Goal: Communication & Community: Answer question/provide support

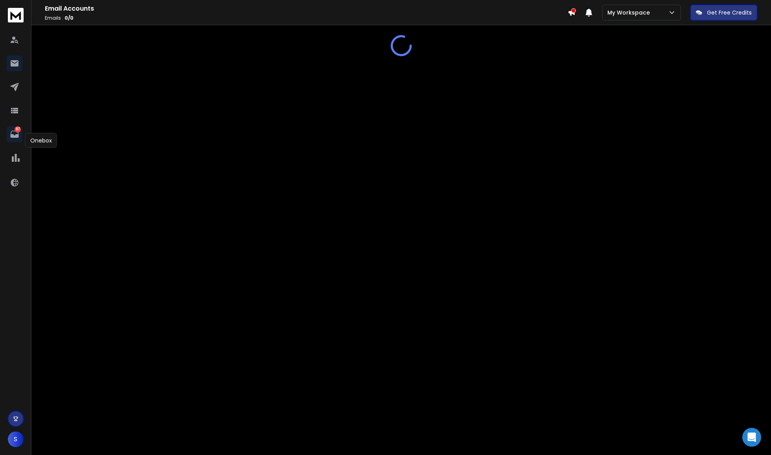
click at [12, 138] on icon at bounding box center [14, 134] width 8 height 7
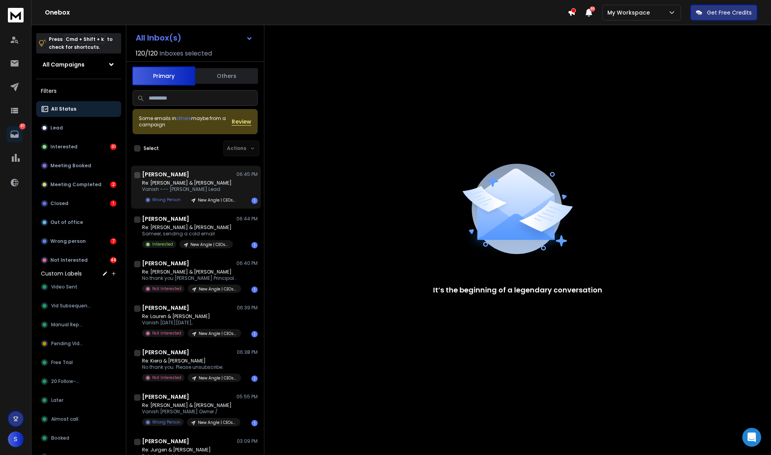
click at [201, 204] on div "Wrong Person New Angle | CEOs & Founders | USA" at bounding box center [191, 199] width 98 height 8
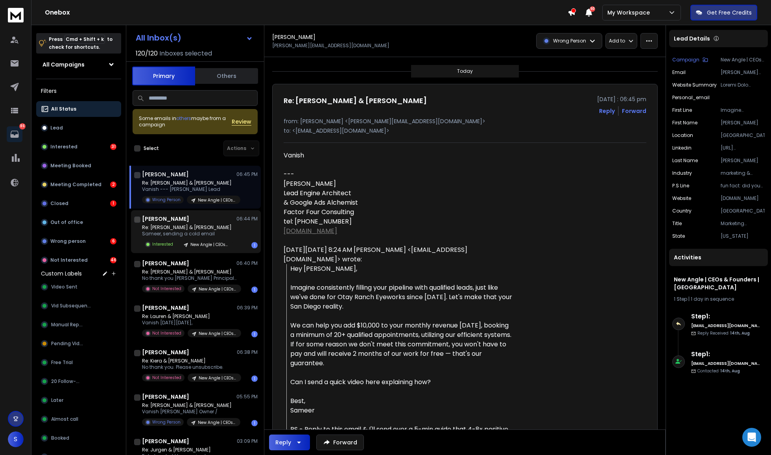
click at [205, 222] on div "Oliver Murphy 06:44 PM" at bounding box center [200, 219] width 116 height 8
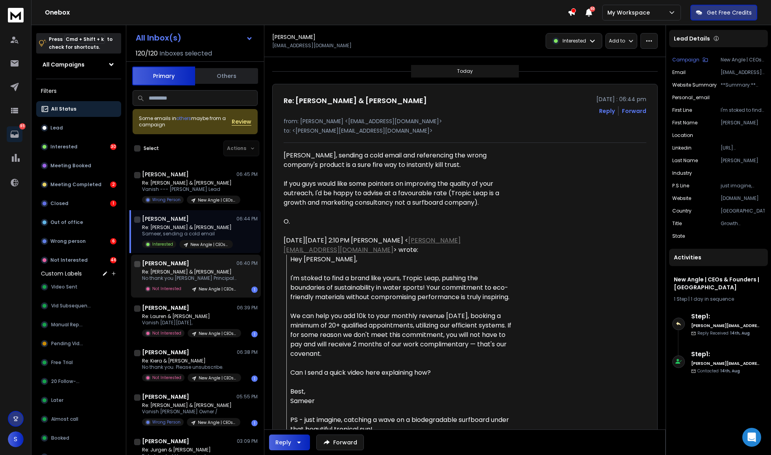
click at [216, 293] on div "Not Interested New Angle | CEOs & Founders | USA" at bounding box center [191, 288] width 99 height 8
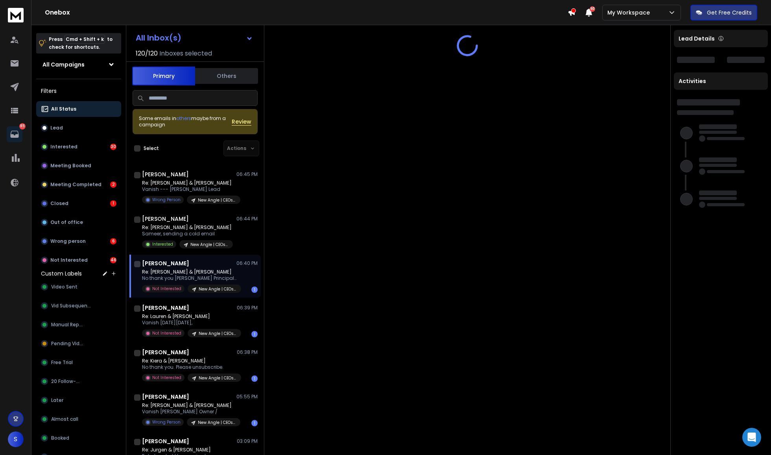
click at [216, 293] on div "Not Interested New Angle | CEOs & Founders | USA" at bounding box center [191, 288] width 99 height 8
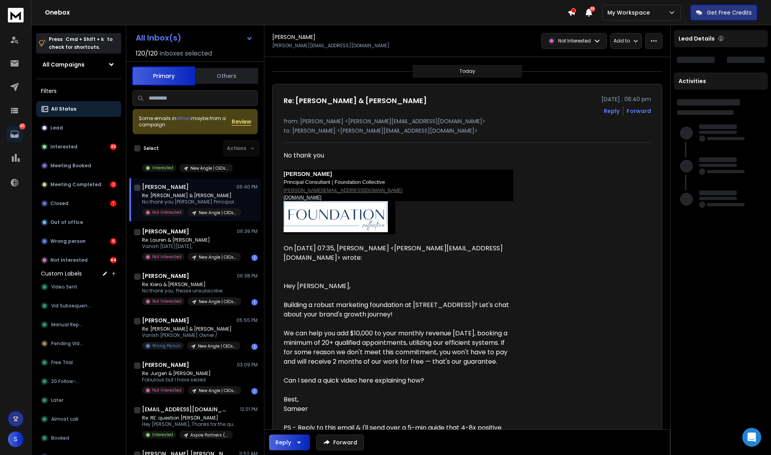
scroll to position [80, 0]
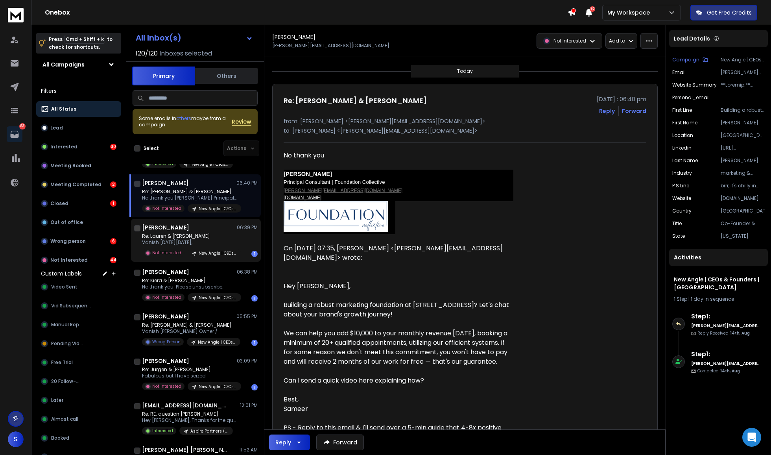
click at [213, 245] on p "Vanish [DATE][DATE]," at bounding box center [189, 242] width 94 height 6
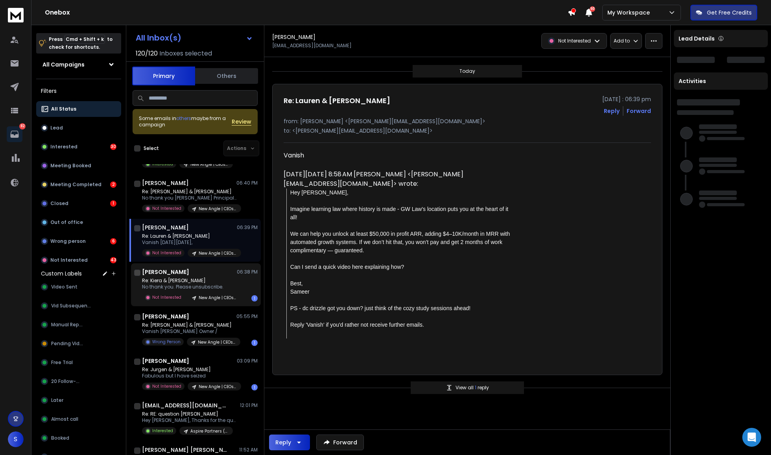
click at [221, 284] on p "Re: Kiera & [PERSON_NAME]" at bounding box center [189, 280] width 94 height 6
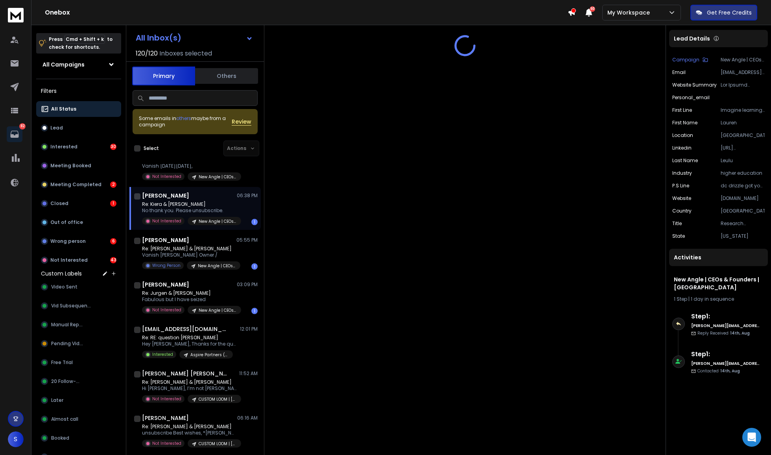
scroll to position [200, 0]
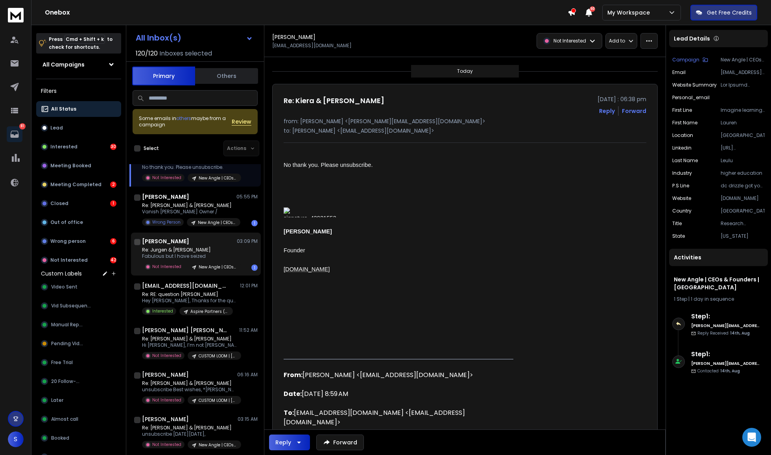
click at [221, 271] on div "Not Interested New Angle | CEOs & Founders | USA" at bounding box center [191, 266] width 99 height 8
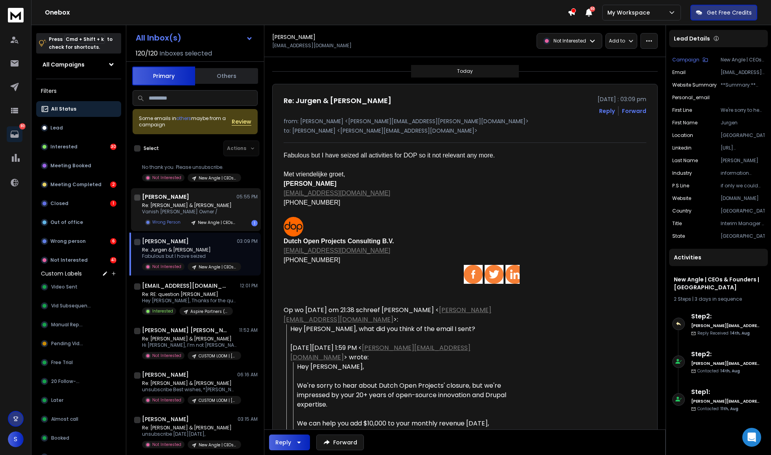
click at [238, 226] on div "Wrong Person New Angle | CEOs & Founders | USA" at bounding box center [191, 222] width 98 height 8
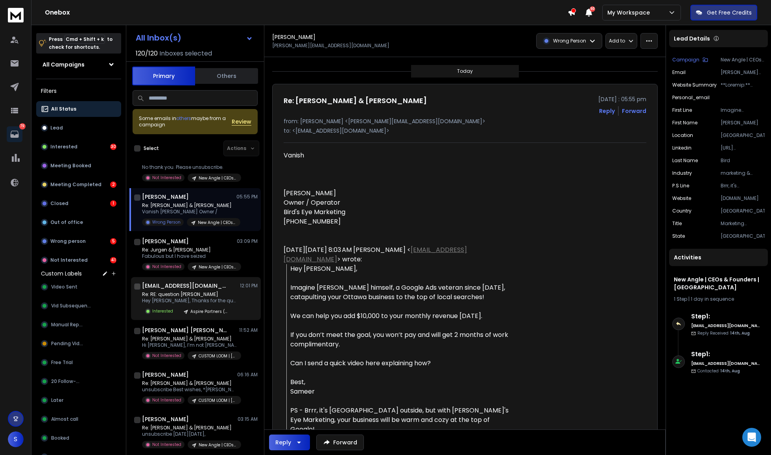
click at [219, 289] on div "bp@blvdretail.com 12:01 PM" at bounding box center [200, 286] width 116 height 8
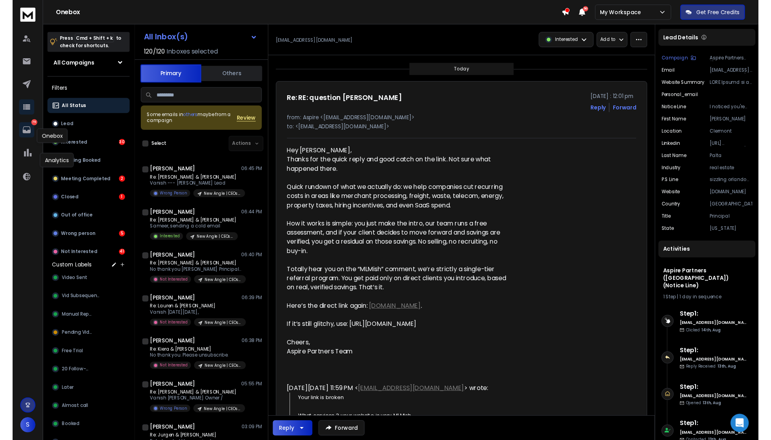
scroll to position [0, 0]
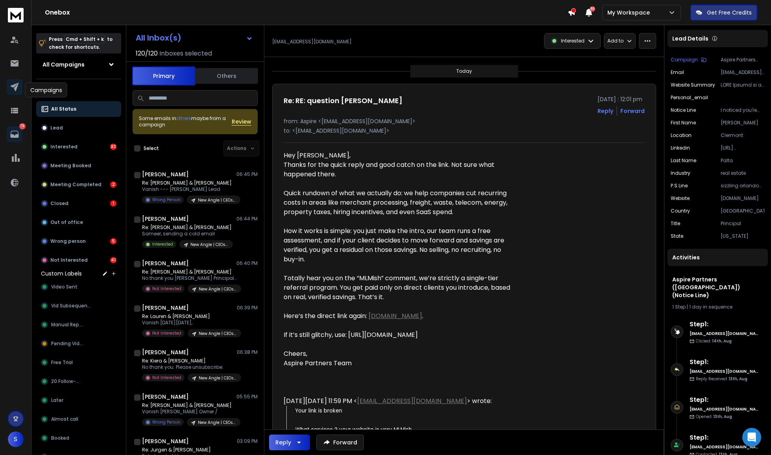
click at [17, 84] on icon at bounding box center [14, 86] width 9 height 9
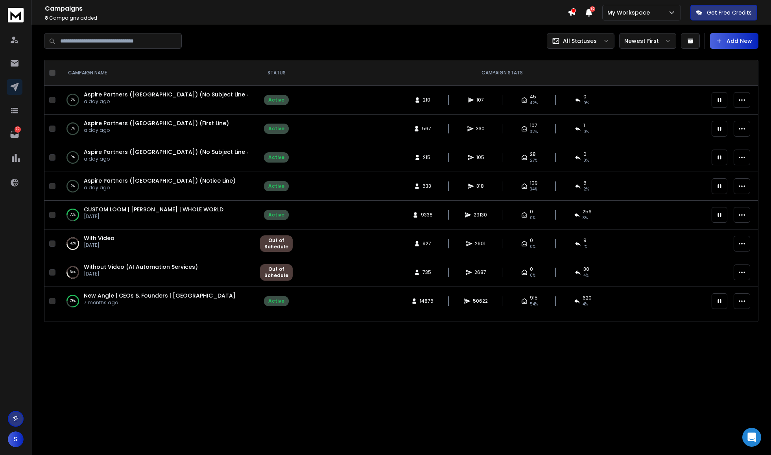
click at [225, 308] on div "78 % New Angle | CEOs & Founders | USA 7 months ago" at bounding box center [156, 300] width 181 height 19
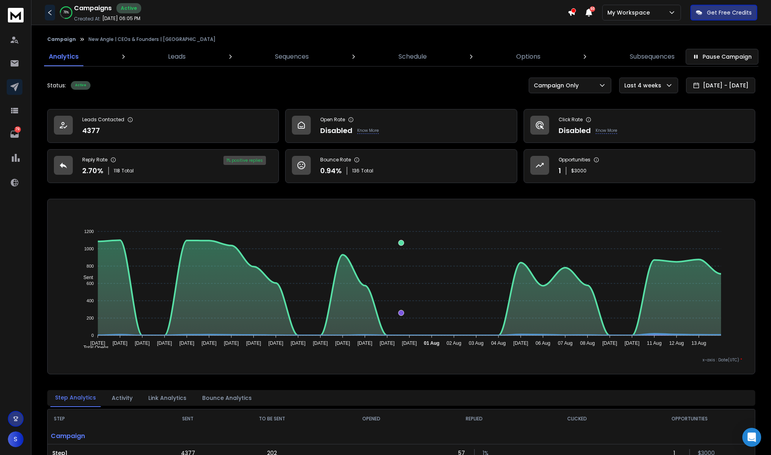
click at [52, 11] on icon at bounding box center [49, 12] width 7 height 7
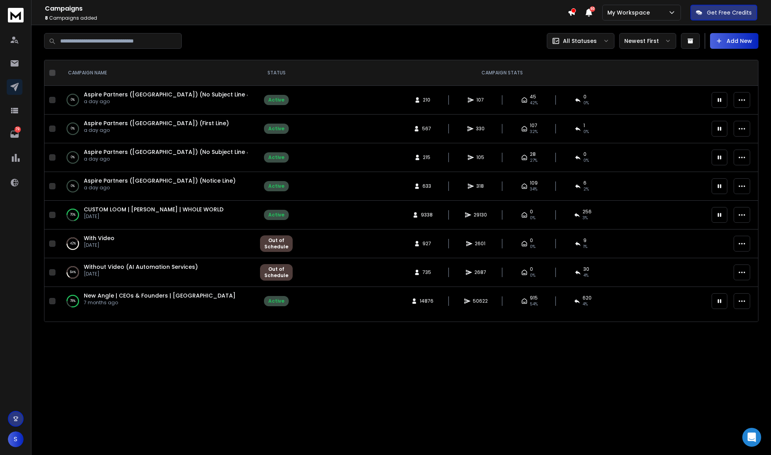
click at [140, 219] on p "3 months ago" at bounding box center [154, 216] width 140 height 6
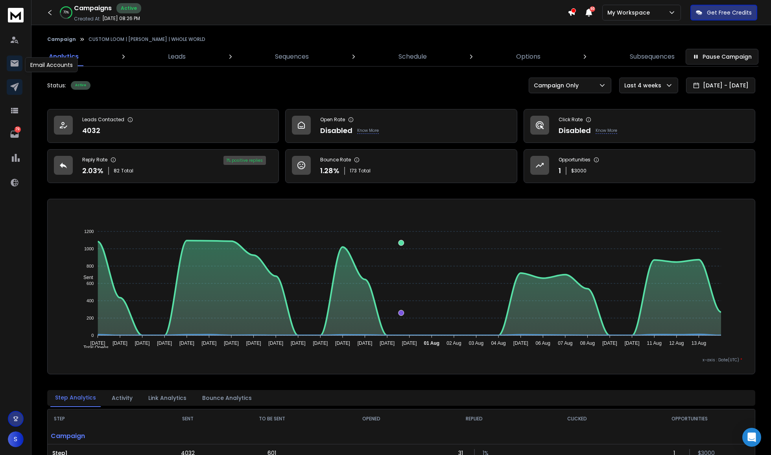
click at [12, 68] on icon at bounding box center [14, 63] width 9 height 9
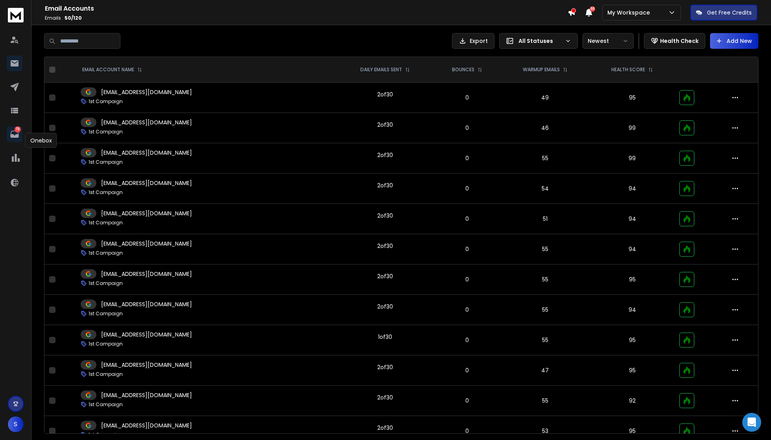
click at [11, 134] on icon at bounding box center [14, 133] width 9 height 9
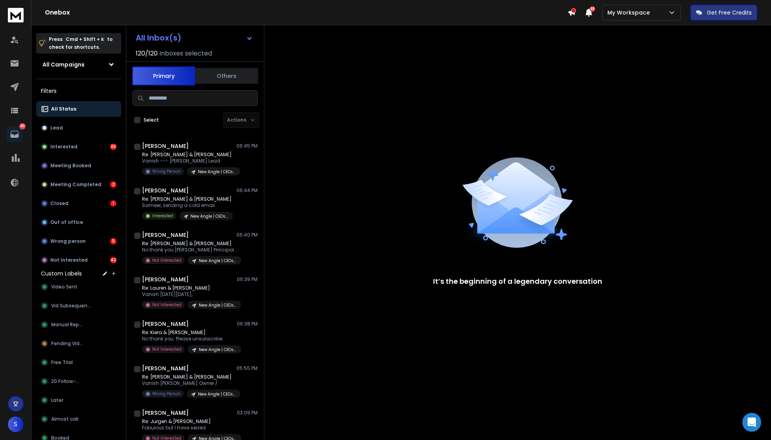
click at [189, 101] on input at bounding box center [195, 98] width 125 height 16
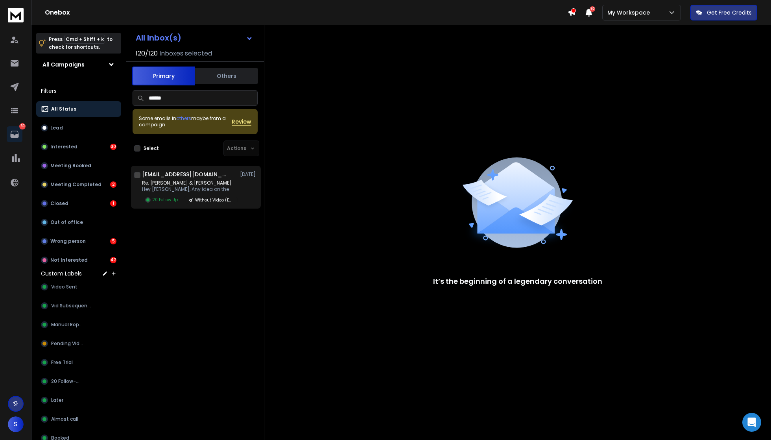
type input "******"
click at [217, 195] on div "Without Video (Email & AI Services)" at bounding box center [210, 199] width 53 height 8
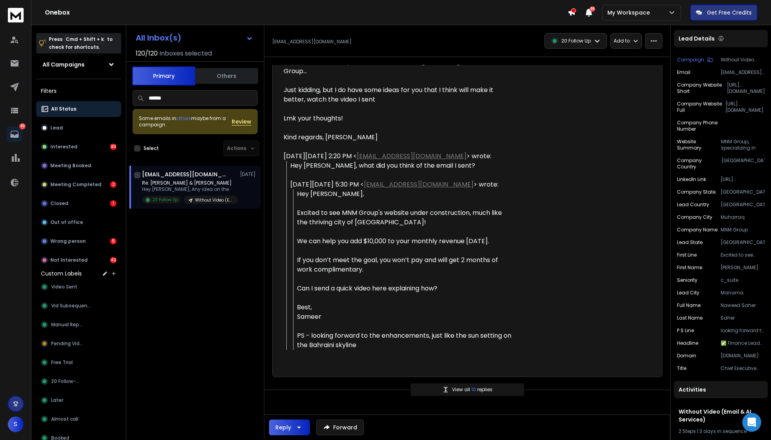
scroll to position [103, 0]
click at [460, 385] on div "View all 10 replies" at bounding box center [468, 389] width 114 height 13
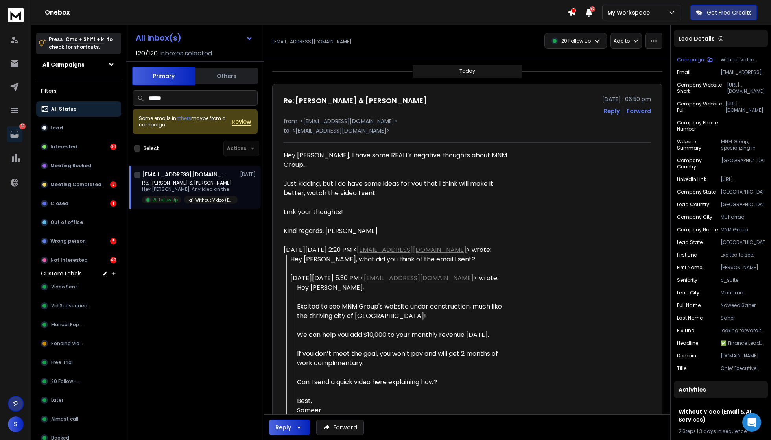
scroll to position [0, 0]
click at [10, 87] on icon at bounding box center [14, 86] width 9 height 9
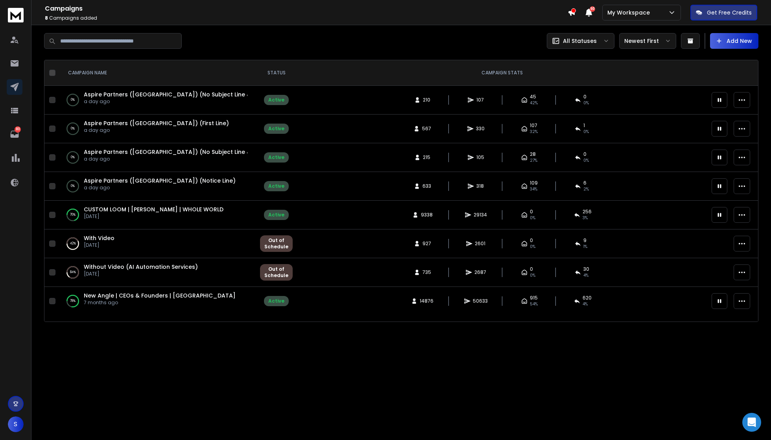
click at [149, 222] on div "CUSTOM LOOM | MATT LUCERO | WHOLE WORLD 3 months ago" at bounding box center [154, 214] width 140 height 19
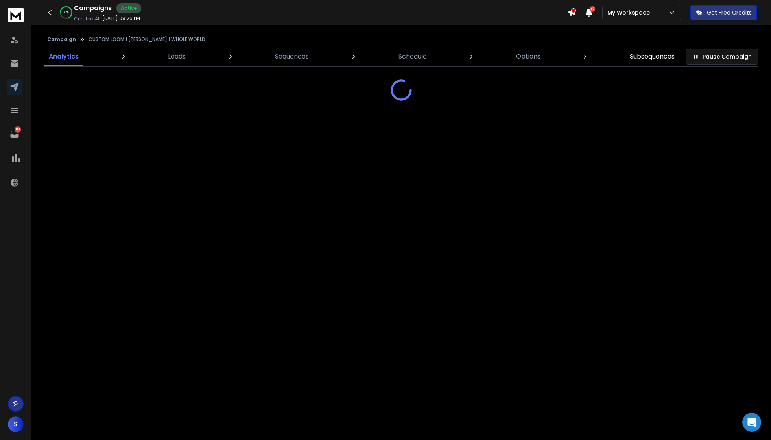
click at [630, 57] on p "Subsequences" at bounding box center [652, 56] width 45 height 9
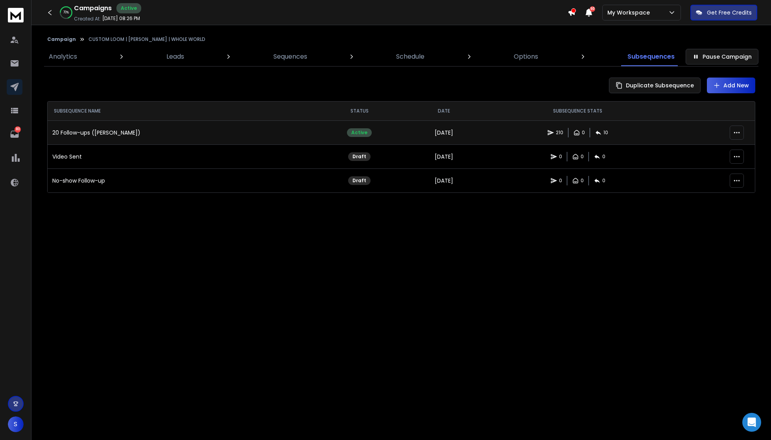
click at [201, 131] on td "20 Follow-ups (Charlie Barber)" at bounding box center [180, 132] width 265 height 24
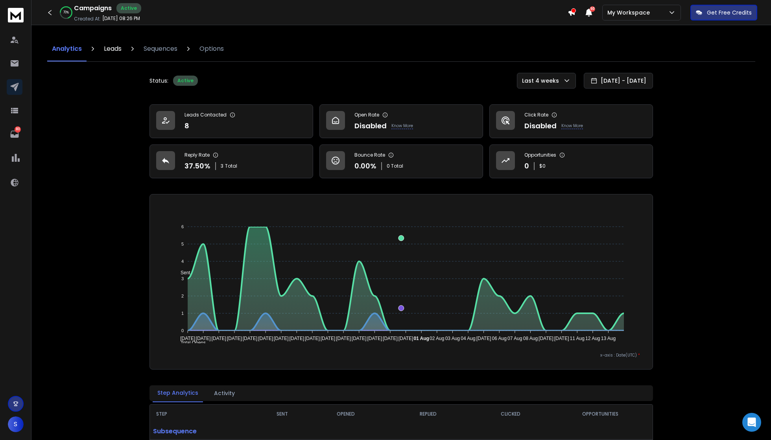
click at [114, 52] on p "Leads" at bounding box center [113, 48] width 18 height 9
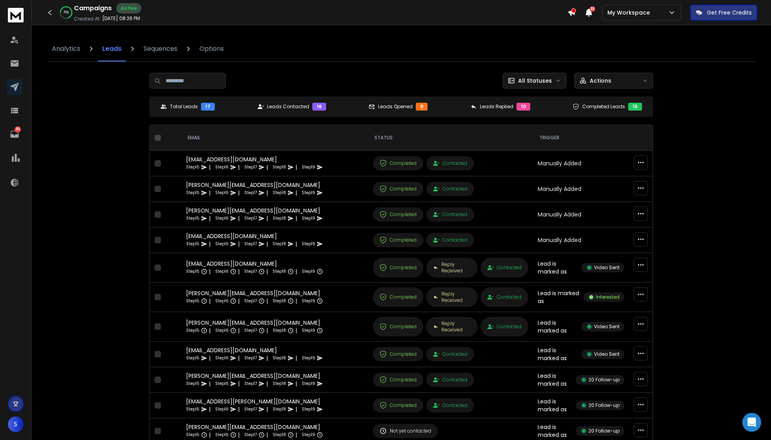
click at [217, 79] on input at bounding box center [187, 81] width 76 height 16
type input "******"
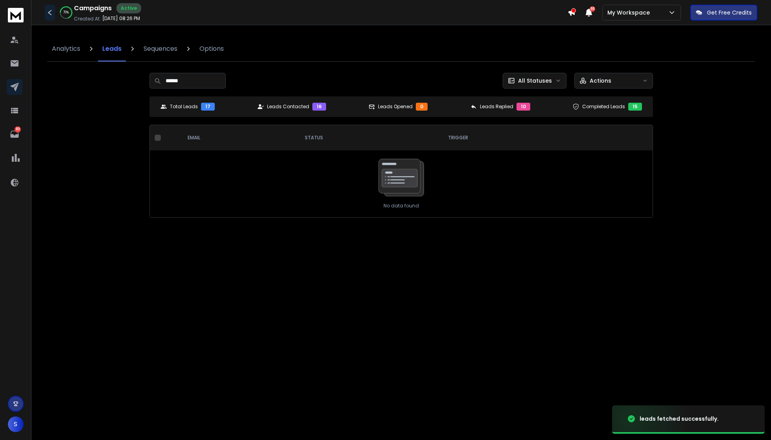
click at [48, 10] on icon at bounding box center [49, 12] width 7 height 7
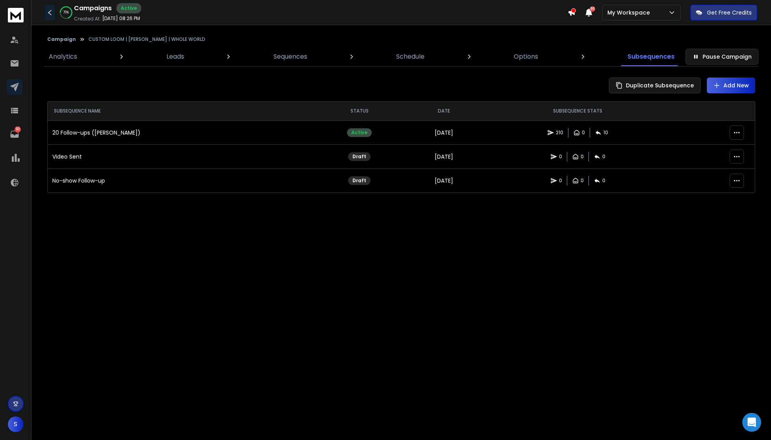
click at [53, 15] on icon at bounding box center [49, 12] width 7 height 7
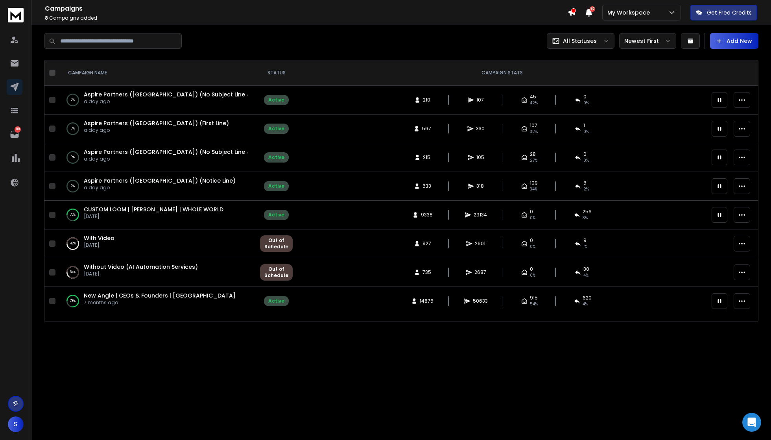
click at [92, 300] on p "7 months ago" at bounding box center [160, 302] width 152 height 6
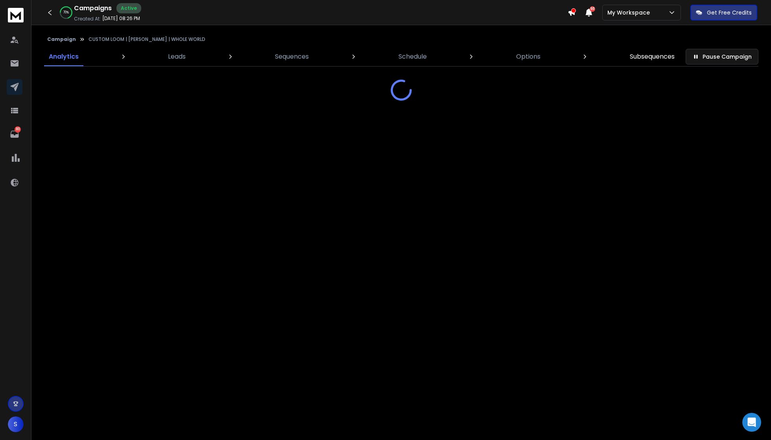
click at [633, 63] on link "Subsequences" at bounding box center [652, 56] width 54 height 19
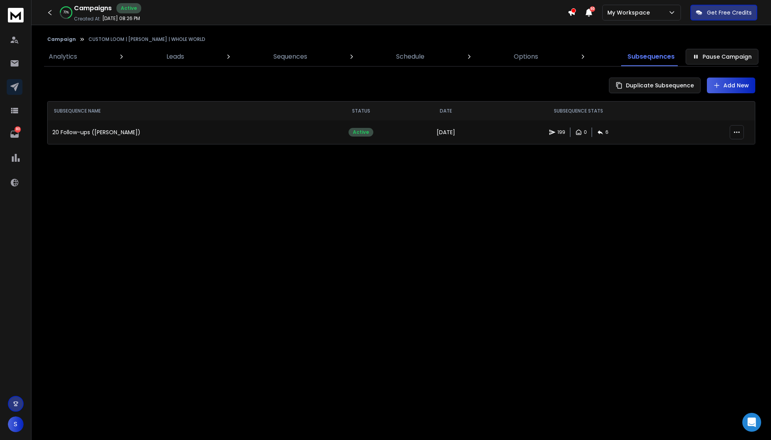
click at [258, 122] on td "20 Follow-ups (Charlie Barber)" at bounding box center [181, 132] width 267 height 24
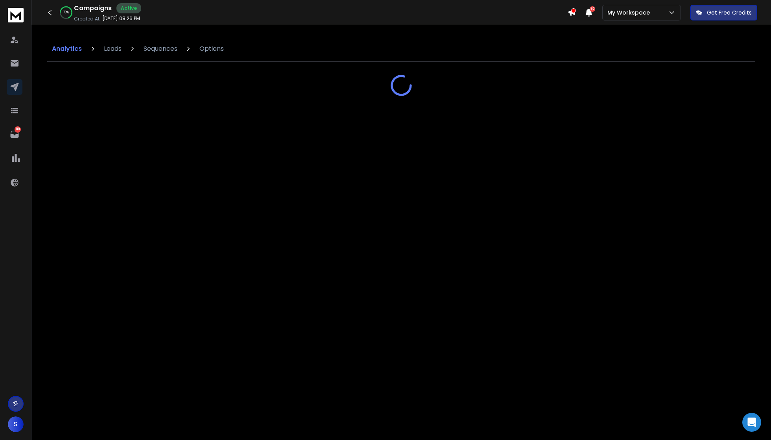
click at [255, 104] on div "Campaign CUSTOM LOOM | MATT LUCERO | WHOLE WORLD Analytics Leads Sequences Sche…" at bounding box center [401, 68] width 714 height 71
click at [113, 53] on link "Leads" at bounding box center [112, 48] width 27 height 25
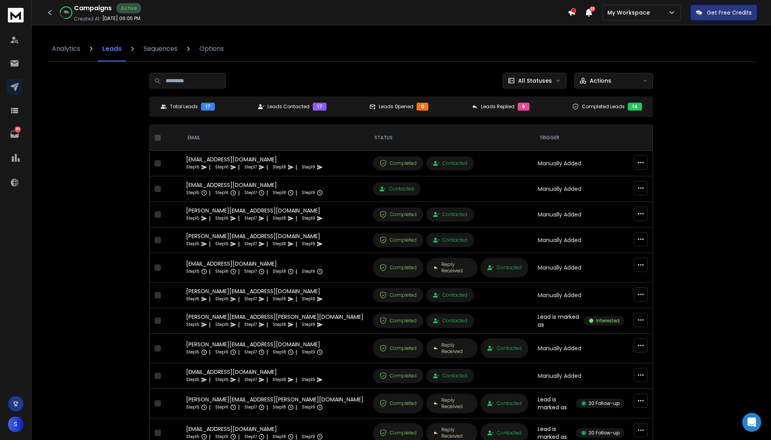
click at [639, 192] on icon "button" at bounding box center [640, 187] width 7 height 7
click at [623, 228] on div "Remove Lead" at bounding box center [617, 222] width 54 height 13
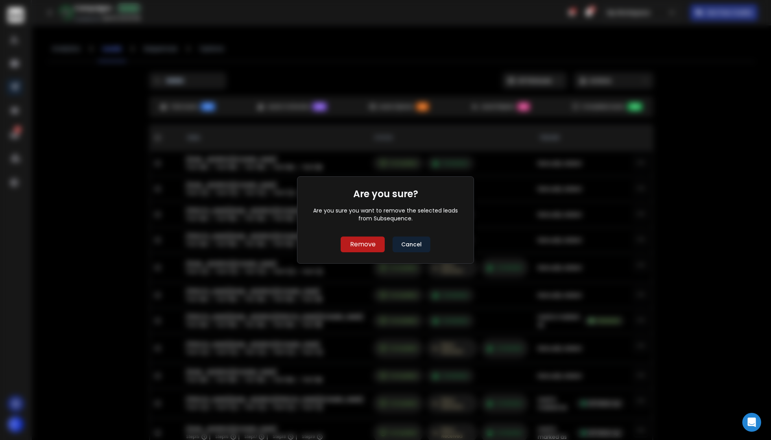
click at [355, 249] on button "Remove" at bounding box center [363, 244] width 44 height 16
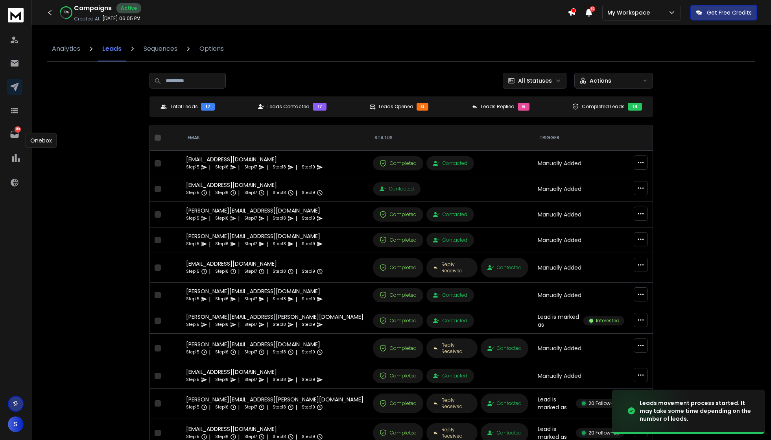
click at [7, 128] on div "80" at bounding box center [16, 113] width 18 height 162
click at [10, 137] on icon at bounding box center [14, 133] width 9 height 9
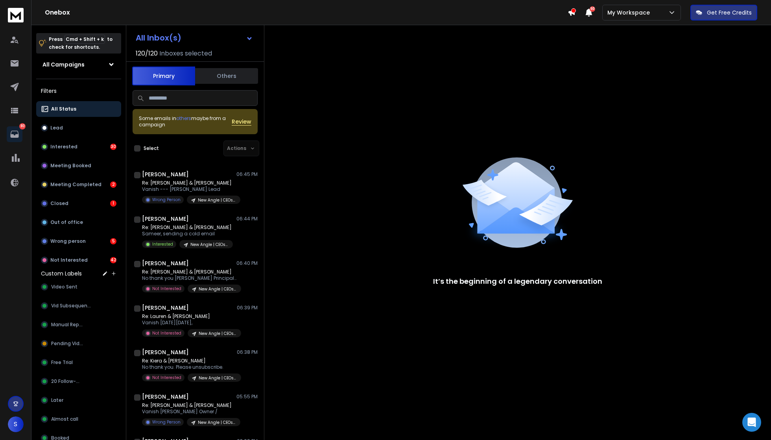
click at [192, 105] on input at bounding box center [195, 98] width 125 height 16
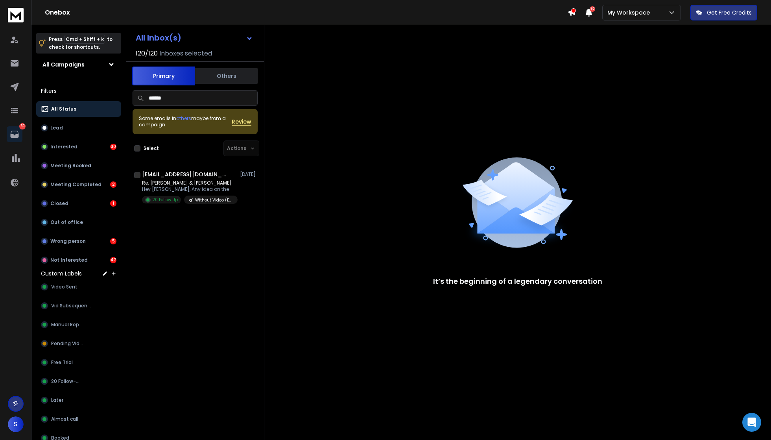
type input "******"
click at [164, 214] on div "naweedsaher@mnmgroup.biz 30 May Re: Naweed & Sam Hey Naweed, Any idea on the 20…" at bounding box center [195, 212] width 138 height 96
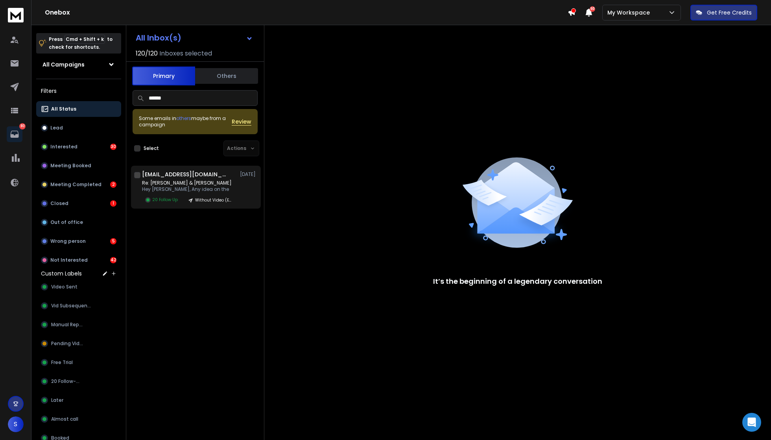
click at [173, 204] on div "20 Follow Up Without Video (Email & AI Services)" at bounding box center [190, 199] width 96 height 8
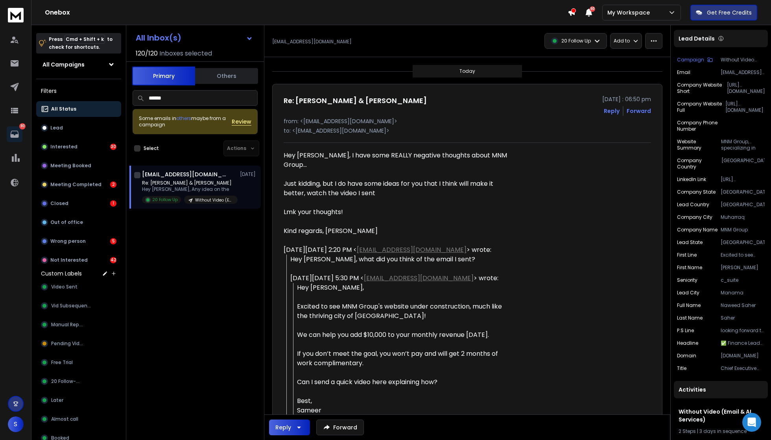
click at [566, 48] on div "20 Follow Up" at bounding box center [576, 40] width 62 height 15
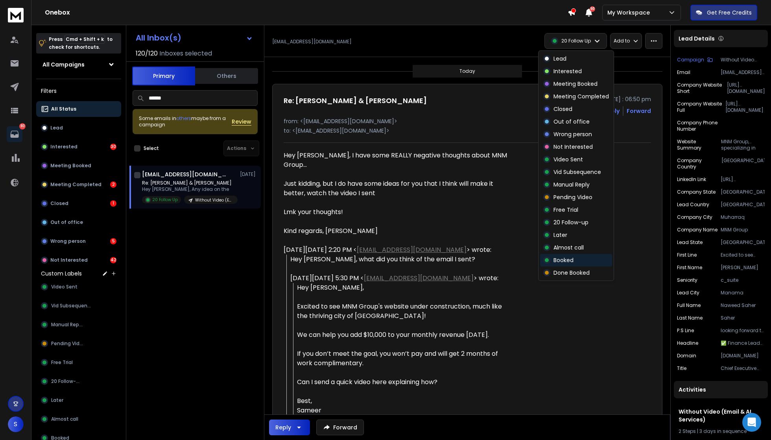
click at [560, 263] on p "Booked" at bounding box center [563, 260] width 20 height 8
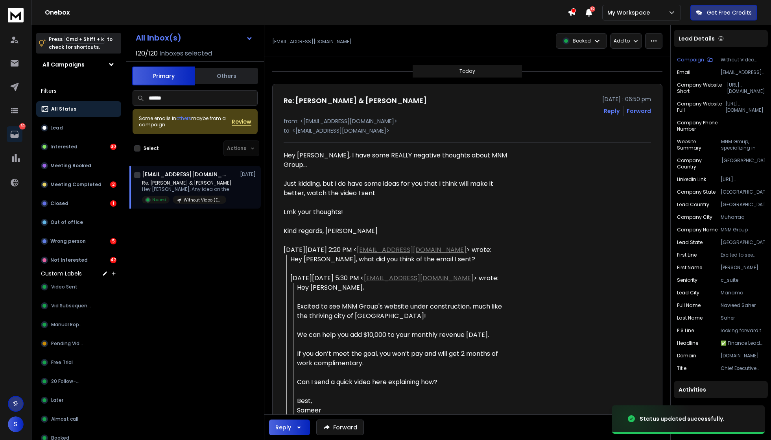
click at [282, 433] on button "Reply" at bounding box center [289, 427] width 41 height 16
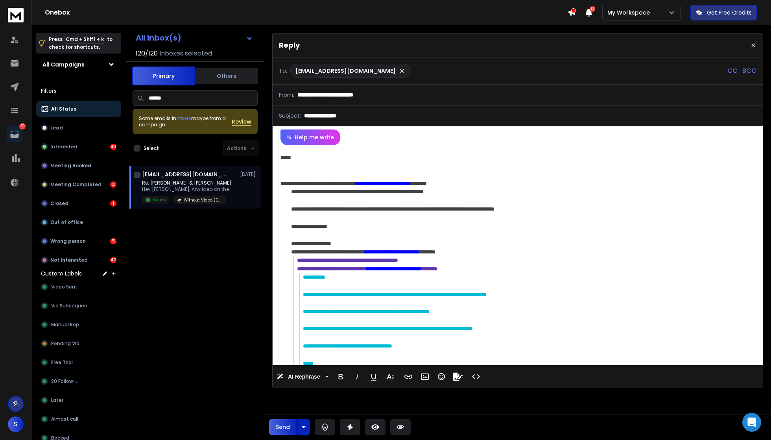
click at [752, 44] on icon at bounding box center [753, 45] width 6 height 6
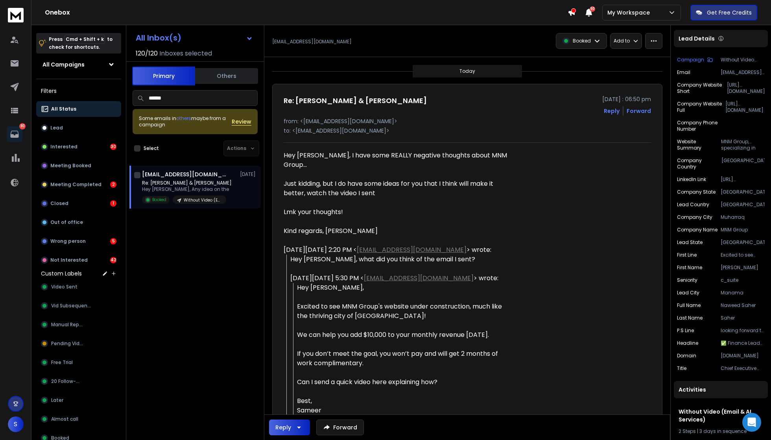
click at [278, 423] on div "Reply" at bounding box center [283, 427] width 16 height 8
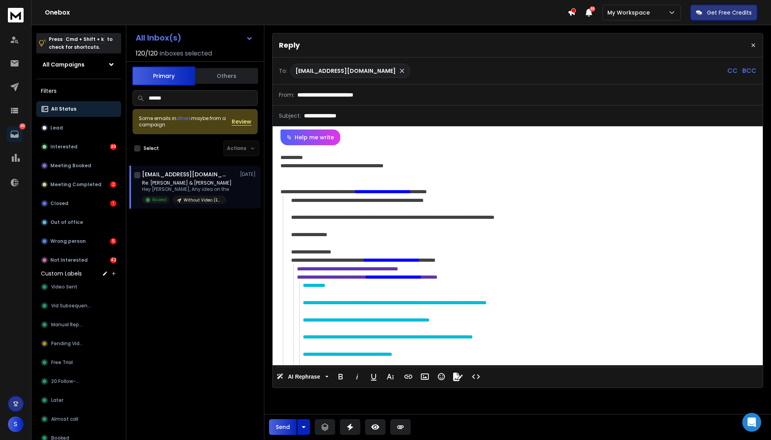
click at [625, 0] on div "Onebox 50 My Workspace Get Free Credits" at bounding box center [385, 12] width 771 height 25
click at [419, 161] on div "**********" at bounding box center [516, 157] width 472 height 8
click at [415, 167] on div "**********" at bounding box center [516, 165] width 472 height 8
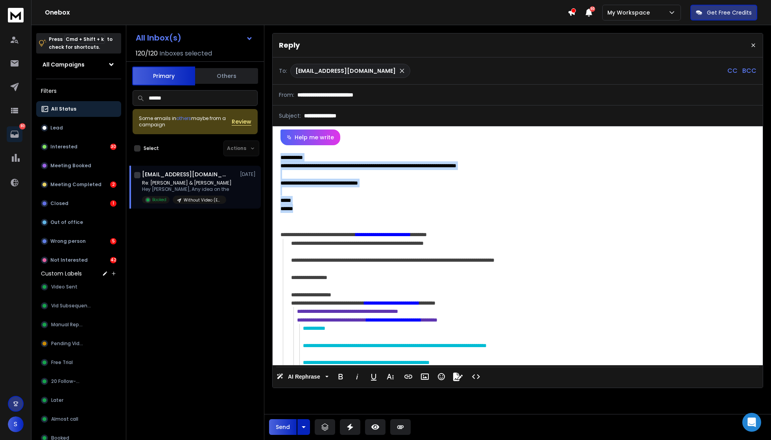
drag, startPoint x: 306, startPoint y: 212, endPoint x: 277, endPoint y: 153, distance: 65.4
click at [277, 153] on div "**********" at bounding box center [518, 255] width 490 height 220
copy div "**********"
click at [750, 42] on icon at bounding box center [753, 45] width 6 height 6
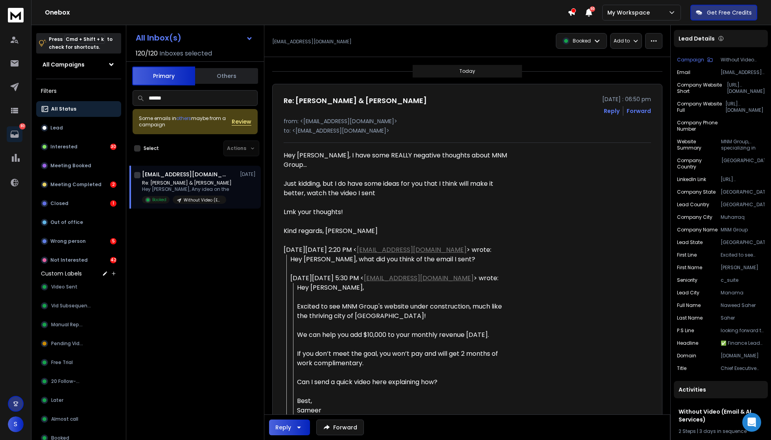
click at [279, 425] on div "Reply" at bounding box center [283, 427] width 16 height 8
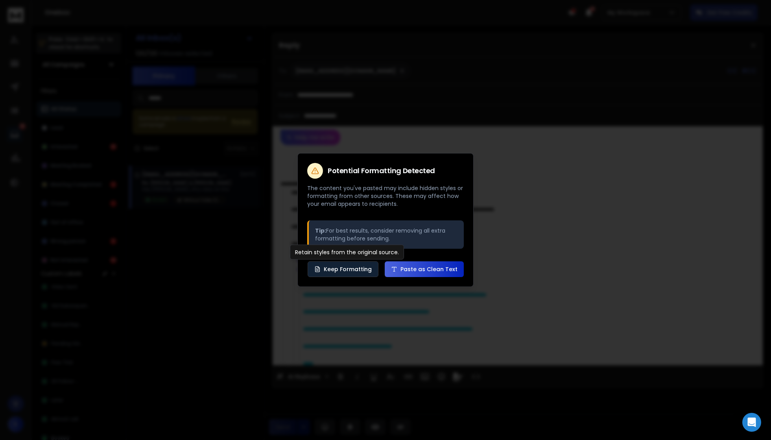
click at [348, 262] on button "Keep Formatting" at bounding box center [343, 269] width 71 height 16
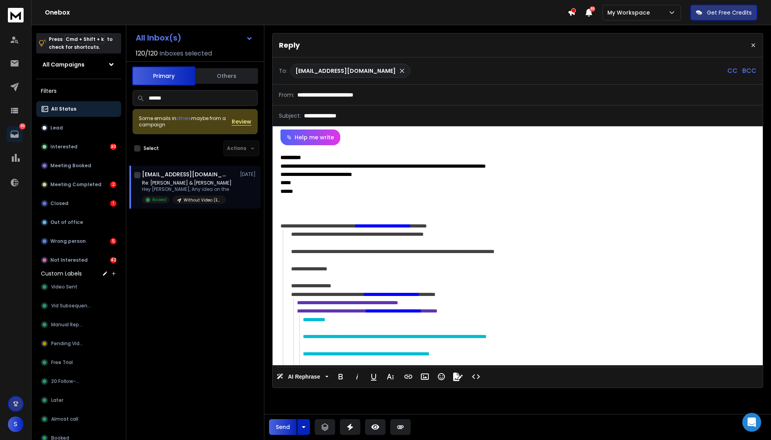
click at [279, 183] on div "**********" at bounding box center [518, 255] width 490 height 220
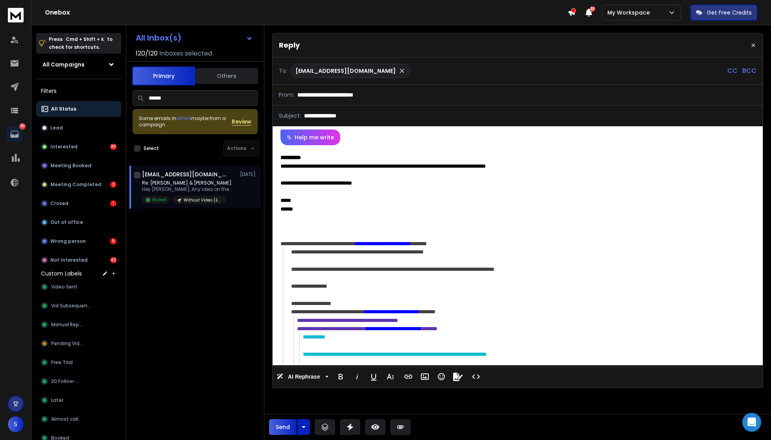
click at [289, 156] on strong "**********" at bounding box center [290, 158] width 20 height 6
click at [365, 156] on p "**********" at bounding box center [516, 161] width 472 height 17
click at [455, 165] on p "**********" at bounding box center [516, 161] width 472 height 17
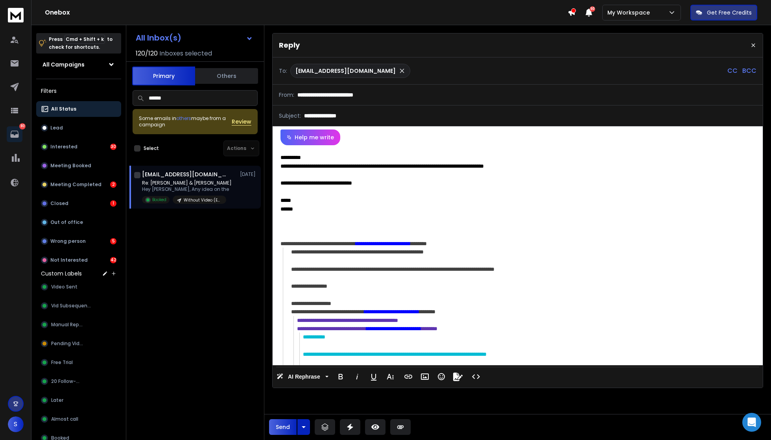
click at [454, 167] on p "**********" at bounding box center [516, 161] width 472 height 17
click at [557, 166] on p "**********" at bounding box center [516, 161] width 472 height 17
click at [284, 425] on button "Send" at bounding box center [283, 427] width 28 height 16
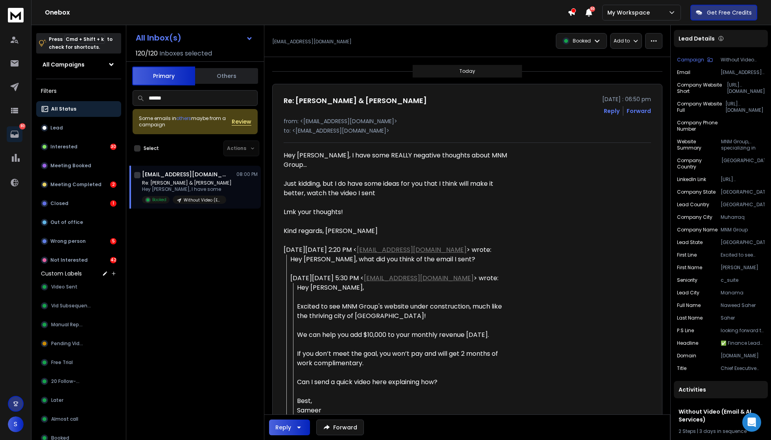
click at [63, 437] on span "Booked" at bounding box center [60, 438] width 18 height 6
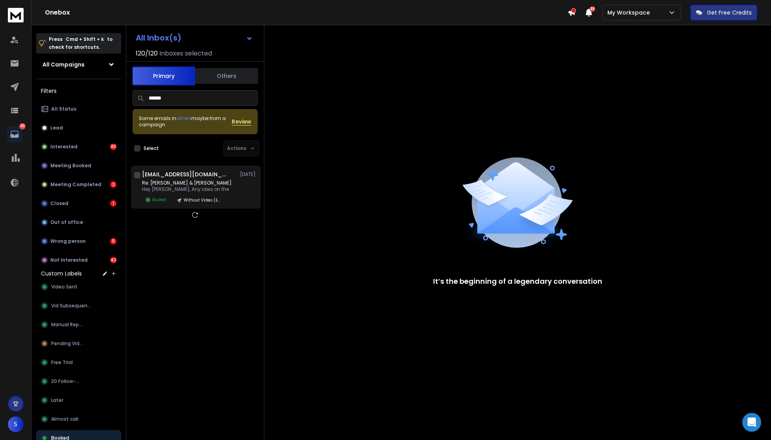
click at [227, 183] on p "Re: [PERSON_NAME] & [PERSON_NAME]" at bounding box center [187, 183] width 90 height 6
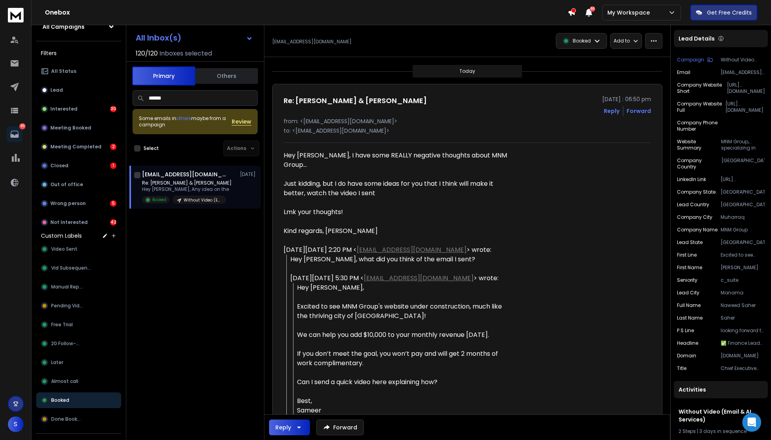
scroll to position [57, 0]
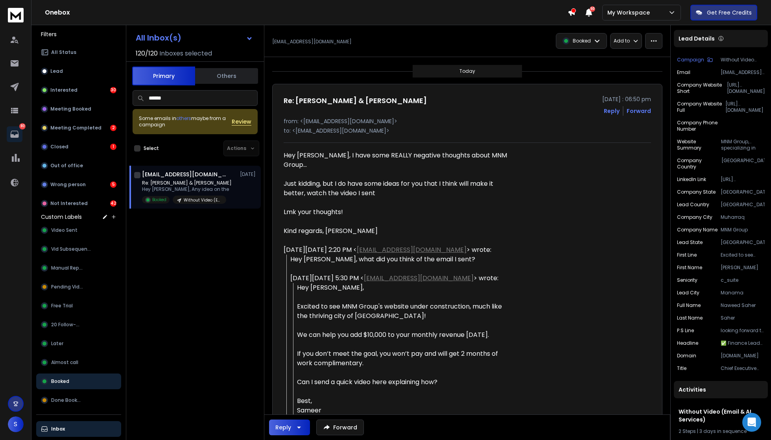
click at [63, 387] on button "Booked" at bounding box center [78, 381] width 85 height 16
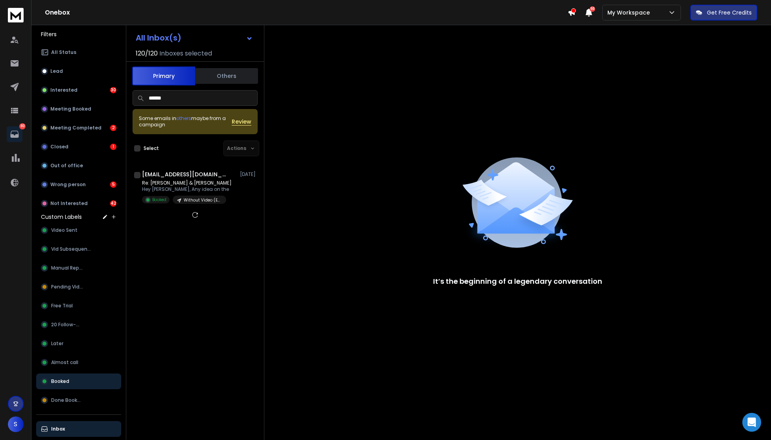
click at [72, 369] on button "Almost call" at bounding box center [78, 362] width 85 height 16
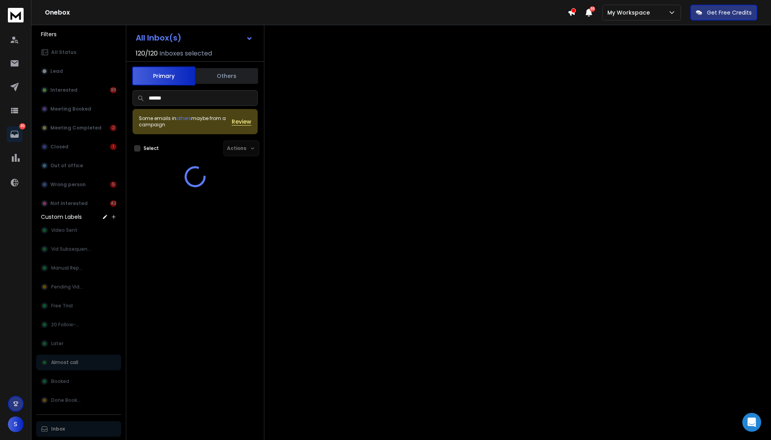
click at [72, 369] on div "Video Sent Vid Subsequence Manual Reply Pending Video Free Trial 20 Follow-up L…" at bounding box center [78, 315] width 85 height 186
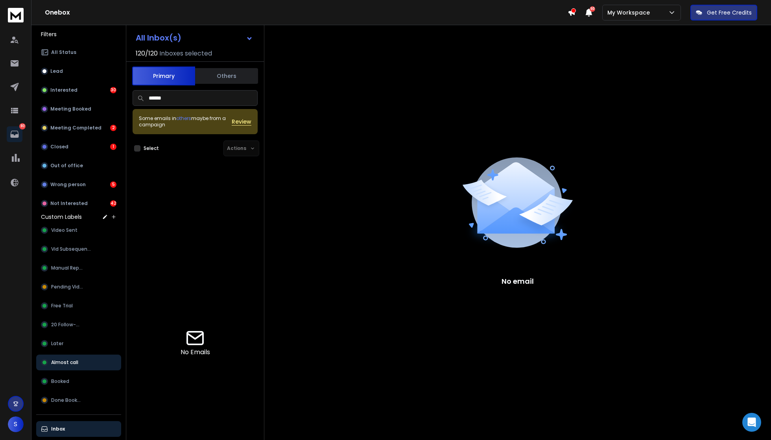
click at [85, 359] on button "Almost call" at bounding box center [78, 362] width 85 height 16
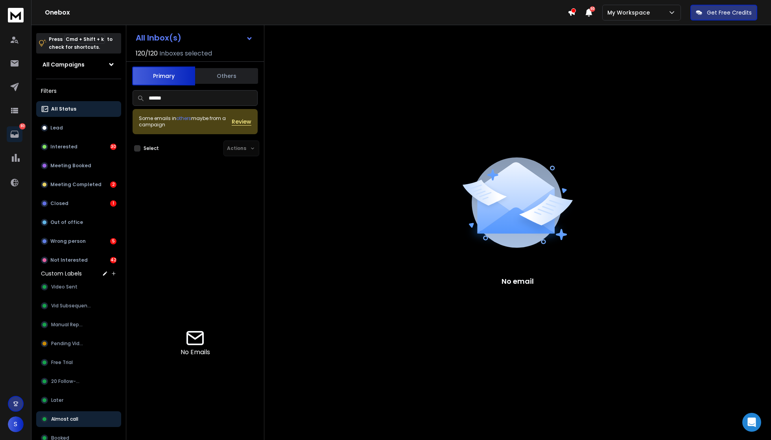
scroll to position [0, 0]
click at [109, 65] on icon at bounding box center [111, 64] width 7 height 7
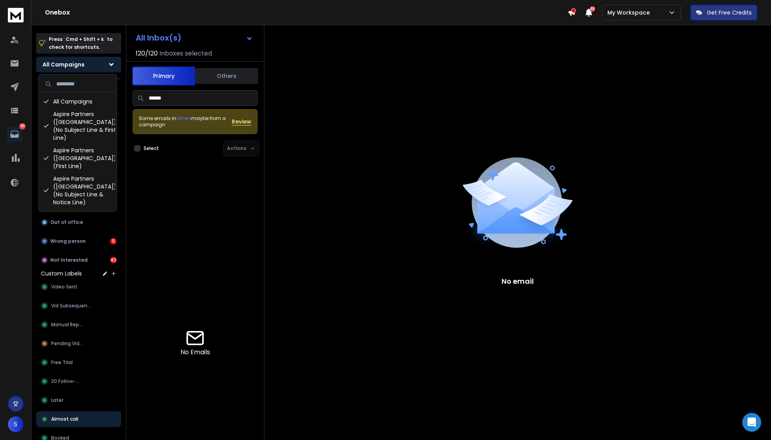
click at [109, 66] on icon at bounding box center [111, 64] width 7 height 7
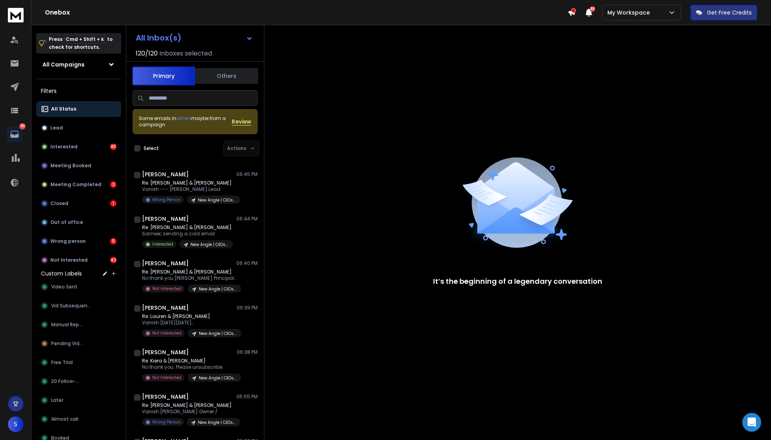
click at [63, 417] on span "Almost call" at bounding box center [64, 419] width 27 height 6
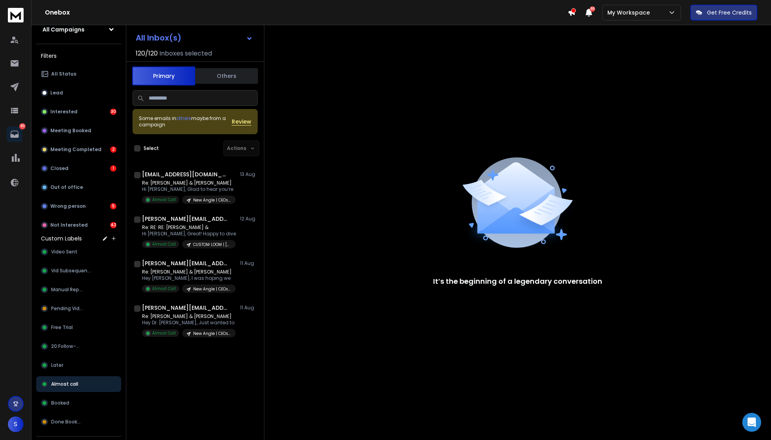
scroll to position [49, 0]
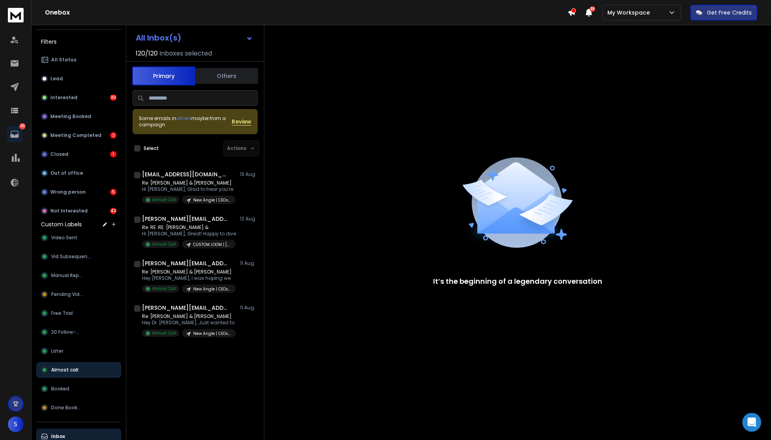
click at [64, 409] on span "Done Booked" at bounding box center [67, 407] width 32 height 6
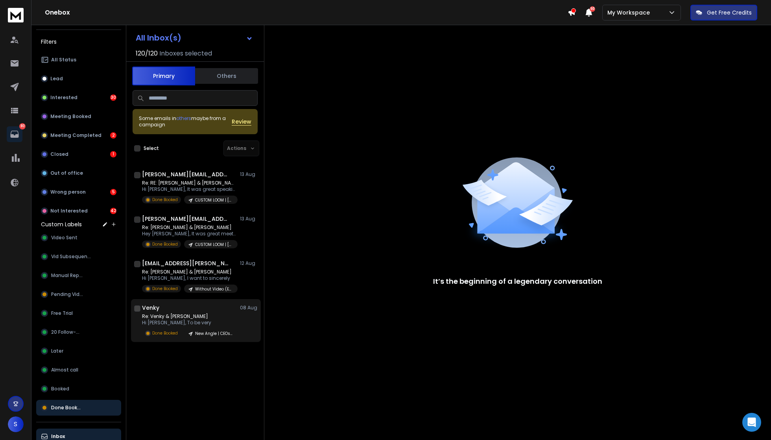
click at [193, 310] on div "Venky [DATE]" at bounding box center [200, 308] width 116 height 8
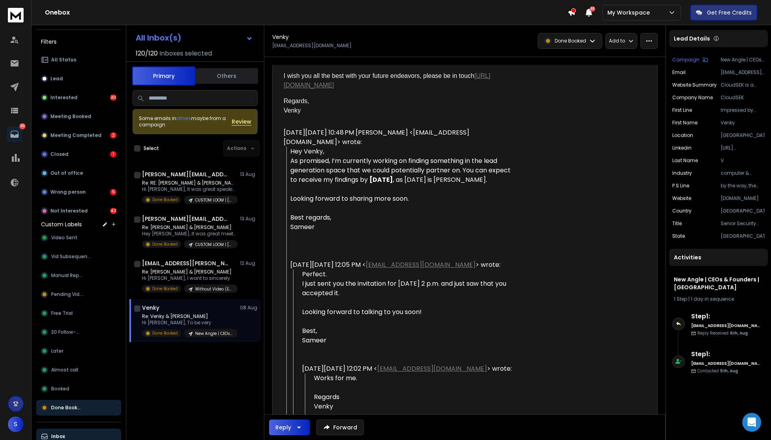
scroll to position [178, 0]
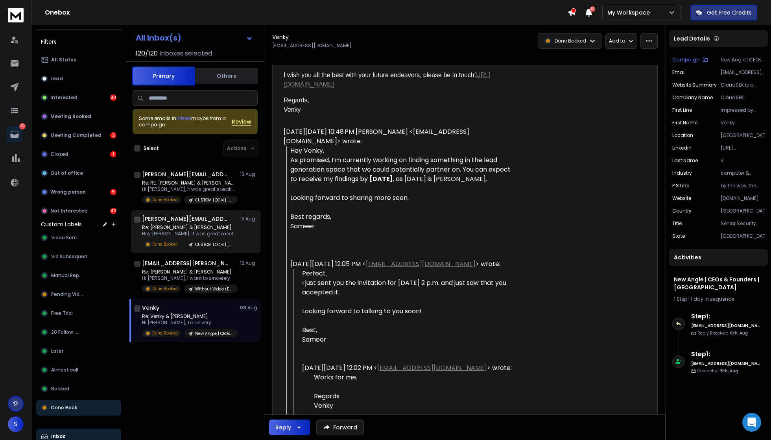
click at [181, 239] on div "Re: [PERSON_NAME] & [PERSON_NAME] Hey [PERSON_NAME], It was great meeting Done …" at bounding box center [190, 236] width 96 height 24
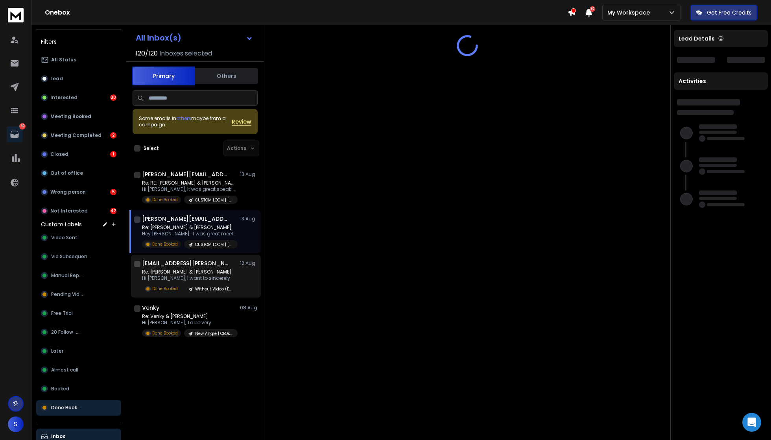
click at [180, 262] on h1 "[EMAIL_ADDRESS][PERSON_NAME][DOMAIN_NAME]" at bounding box center [185, 263] width 87 height 8
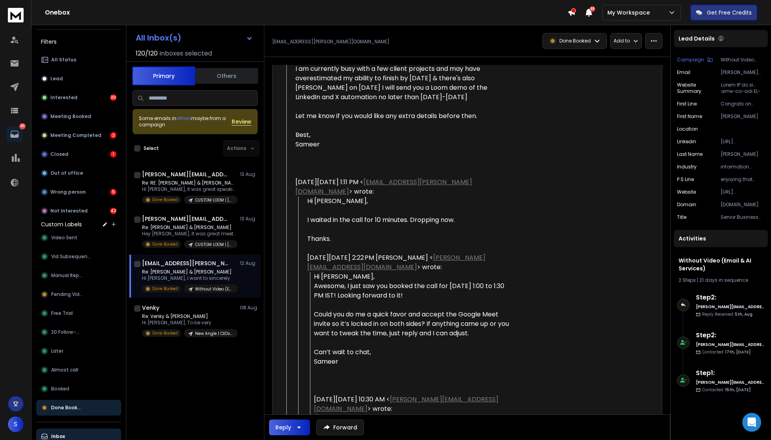
scroll to position [354, 0]
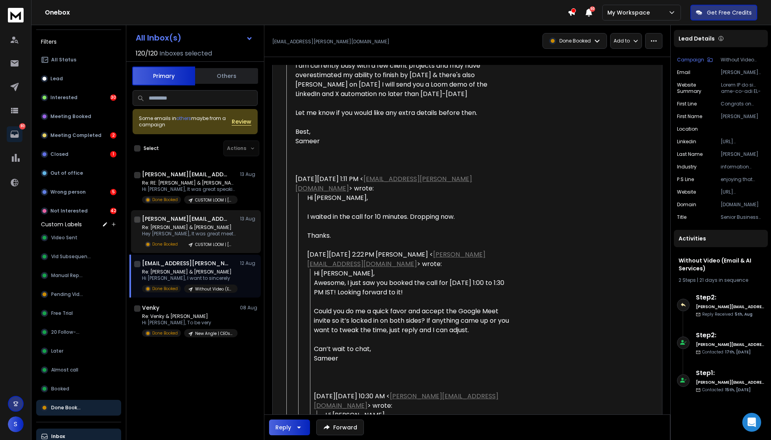
click at [206, 227] on p "Re: [PERSON_NAME] & [PERSON_NAME]" at bounding box center [189, 227] width 94 height 6
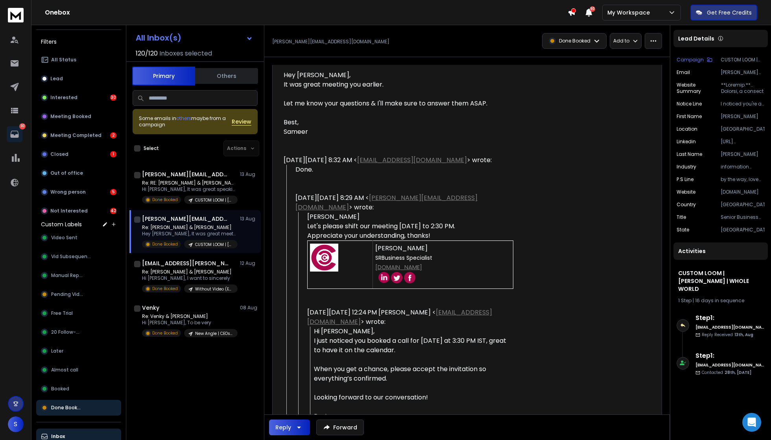
scroll to position [136, 0]
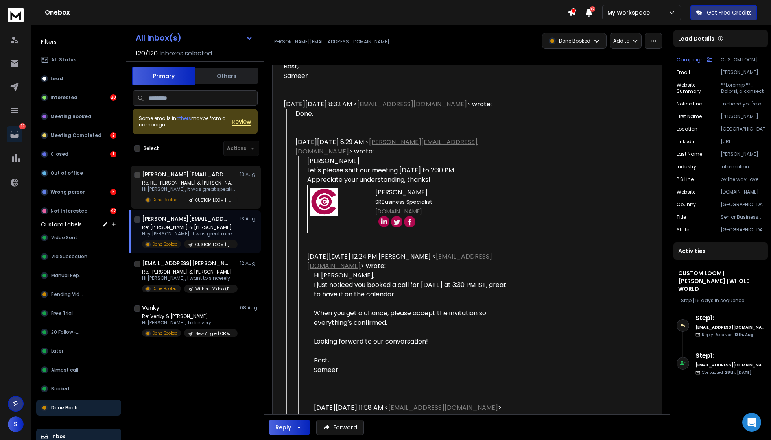
click at [202, 184] on p "Re: RE: [PERSON_NAME] & [PERSON_NAME]" at bounding box center [189, 183] width 94 height 6
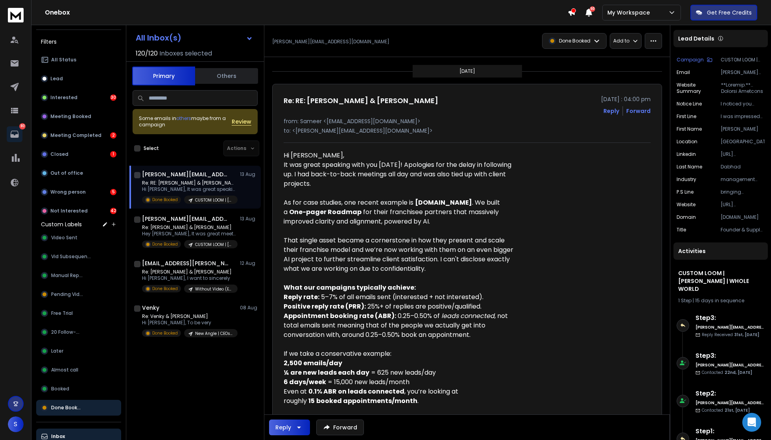
scroll to position [0, 0]
click at [284, 429] on div "Reply" at bounding box center [283, 427] width 16 height 8
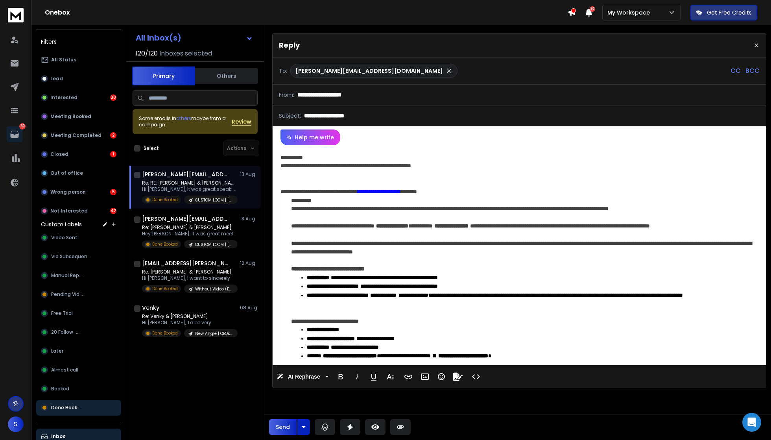
click at [416, 167] on div "**********" at bounding box center [516, 165] width 472 height 8
click at [480, 166] on div "**********" at bounding box center [516, 165] width 472 height 8
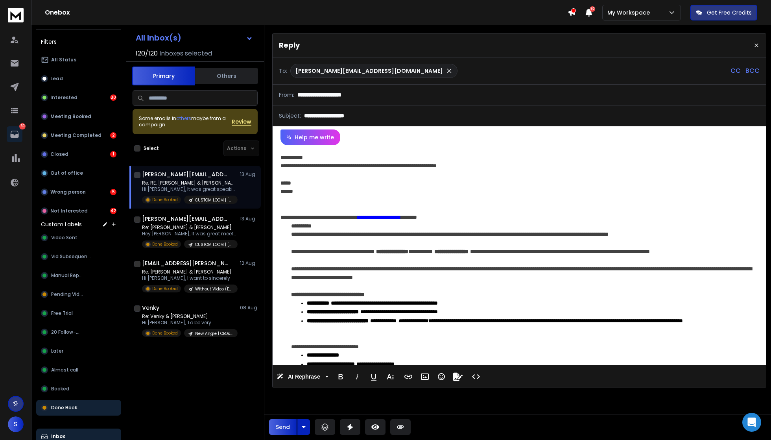
click at [291, 182] on div "*****" at bounding box center [516, 183] width 472 height 8
click at [282, 429] on button "Send" at bounding box center [283, 427] width 28 height 16
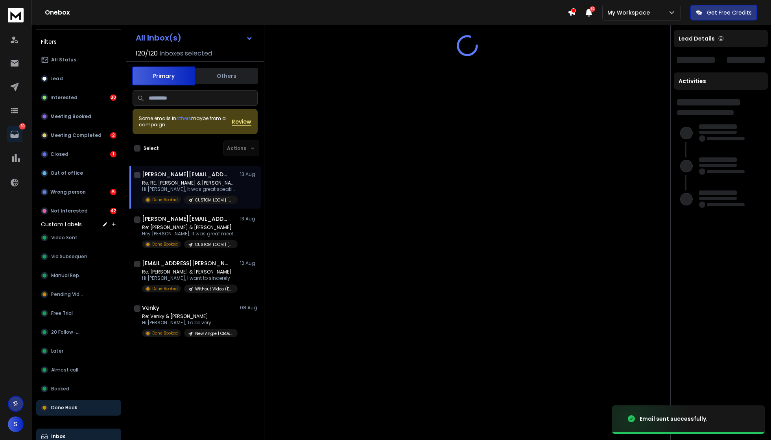
click at [76, 368] on span "Almost call" at bounding box center [64, 370] width 27 height 6
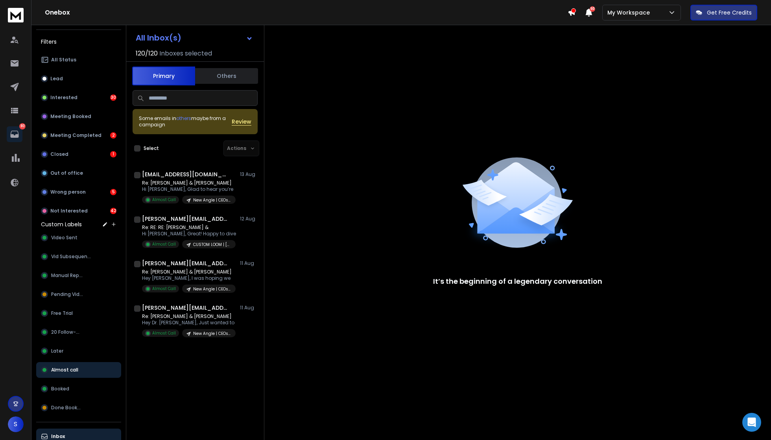
click at [65, 402] on button "Done Booked" at bounding box center [78, 408] width 85 height 16
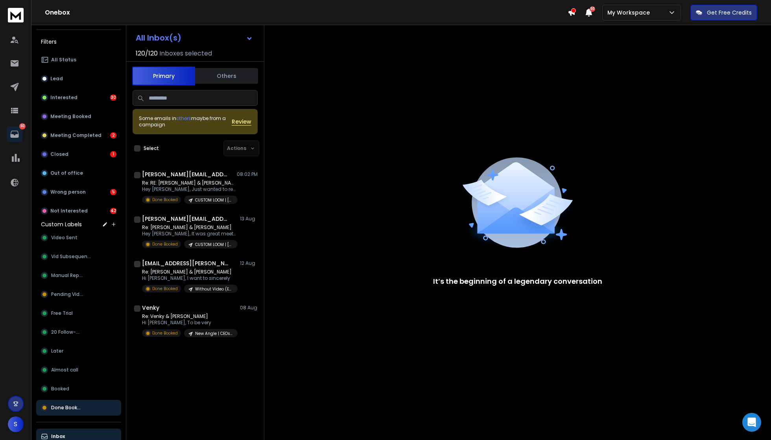
click at [90, 372] on button "Almost call" at bounding box center [78, 370] width 85 height 16
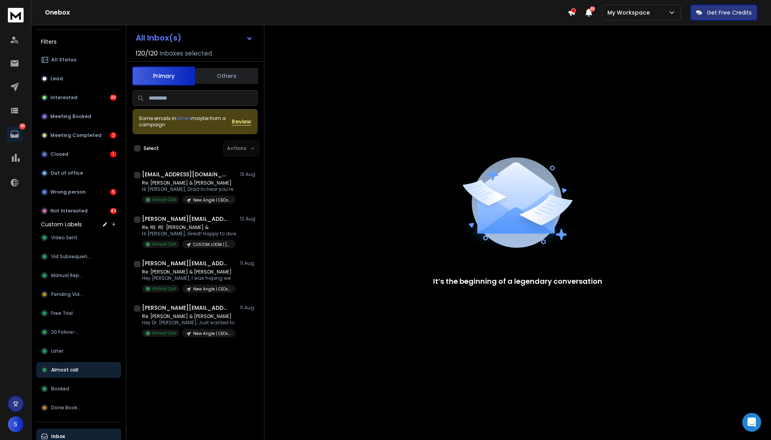
click at [73, 387] on button "Booked" at bounding box center [78, 389] width 85 height 16
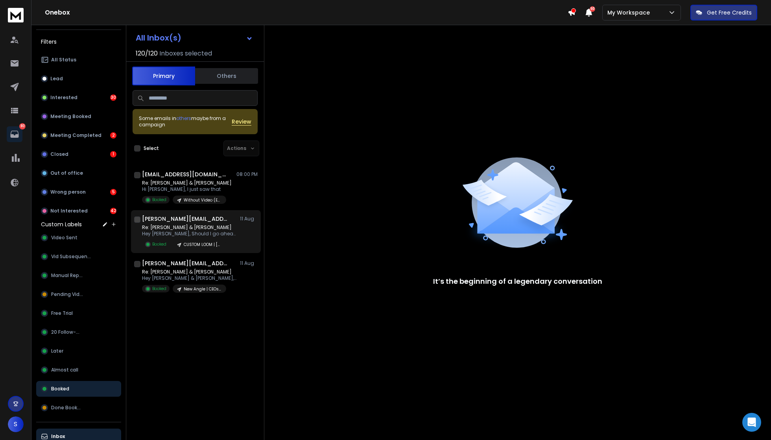
click at [181, 236] on p "Hey [PERSON_NAME], Should I go ahead" at bounding box center [189, 233] width 94 height 6
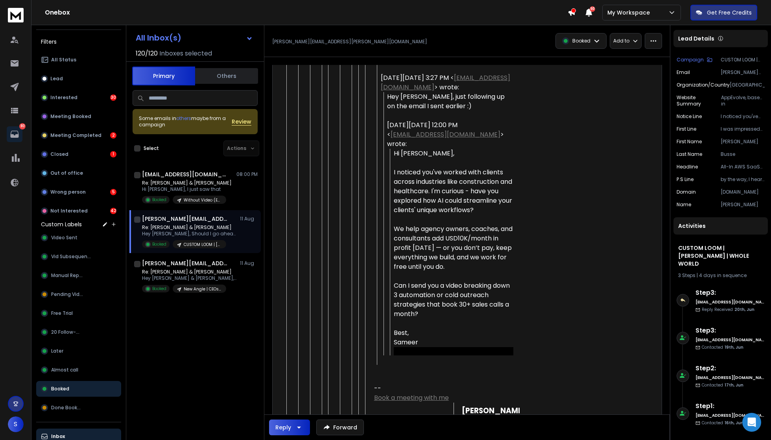
scroll to position [1060, 0]
click at [398, 392] on link "Book a meeting with me" at bounding box center [411, 396] width 75 height 9
click at [172, 240] on div "Re: [PERSON_NAME] & [PERSON_NAME] Hey [PERSON_NAME], Should I go ahead Booked C…" at bounding box center [189, 236] width 94 height 24
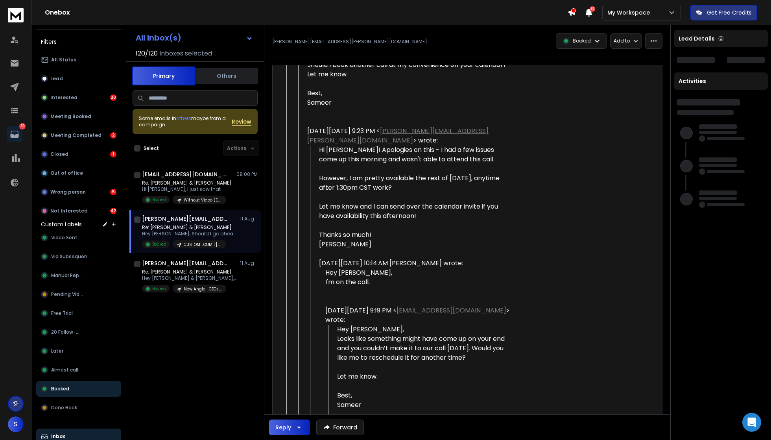
scroll to position [40, 0]
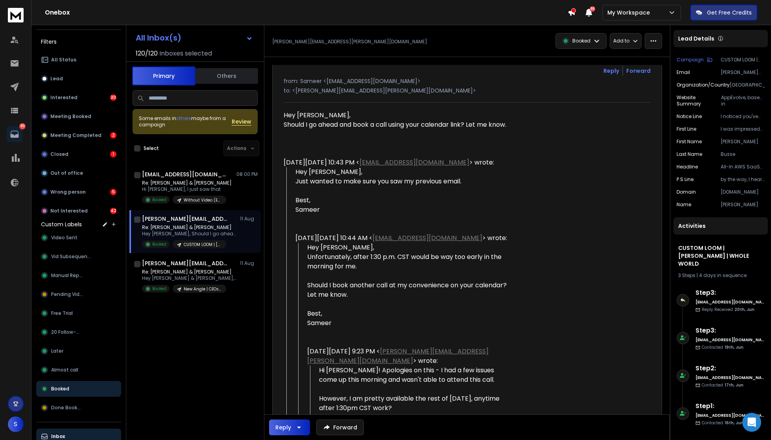
click at [280, 426] on div "Reply" at bounding box center [283, 427] width 16 height 8
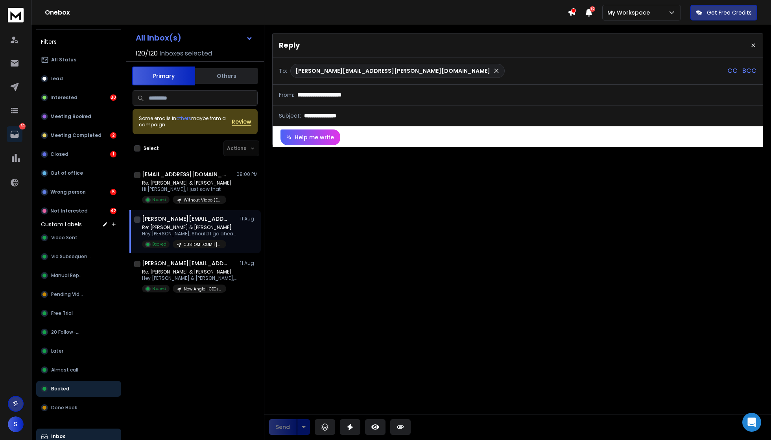
scroll to position [0, 0]
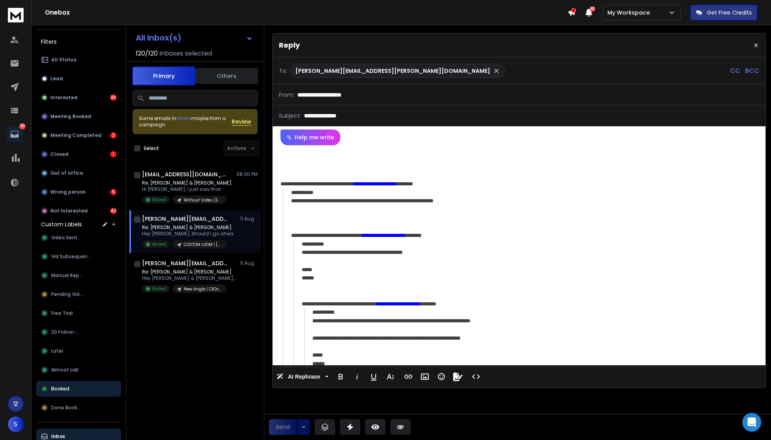
click at [754, 46] on icon at bounding box center [756, 45] width 4 height 4
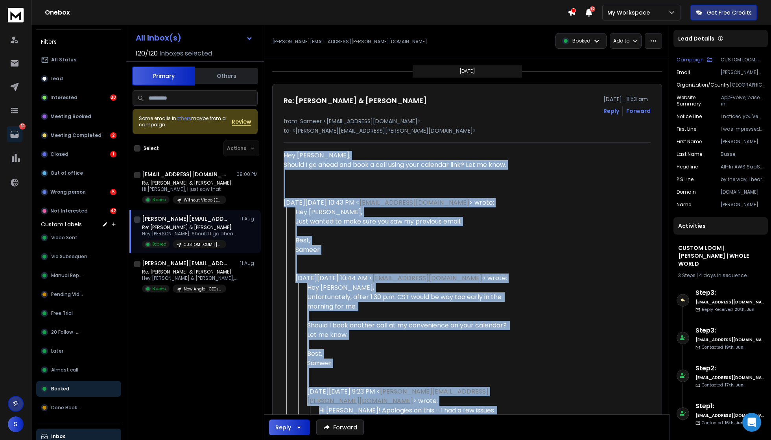
drag, startPoint x: 441, startPoint y: 352, endPoint x: 280, endPoint y: 153, distance: 256.5
copy div "Lor Ipsumd, Sitame C ad elits doe temp i utla etdol magn aliquaen admi? Ven qu …"
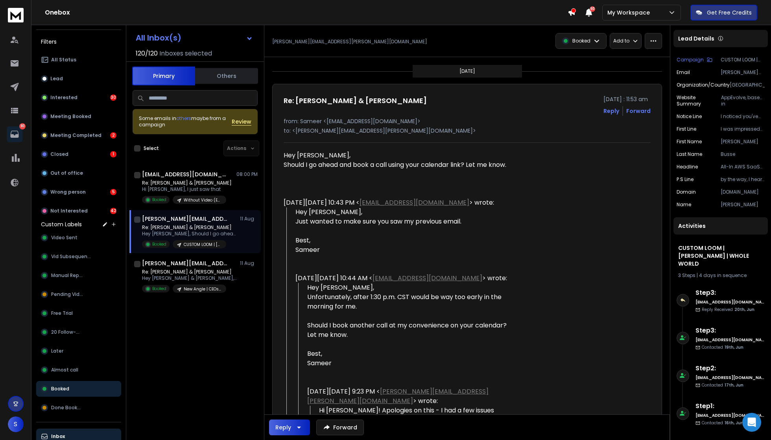
click at [255, 0] on div "Onebox 50 My Workspace Get Free Credits" at bounding box center [385, 12] width 771 height 25
click at [284, 422] on button "Reply" at bounding box center [289, 427] width 41 height 16
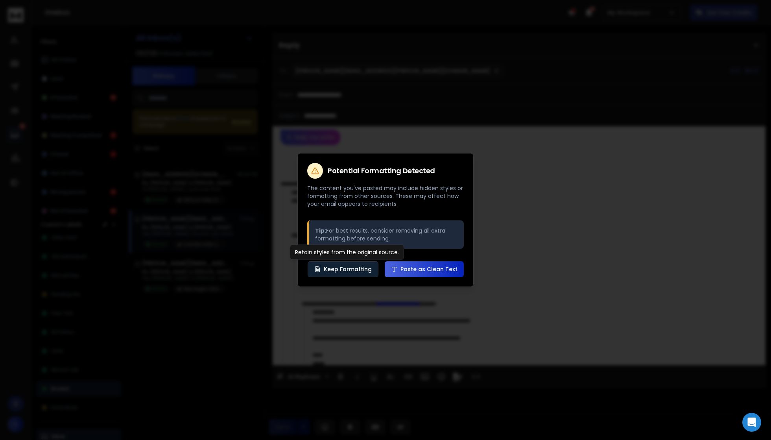
click at [350, 269] on button "Keep Formatting" at bounding box center [343, 269] width 71 height 16
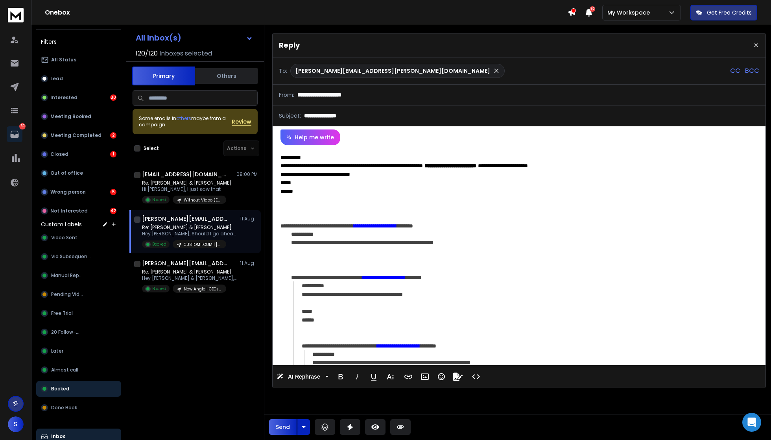
click at [279, 180] on div "**********" at bounding box center [519, 255] width 493 height 220
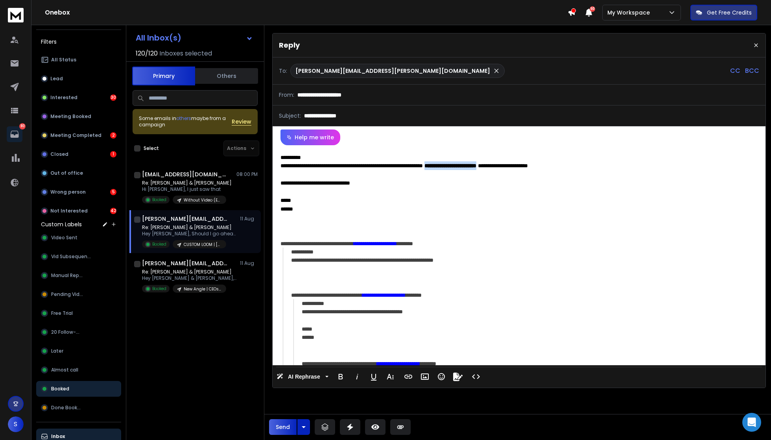
drag, startPoint x: 526, startPoint y: 164, endPoint x: 457, endPoint y: 165, distance: 69.6
click at [457, 165] on strong "**********" at bounding box center [450, 166] width 52 height 6
click at [403, 178] on div at bounding box center [518, 174] width 477 height 9
click at [287, 416] on div "Send" at bounding box center [518, 427] width 509 height 26
click at [282, 422] on button "Send" at bounding box center [283, 427] width 28 height 16
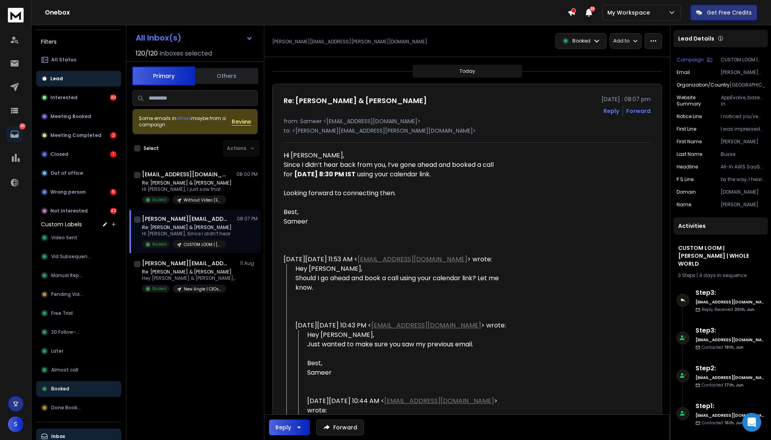
click at [63, 76] on button "Lead" at bounding box center [78, 79] width 85 height 16
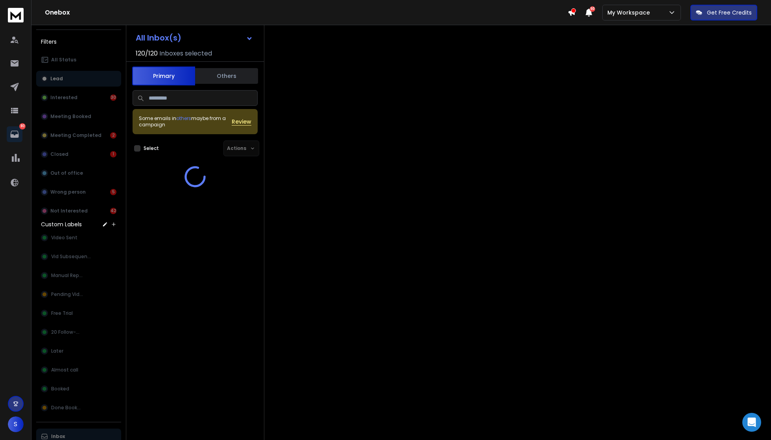
click at [360, 4] on div "Onebox 50 My Workspace Get Free Credits" at bounding box center [385, 12] width 771 height 25
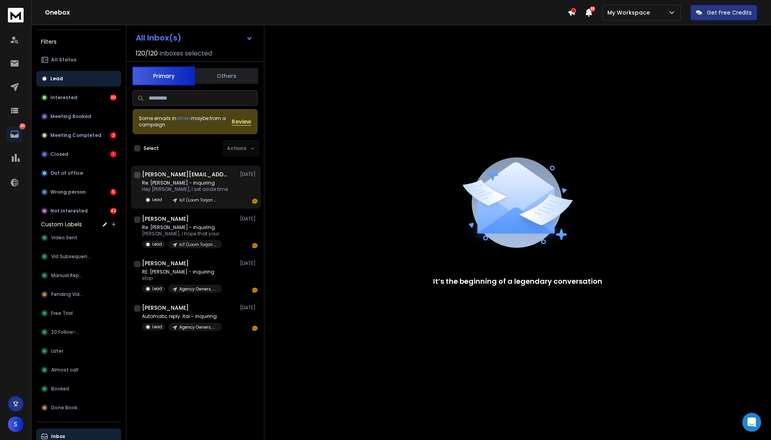
click at [238, 191] on div "Re: [PERSON_NAME] - inquiring Hey [PERSON_NAME], I set aside time Lead IoT (Loo…" at bounding box center [200, 192] width 116 height 24
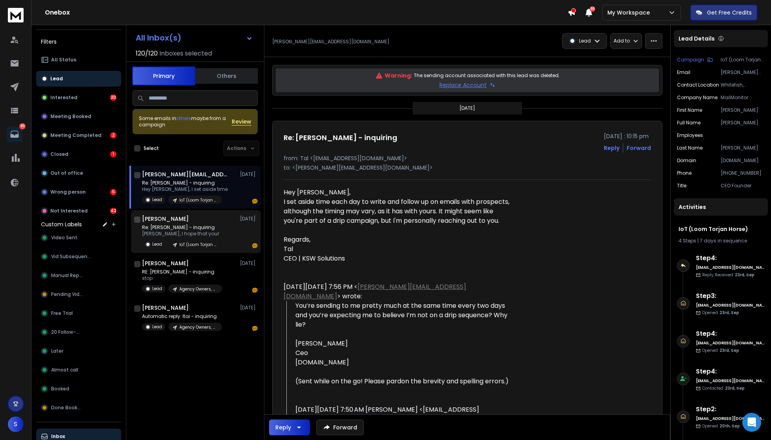
click at [230, 225] on div "Re: [PERSON_NAME] - inquiring Tal, I hope that your Lead IoT (Loom Torjan Horse)" at bounding box center [200, 236] width 116 height 24
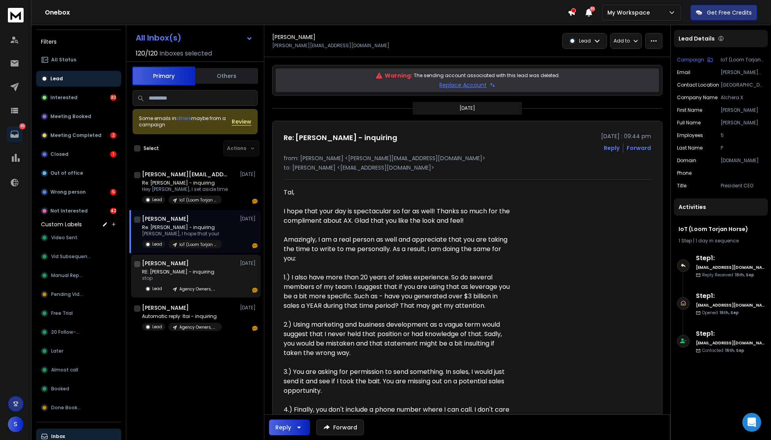
click at [218, 263] on div "[PERSON_NAME] [DATE]" at bounding box center [200, 263] width 116 height 8
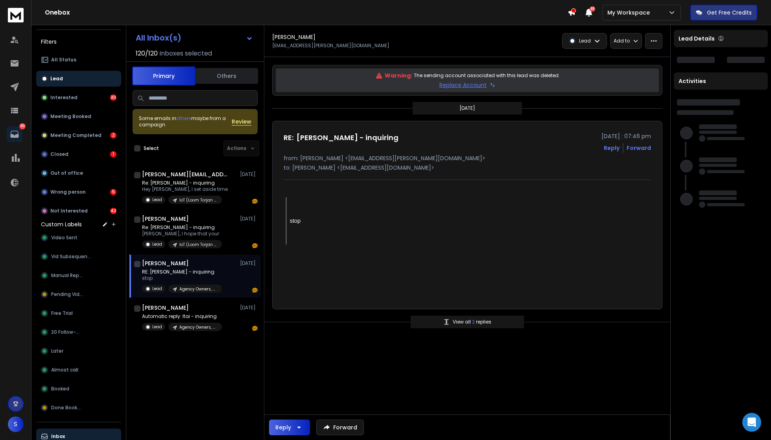
click at [217, 297] on div "[PERSON_NAME] [DATE] RE: [PERSON_NAME] - inquiring stop Lead Agency Owners, Coa…" at bounding box center [196, 275] width 130 height 43
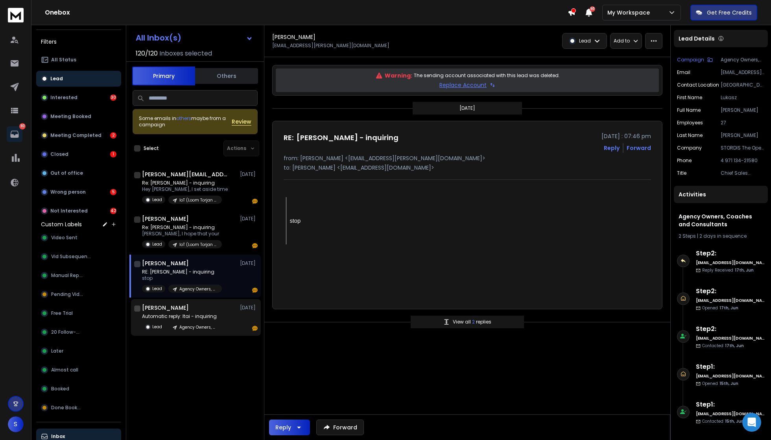
click at [209, 329] on p "Agency Owners, Coaches and Consultants" at bounding box center [198, 327] width 38 height 6
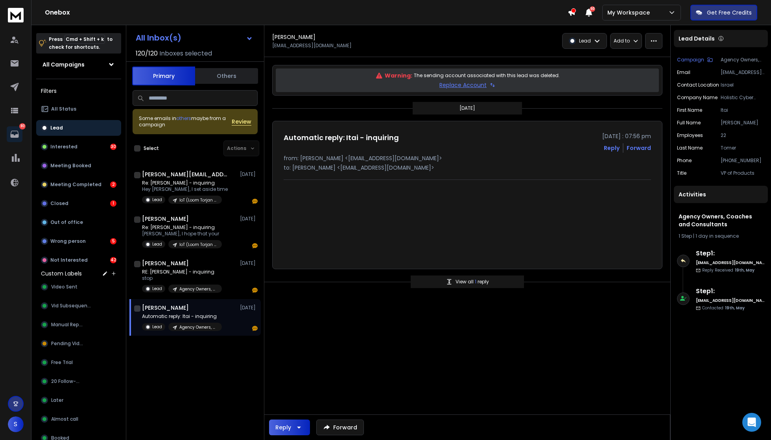
click at [54, 117] on div "All Status Lead Interested 30 Meeting Booked Meeting Completed 2 Closed 1 Out o…" at bounding box center [78, 184] width 85 height 167
click at [59, 104] on button "All Status" at bounding box center [78, 109] width 85 height 16
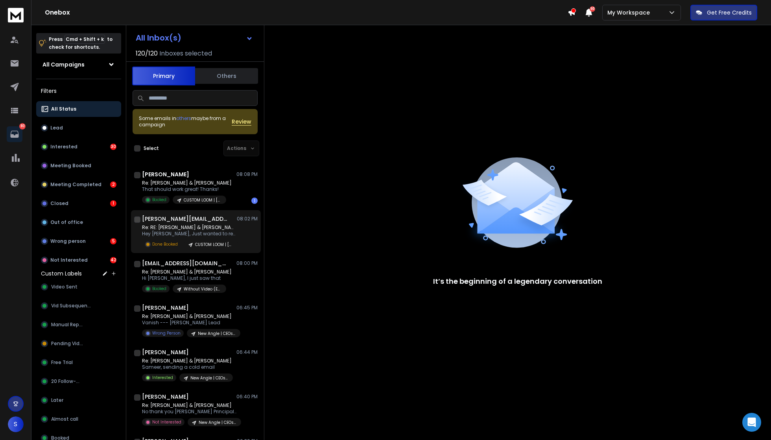
click at [198, 214] on div "[PERSON_NAME][EMAIL_ADDRESS][DOMAIN_NAME] 08:02 PM Re: RE: [PERSON_NAME] & [PER…" at bounding box center [196, 231] width 130 height 43
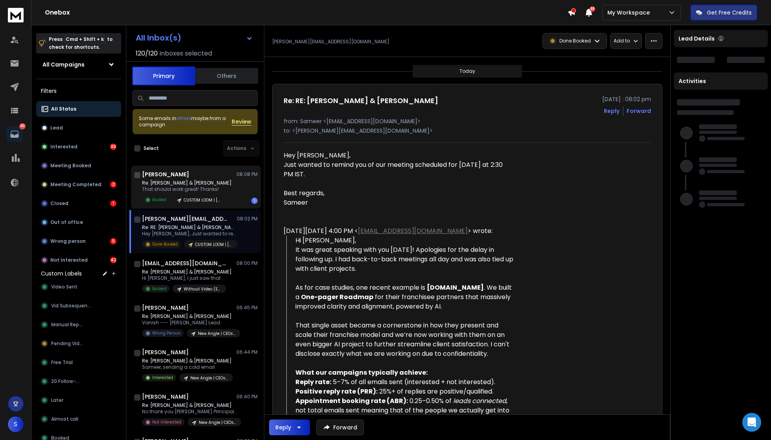
click at [201, 196] on div "CUSTOM LOOM | [PERSON_NAME] | WHOLE WORLD" at bounding box center [199, 199] width 53 height 8
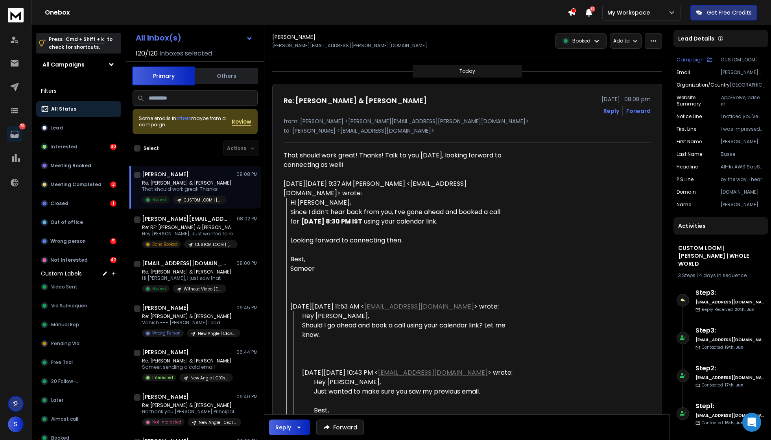
click at [68, 321] on span "Manual Reply" at bounding box center [67, 324] width 32 height 6
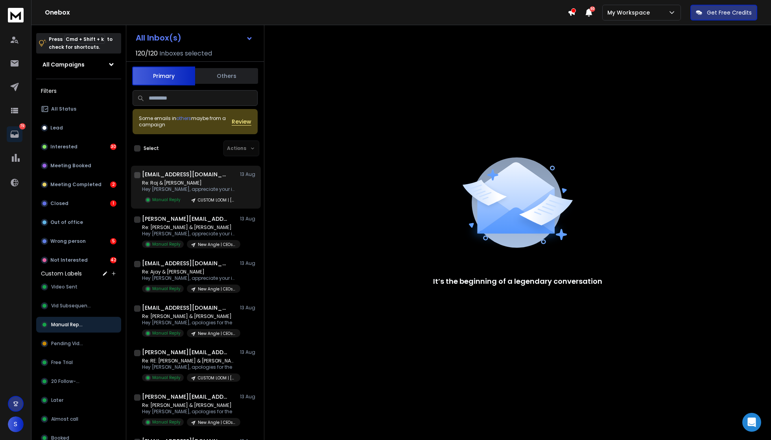
click at [219, 173] on h1 "[EMAIL_ADDRESS][DOMAIN_NAME]" at bounding box center [185, 174] width 87 height 8
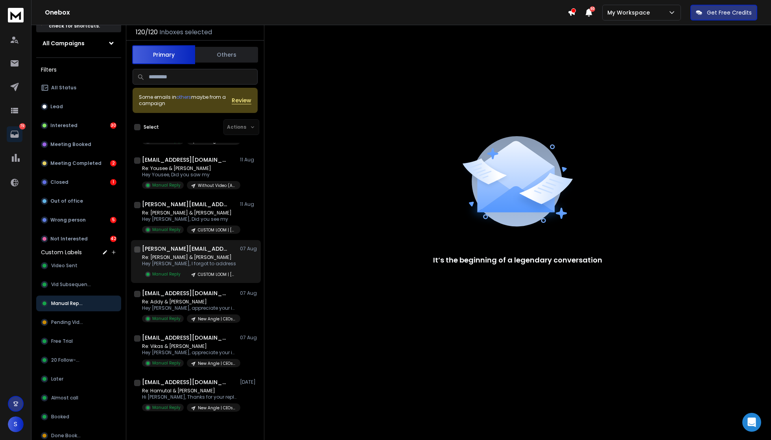
scroll to position [24, 0]
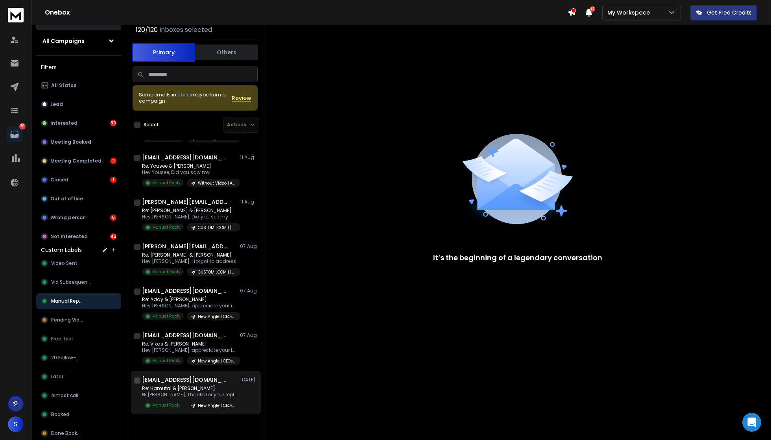
click at [232, 386] on p "Re: Hamutal & [PERSON_NAME]" at bounding box center [189, 388] width 94 height 6
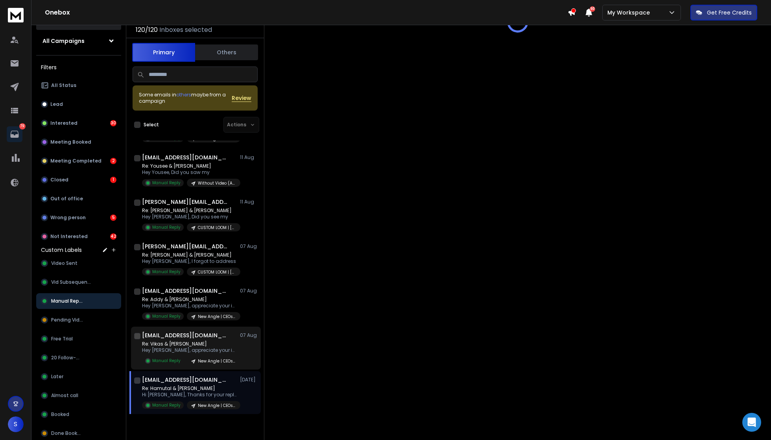
click at [228, 334] on div "[EMAIL_ADDRESS][DOMAIN_NAME] [DATE]" at bounding box center [200, 335] width 116 height 8
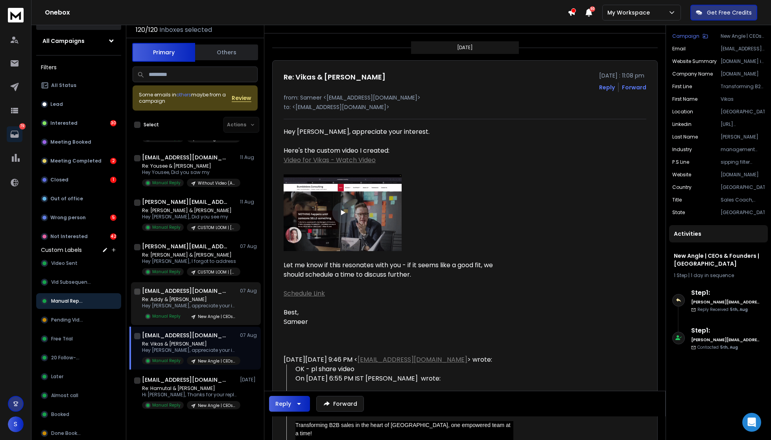
click at [219, 321] on div "[EMAIL_ADDRESS][DOMAIN_NAME] [DATE] Re: [PERSON_NAME] & [PERSON_NAME] Hey [PERS…" at bounding box center [196, 303] width 130 height 43
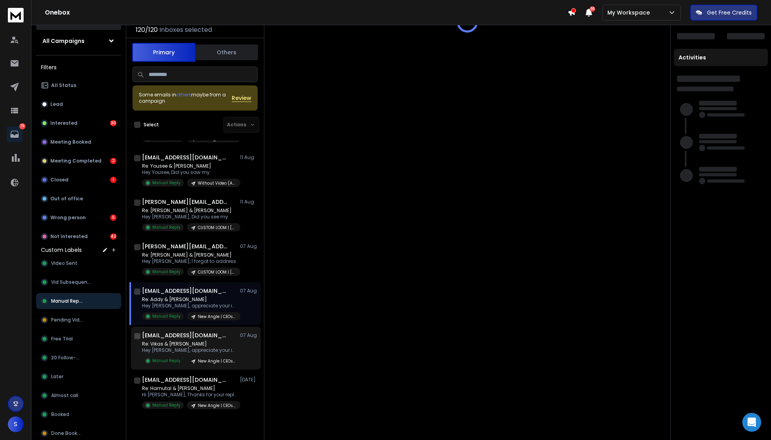
click at [203, 347] on p "Hey [PERSON_NAME], appreciate your interest. Here's" at bounding box center [189, 350] width 94 height 6
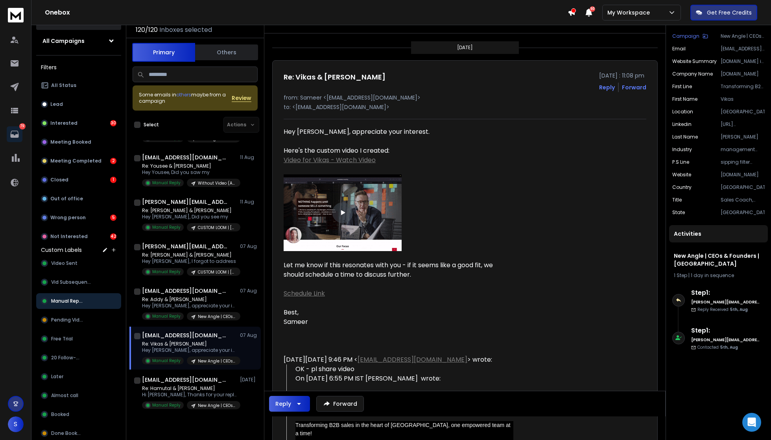
click at [282, 399] on div "Reply" at bounding box center [289, 403] width 28 height 9
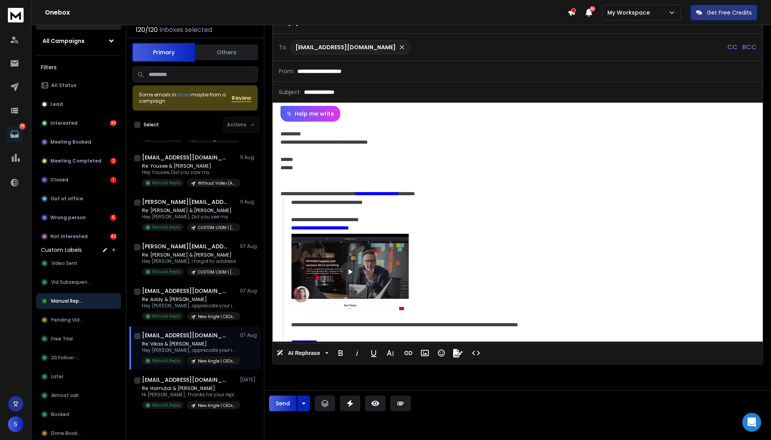
click at [280, 403] on button "Send" at bounding box center [283, 403] width 28 height 16
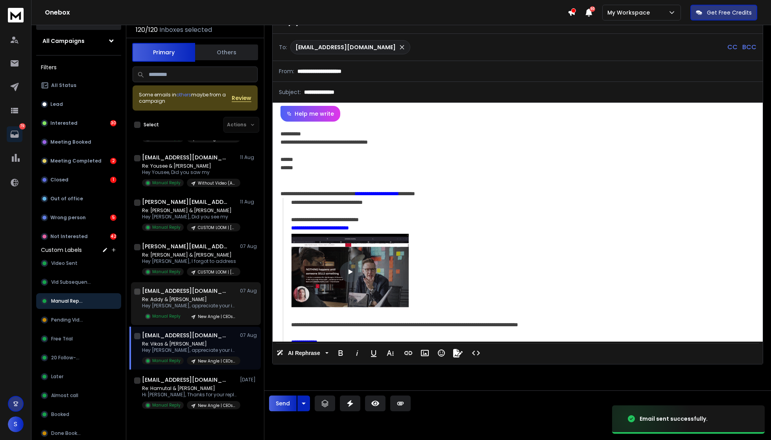
click at [214, 303] on p "Hey [PERSON_NAME], appreciate your interest. Here's" at bounding box center [189, 305] width 94 height 6
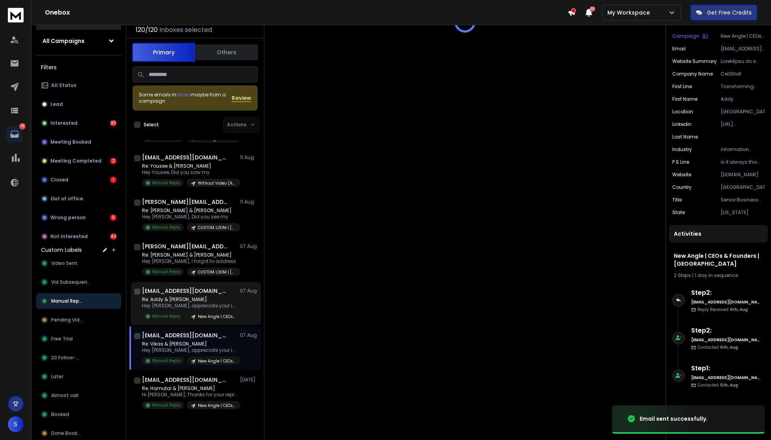
click at [214, 303] on p "Hey [PERSON_NAME], appreciate your interest. Here's" at bounding box center [189, 305] width 94 height 6
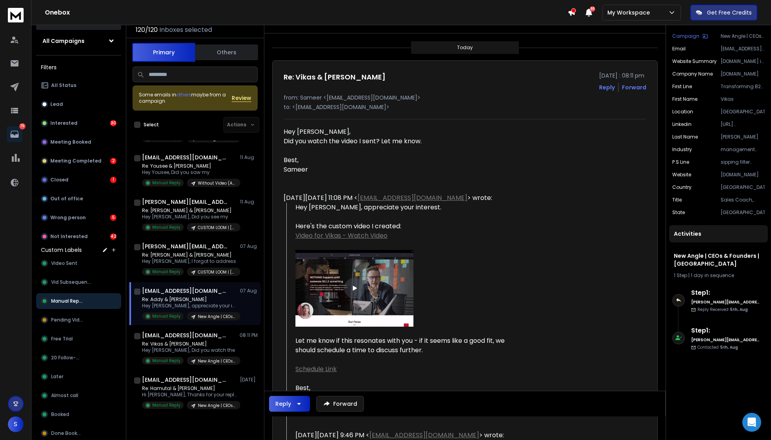
click at [283, 401] on div "Reply" at bounding box center [283, 404] width 16 height 8
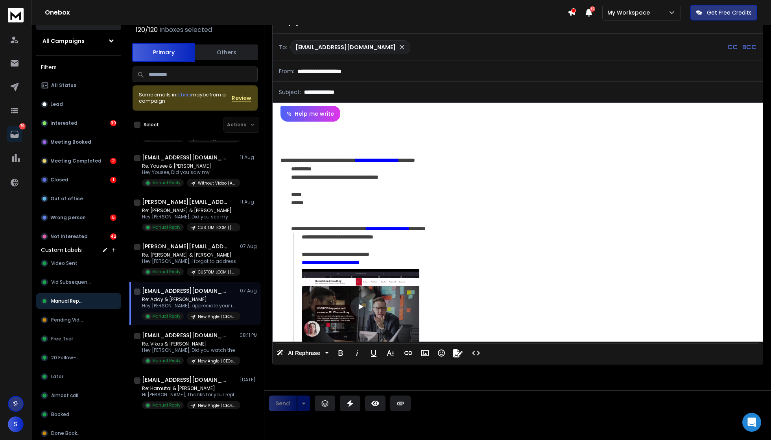
scroll to position [20, 0]
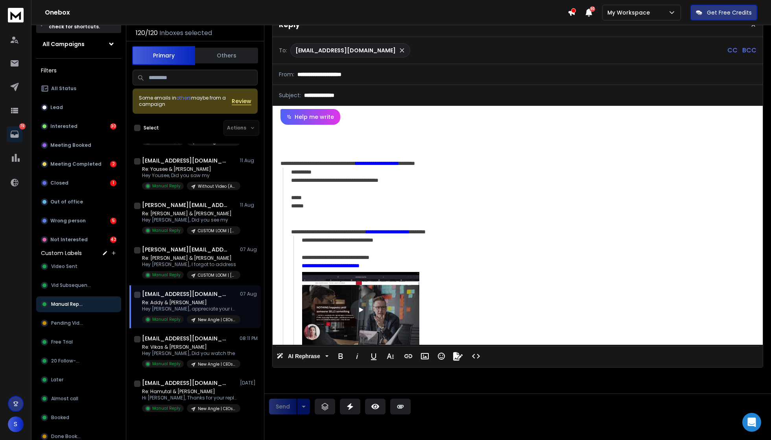
click at [751, 27] on icon at bounding box center [753, 25] width 6 height 6
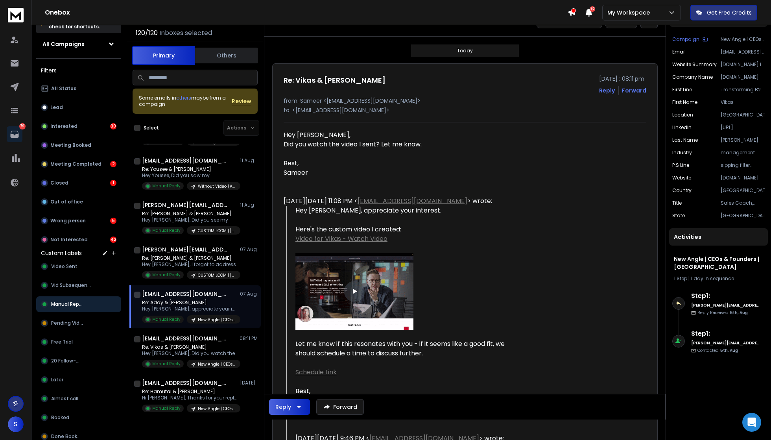
click at [236, 299] on p "Re: Addy & [PERSON_NAME]" at bounding box center [189, 302] width 94 height 6
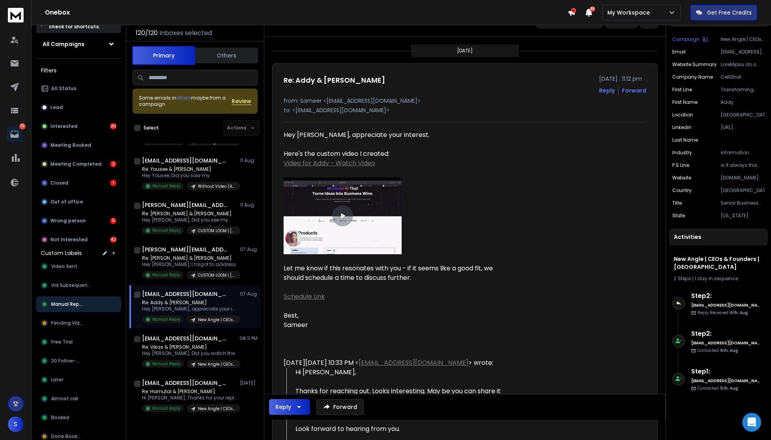
click at [279, 399] on button "Reply" at bounding box center [289, 407] width 41 height 16
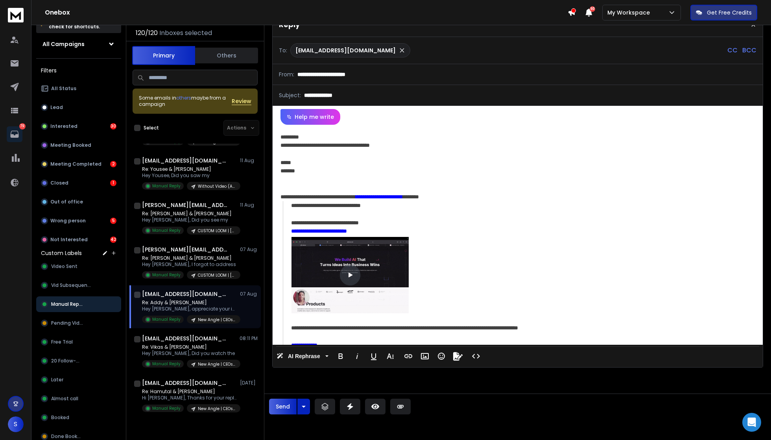
click at [277, 406] on button "Send" at bounding box center [283, 406] width 28 height 16
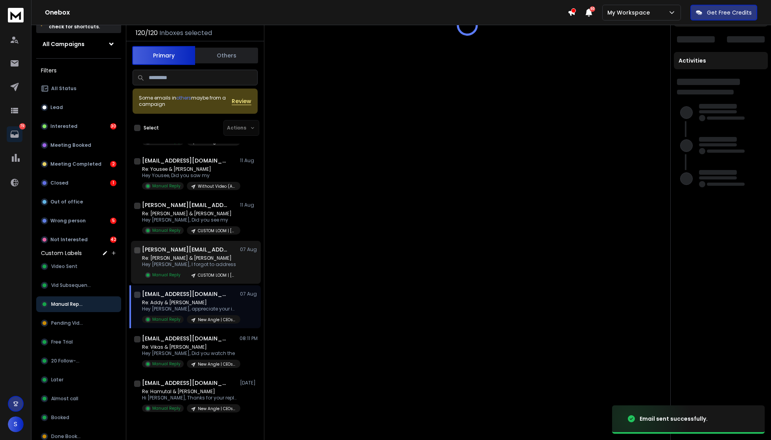
click at [240, 273] on div "CUSTOM LOOM | [PERSON_NAME] | WHOLE WORLD" at bounding box center [213, 275] width 53 height 8
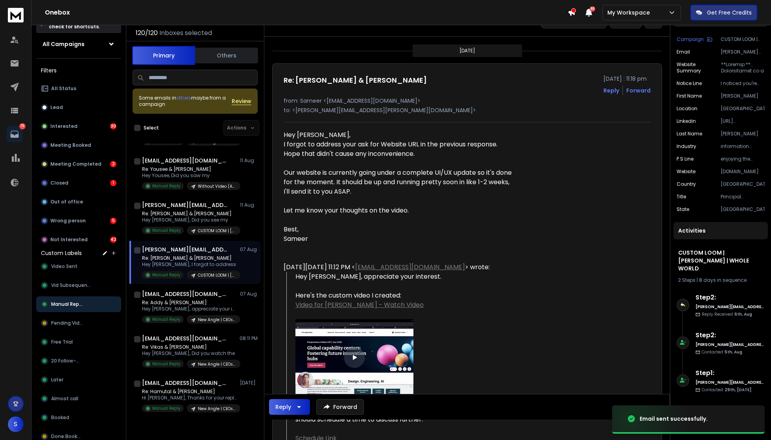
click at [240, 273] on div "CUSTOM LOOM | [PERSON_NAME] | WHOLE WORLD" at bounding box center [213, 275] width 53 height 8
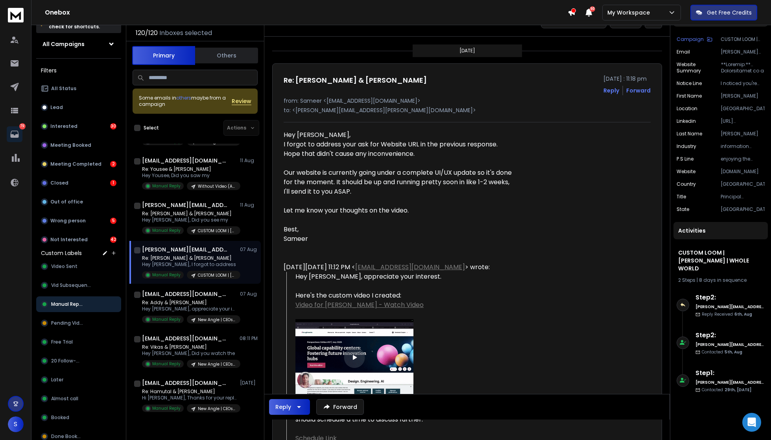
click at [286, 400] on button "Reply" at bounding box center [289, 407] width 41 height 16
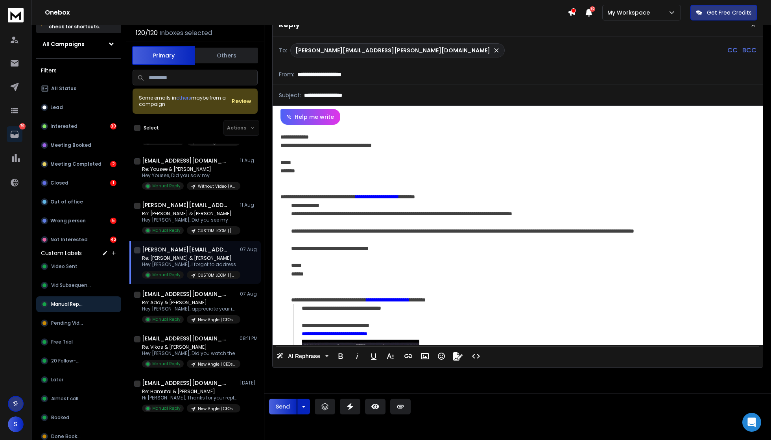
click at [282, 407] on button "Send" at bounding box center [283, 406] width 28 height 16
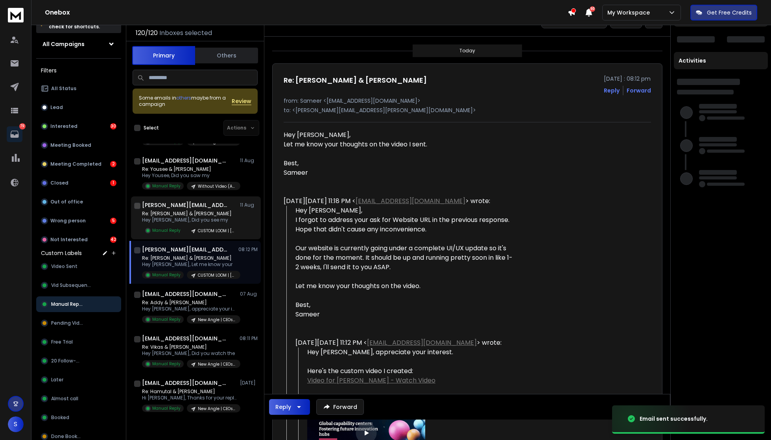
click at [163, 210] on p "Re: [PERSON_NAME] & [PERSON_NAME]" at bounding box center [189, 213] width 94 height 6
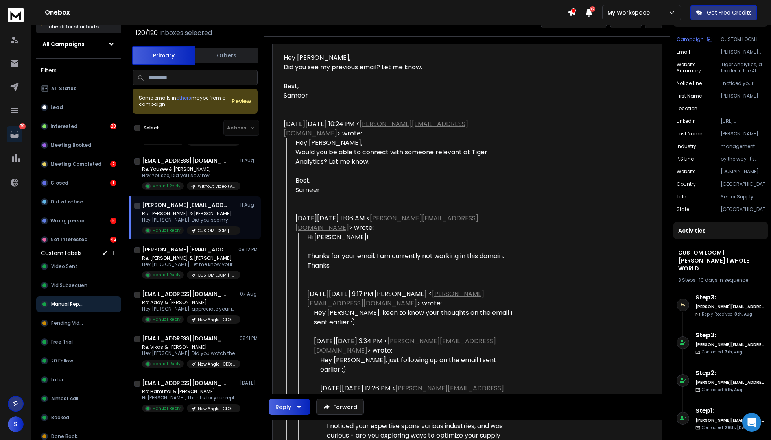
scroll to position [40, 0]
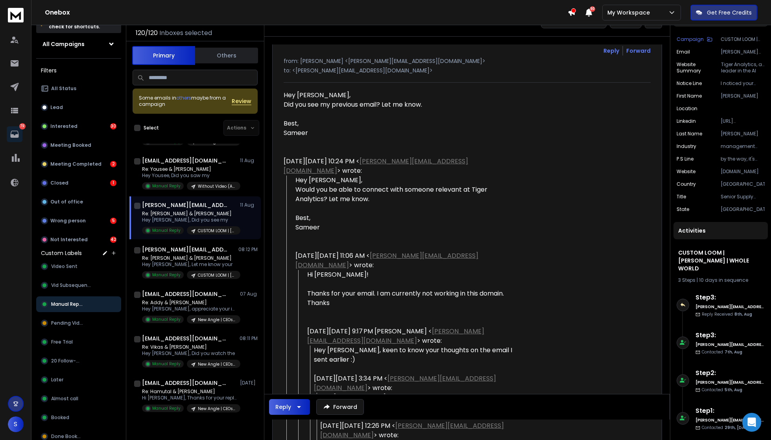
click at [285, 404] on div "Reply" at bounding box center [283, 407] width 16 height 8
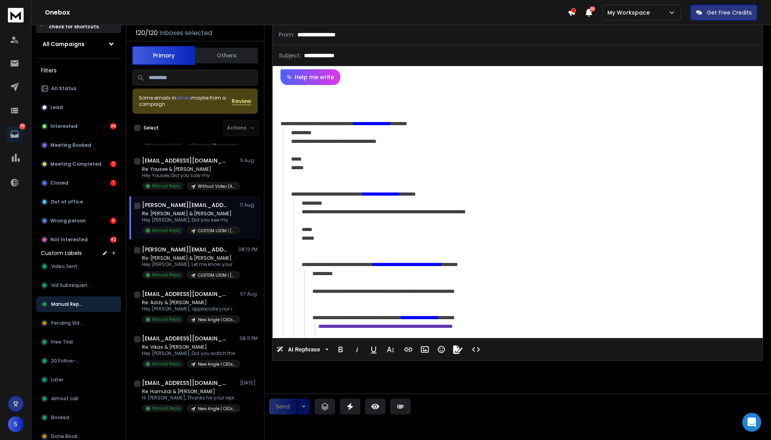
scroll to position [0, 0]
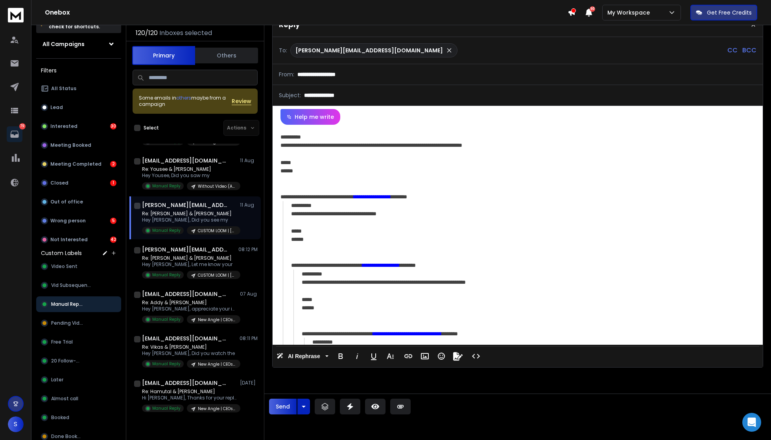
click at [282, 408] on button "Send" at bounding box center [283, 406] width 28 height 16
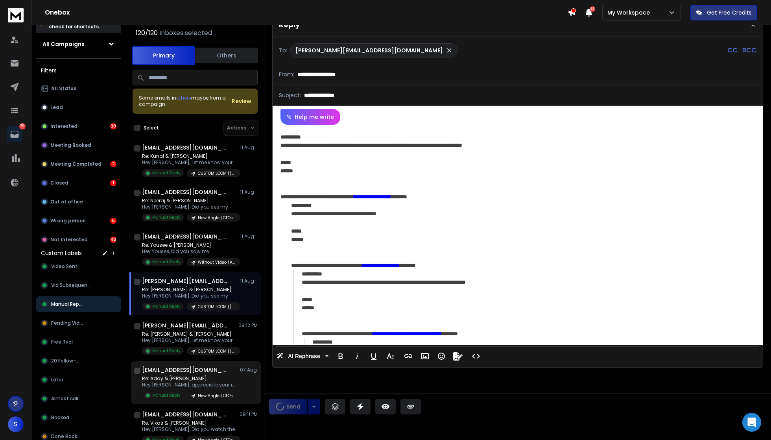
scroll to position [1470, 0]
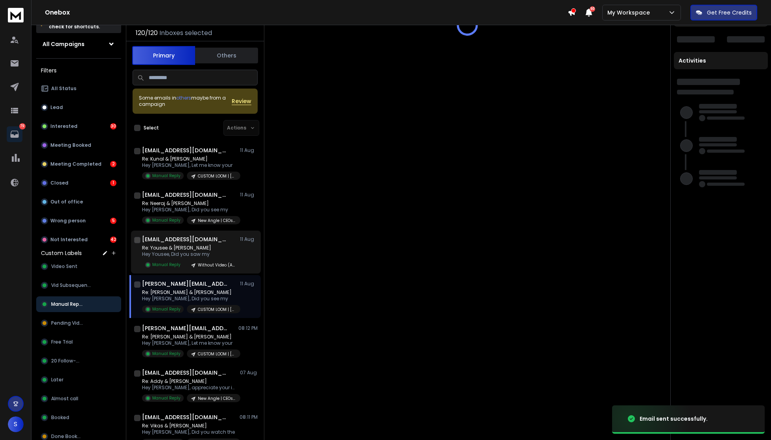
click at [190, 257] on p "Hey Yousee, Did you saw my" at bounding box center [189, 254] width 94 height 6
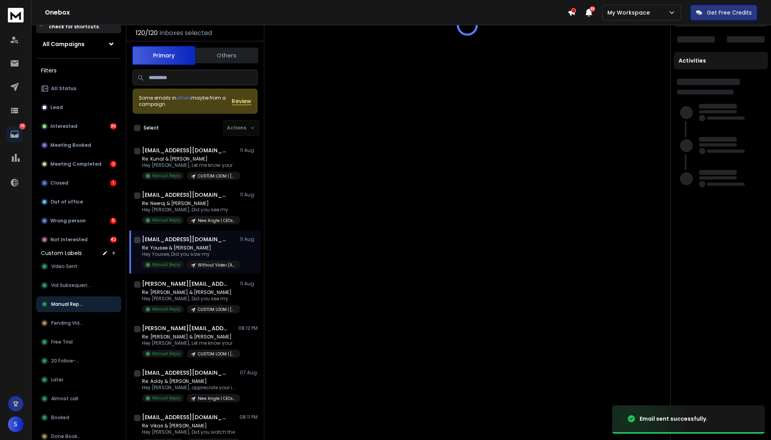
click at [190, 257] on p "Hey Yousee, Did you saw my" at bounding box center [189, 254] width 94 height 6
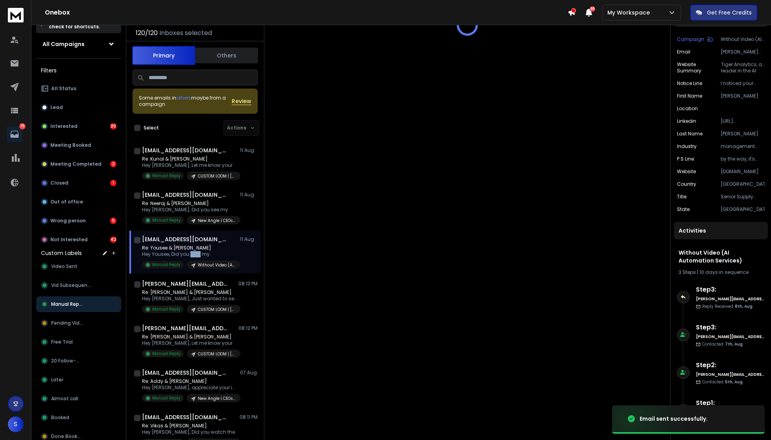
click at [223, 251] on p "Re: Yousee & [PERSON_NAME]" at bounding box center [189, 248] width 94 height 6
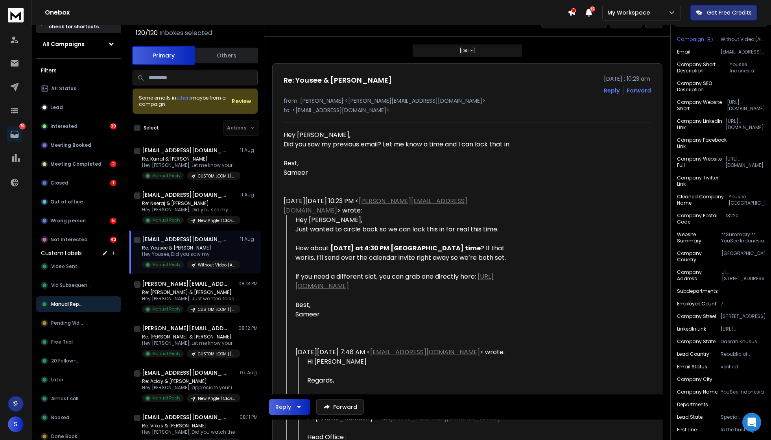
scroll to position [0, 0]
click at [275, 406] on div "Reply" at bounding box center [283, 407] width 16 height 8
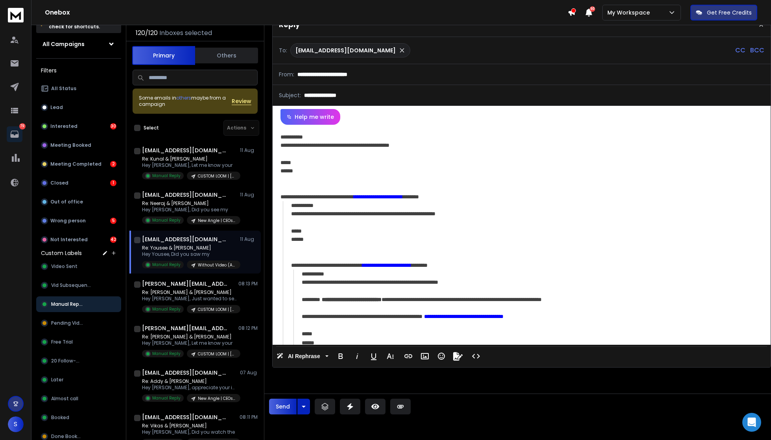
click at [278, 401] on button "Send" at bounding box center [283, 406] width 28 height 16
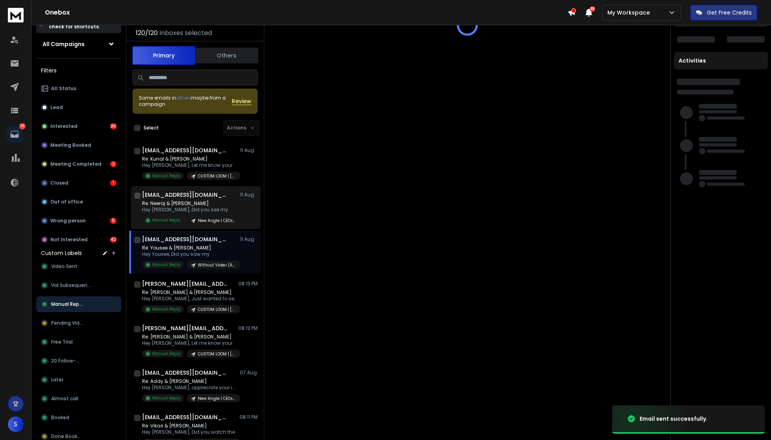
click at [207, 213] on p "Hey [PERSON_NAME], Did you see my" at bounding box center [189, 209] width 94 height 6
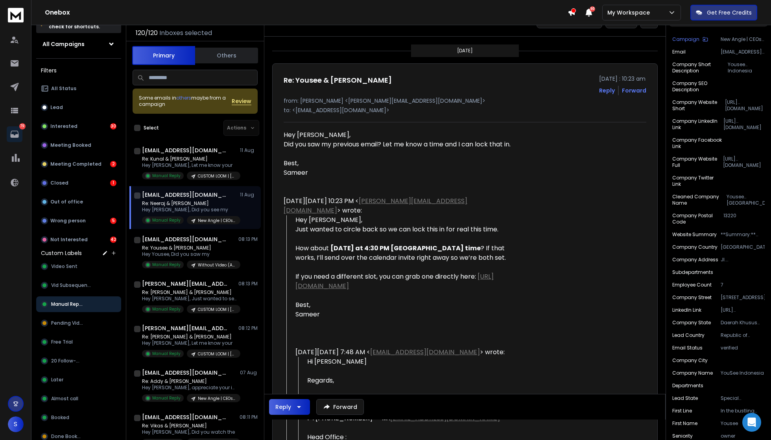
click at [207, 213] on p "Hey [PERSON_NAME], Did you see my" at bounding box center [189, 209] width 94 height 6
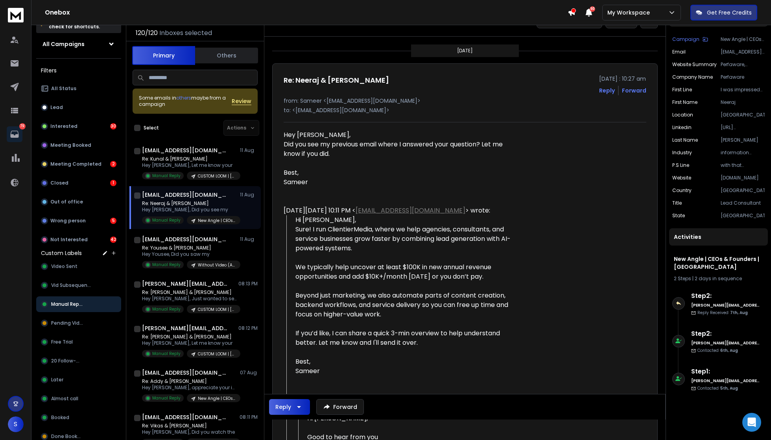
click at [282, 410] on div "Reply" at bounding box center [283, 407] width 16 height 8
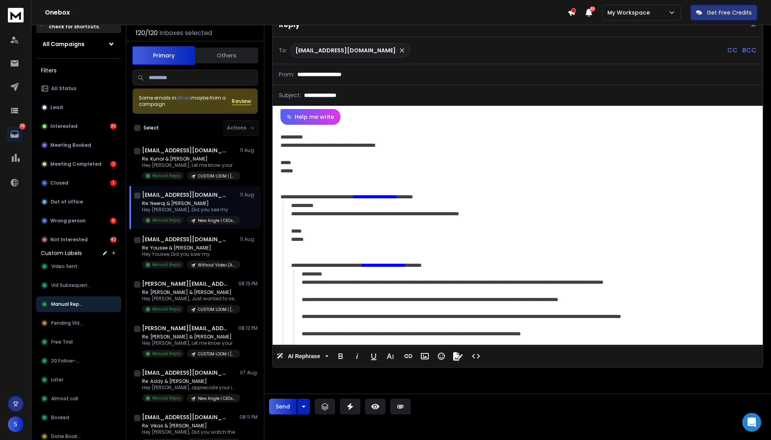
click at [282, 404] on button "Send" at bounding box center [283, 406] width 28 height 16
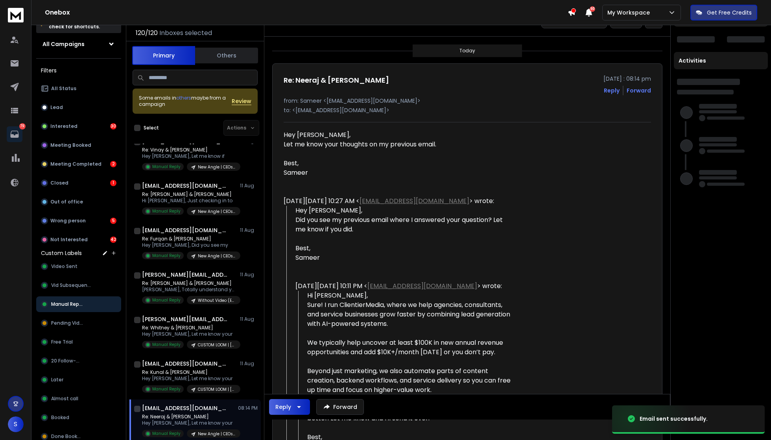
scroll to position [1330, 0]
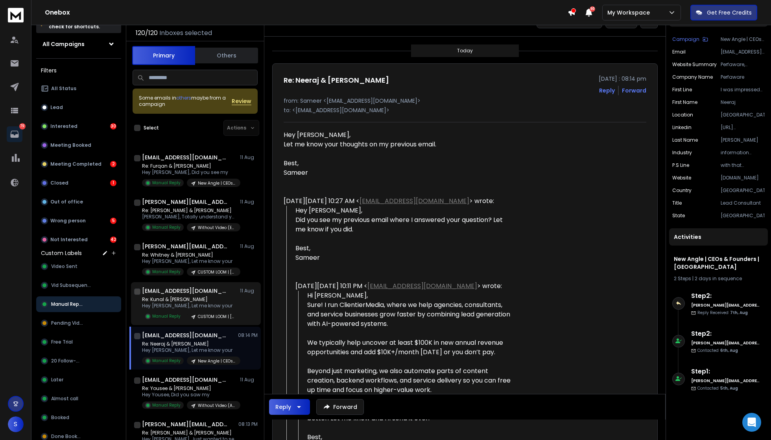
click at [205, 309] on p "Hey [PERSON_NAME], Let me know your" at bounding box center [189, 305] width 94 height 6
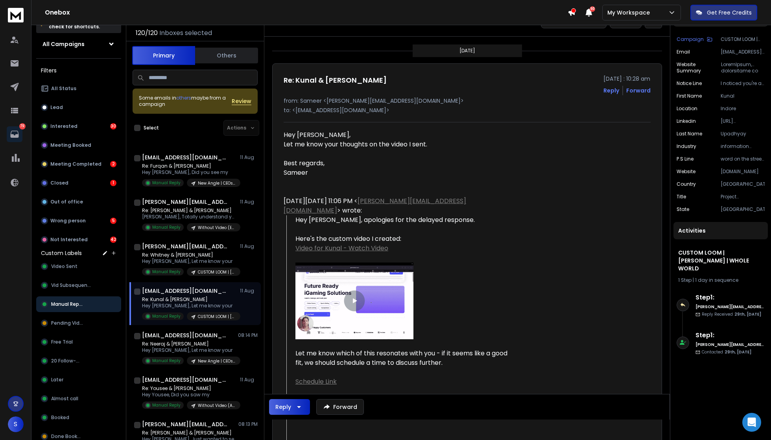
click at [277, 404] on div "Reply" at bounding box center [283, 407] width 16 height 8
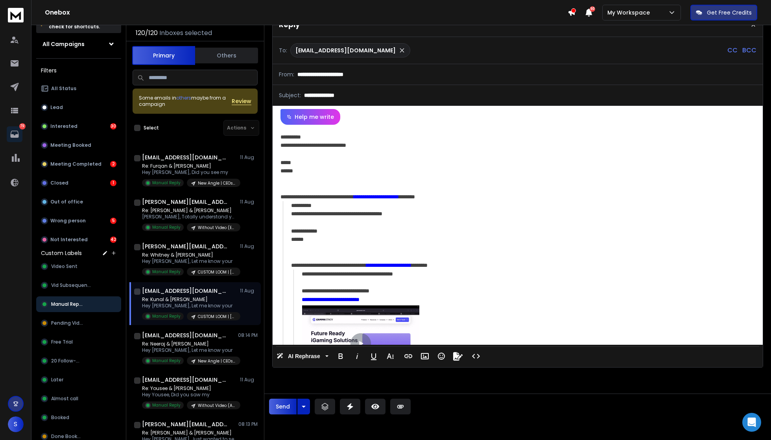
click at [384, 141] on div "**********" at bounding box center [516, 137] width 472 height 8
click at [282, 403] on button "Send" at bounding box center [283, 406] width 28 height 16
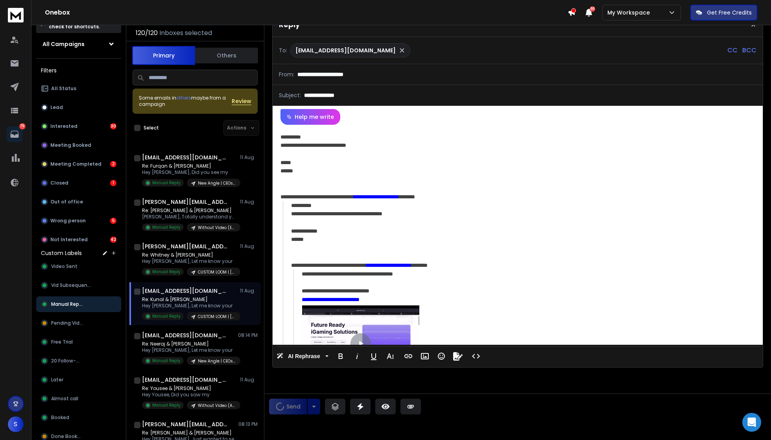
scroll to position [1308, 0]
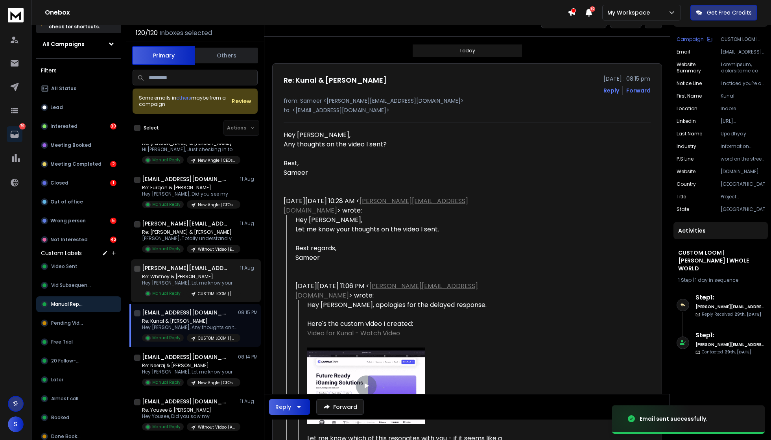
click at [192, 297] on div "Re: [PERSON_NAME] & [PERSON_NAME] Hey [PERSON_NAME], Let me know your Manual Re…" at bounding box center [191, 285] width 98 height 24
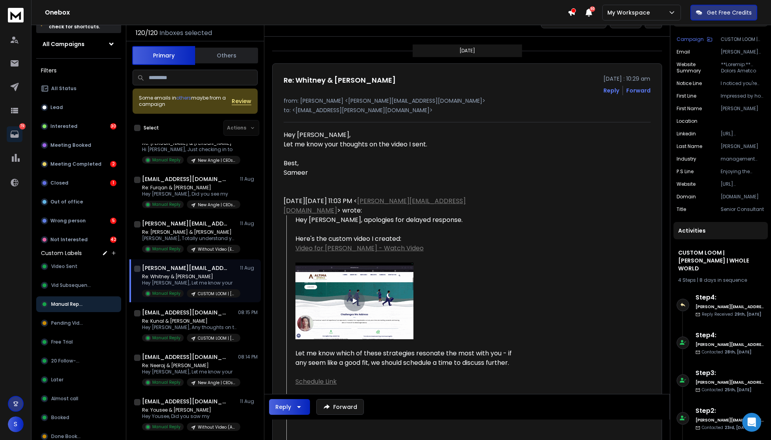
click at [279, 406] on div "Reply" at bounding box center [283, 407] width 16 height 8
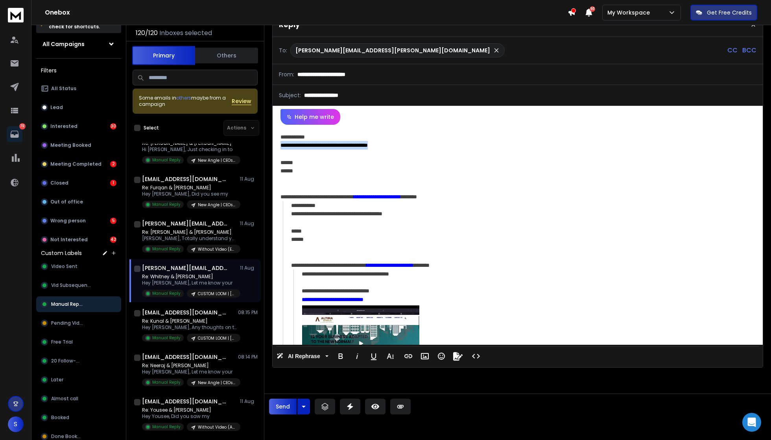
drag, startPoint x: 397, startPoint y: 143, endPoint x: 273, endPoint y: 148, distance: 124.8
click at [273, 148] on div "**********" at bounding box center [518, 235] width 490 height 220
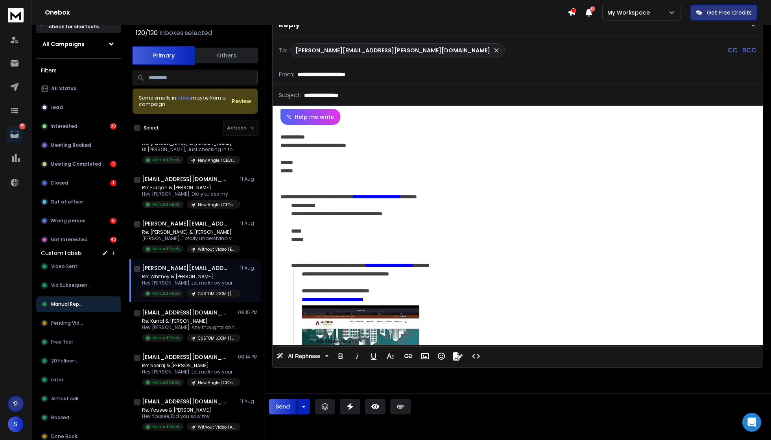
click at [279, 409] on button "Send" at bounding box center [283, 406] width 28 height 16
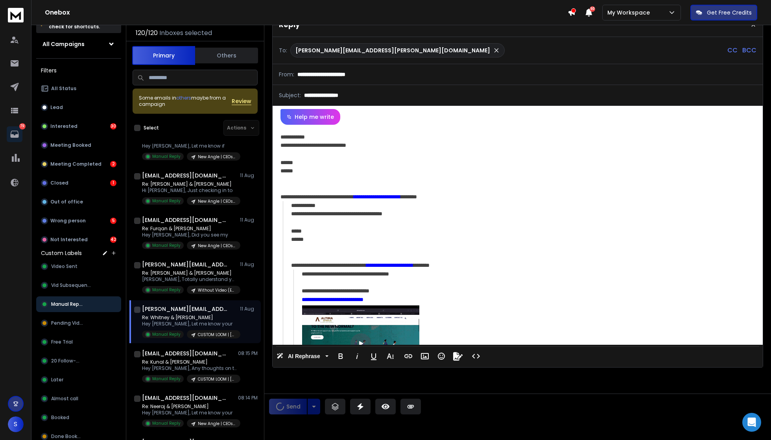
scroll to position [1255, 0]
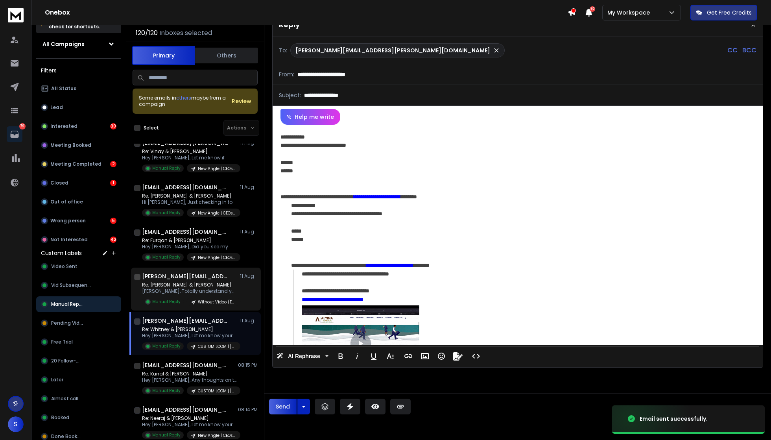
click at [195, 294] on p "[PERSON_NAME], Totally understand your point but" at bounding box center [189, 291] width 94 height 6
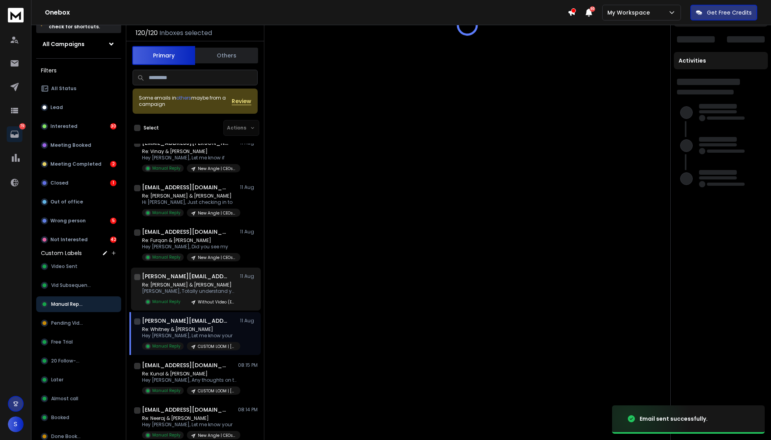
click at [195, 294] on p "[PERSON_NAME], Totally understand your point but" at bounding box center [189, 291] width 94 height 6
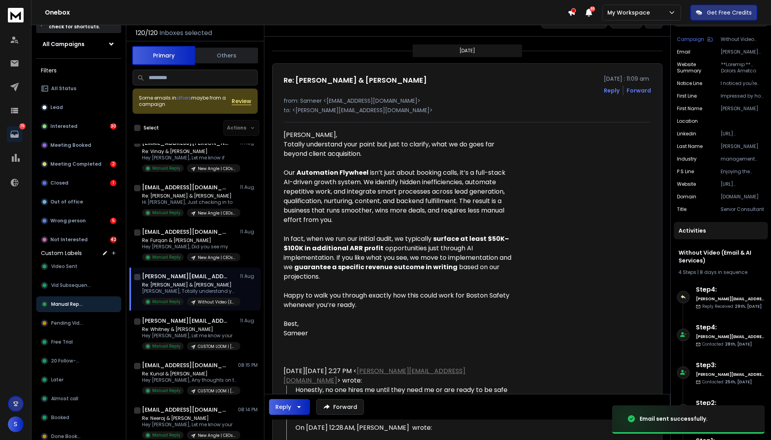
click at [195, 294] on p "[PERSON_NAME], Totally understand your point but" at bounding box center [189, 291] width 94 height 6
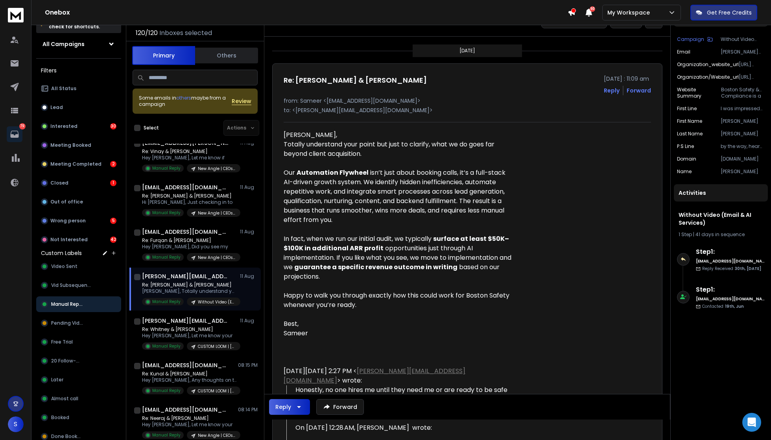
scroll to position [0, 0]
click at [285, 411] on button "Reply" at bounding box center [289, 407] width 41 height 16
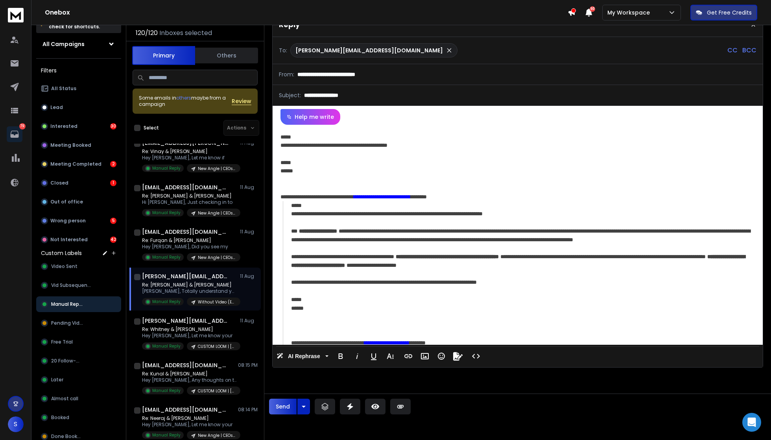
click at [282, 400] on button "Send" at bounding box center [283, 406] width 28 height 16
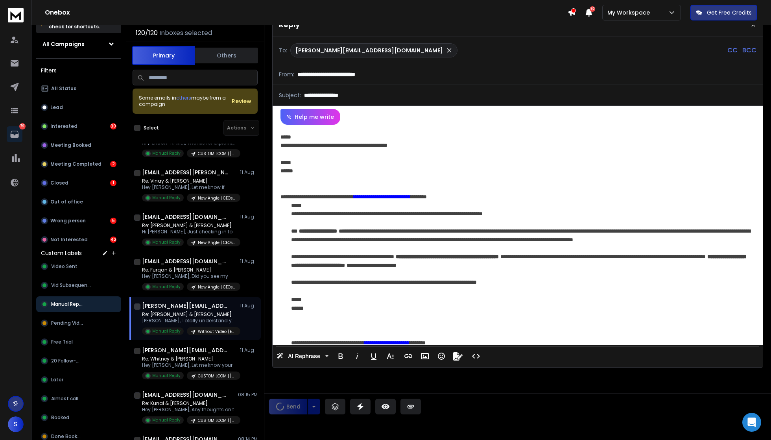
scroll to position [1221, 0]
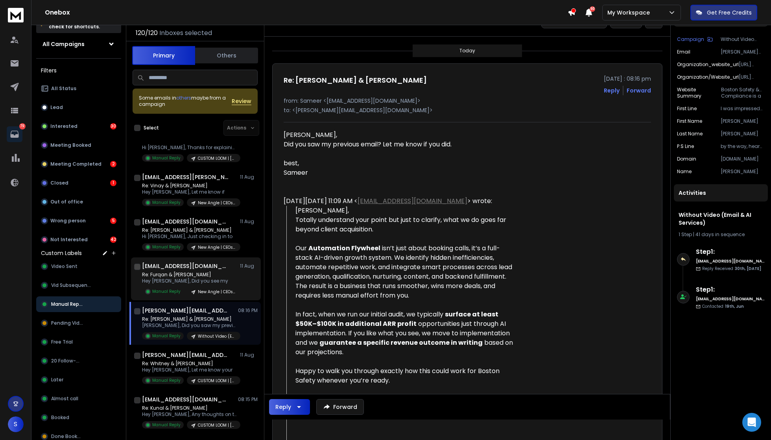
click at [179, 284] on p "Hey [PERSON_NAME], Did you see my" at bounding box center [189, 281] width 94 height 6
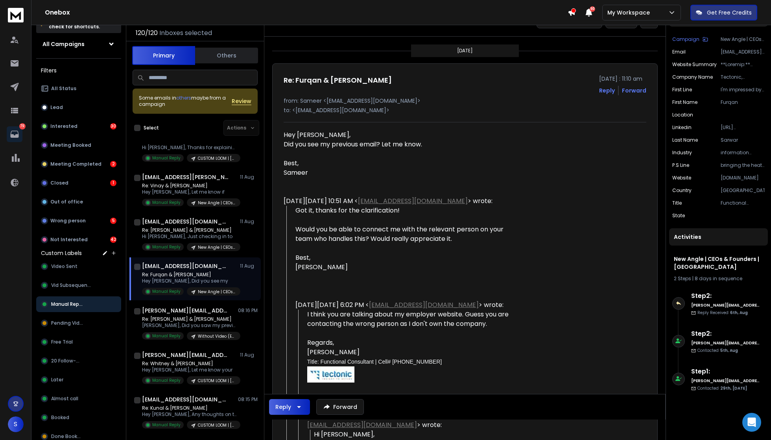
click at [275, 409] on div "Reply" at bounding box center [283, 407] width 16 height 8
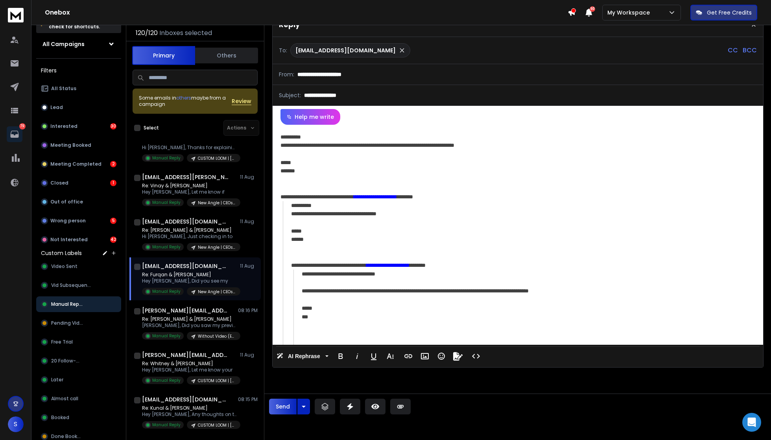
click at [276, 399] on button "Send" at bounding box center [283, 406] width 28 height 16
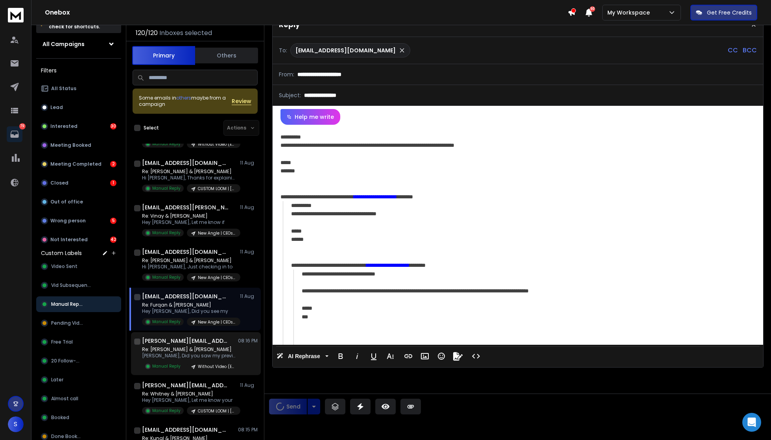
scroll to position [1185, 0]
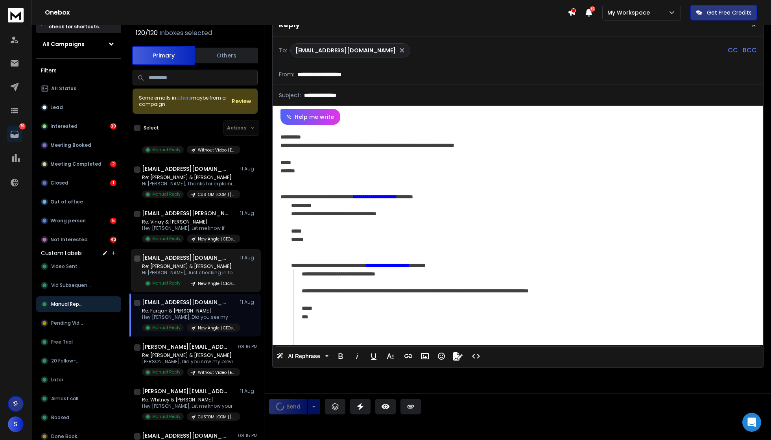
click at [205, 286] on p "New Angle | CEOs & Founders | [GEOGRAPHIC_DATA]" at bounding box center [217, 283] width 38 height 6
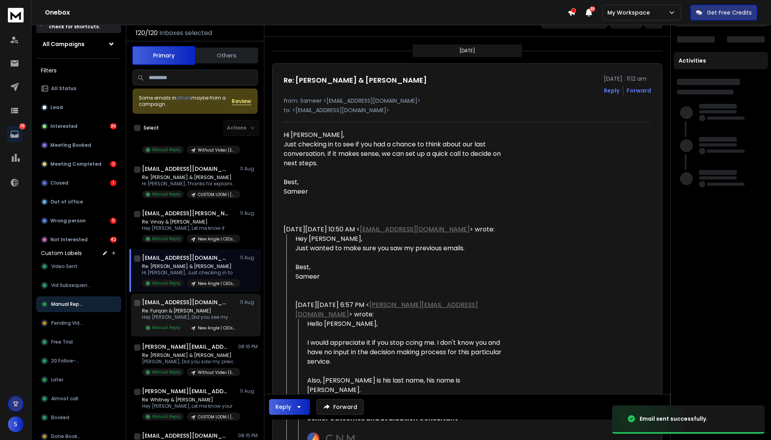
click at [199, 320] on p "Hey [PERSON_NAME], Did you see my" at bounding box center [189, 317] width 94 height 6
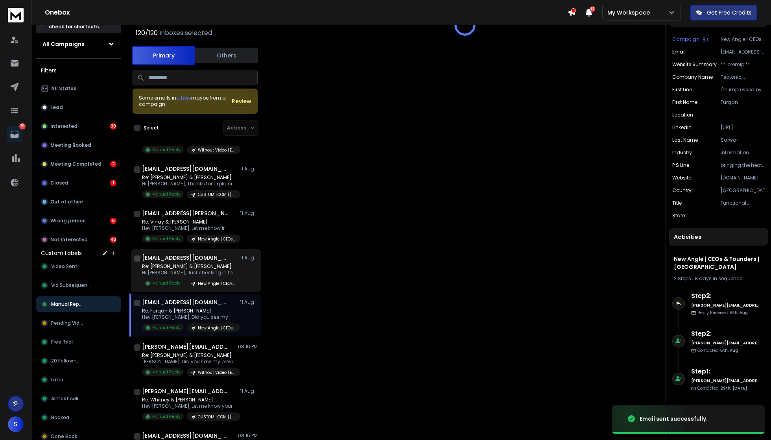
click at [197, 286] on icon at bounding box center [194, 283] width 7 height 7
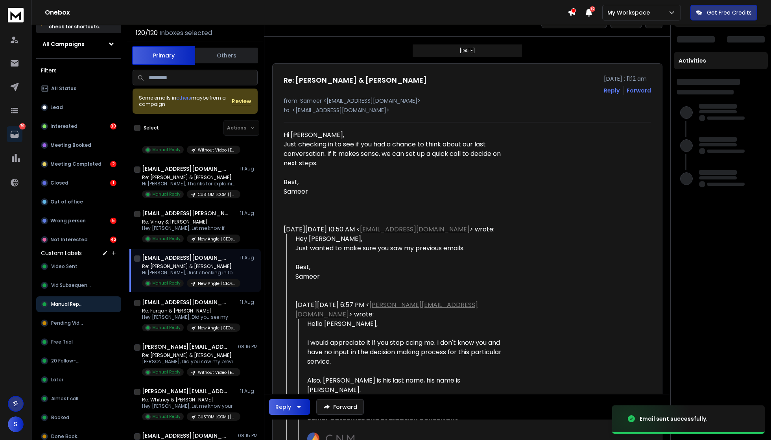
click at [197, 286] on icon at bounding box center [194, 283] width 7 height 7
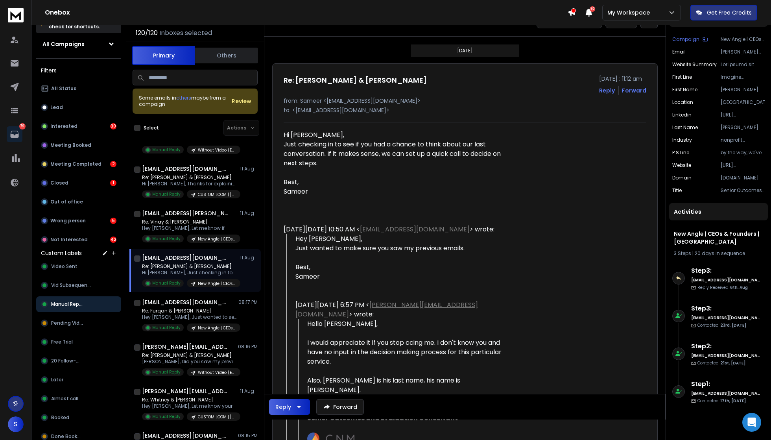
scroll to position [0, 0]
click at [277, 408] on div "Reply" at bounding box center [283, 407] width 16 height 8
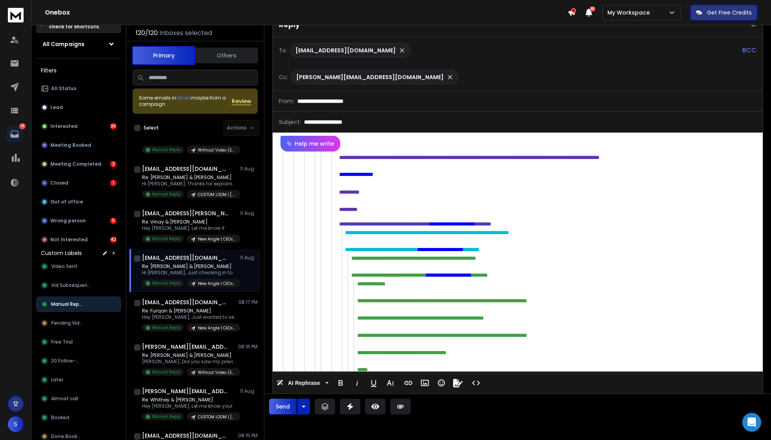
scroll to position [652, 0]
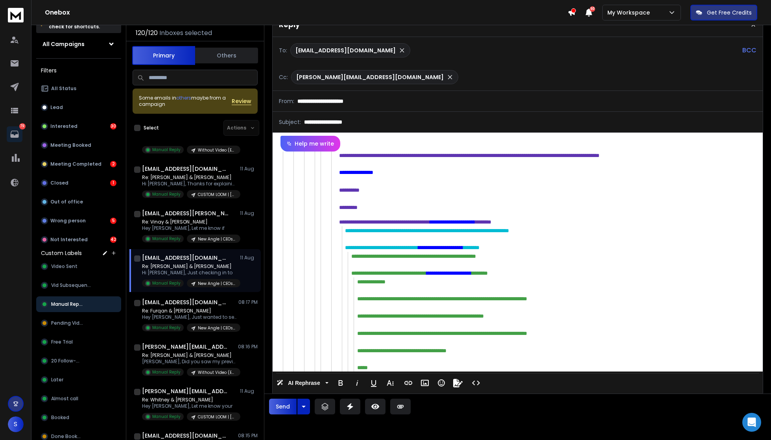
click at [753, 26] on icon at bounding box center [753, 25] width 6 height 6
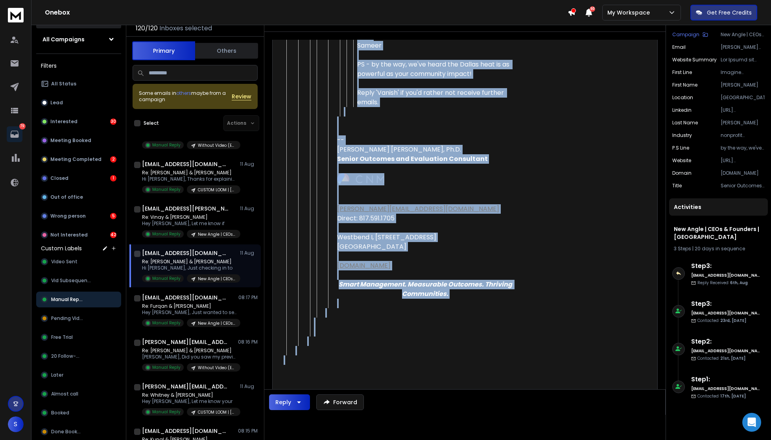
scroll to position [1288, 0]
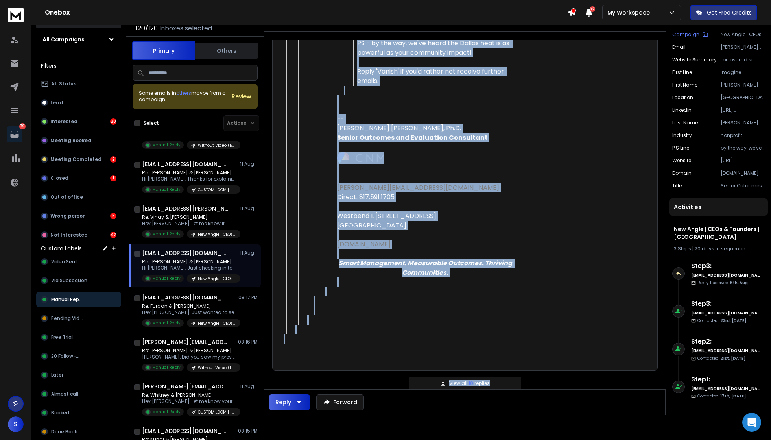
drag, startPoint x: 281, startPoint y: 137, endPoint x: 551, endPoint y: 439, distance: 405.0
copy div "Lo Ips, Dolo sitametc ad el sed do eiu tem i utlabo et dolor magna ali enim adm…"
click at [388, 211] on div "Westbend I, [STREET_ADDRESS]" at bounding box center [425, 215] width 176 height 9
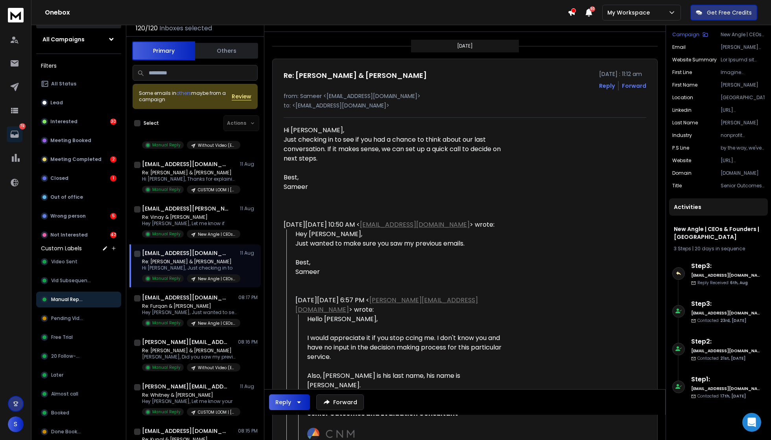
scroll to position [0, 0]
click at [282, 399] on div "Reply" at bounding box center [283, 402] width 16 height 8
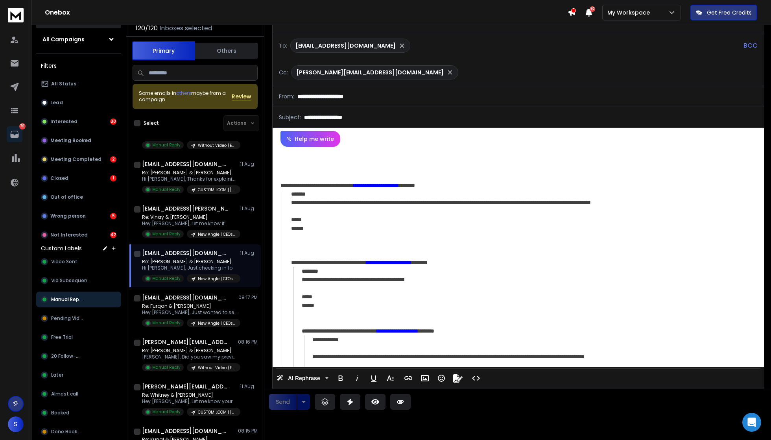
click at [447, 72] on icon at bounding box center [450, 72] width 6 height 6
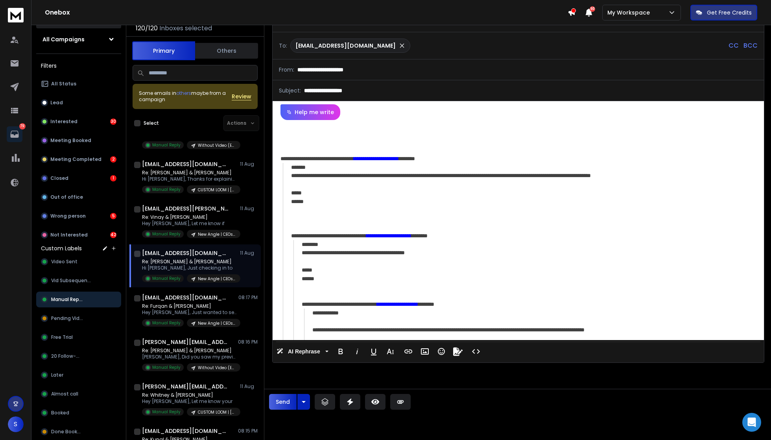
click at [310, 158] on div "**********" at bounding box center [518, 230] width 491 height 220
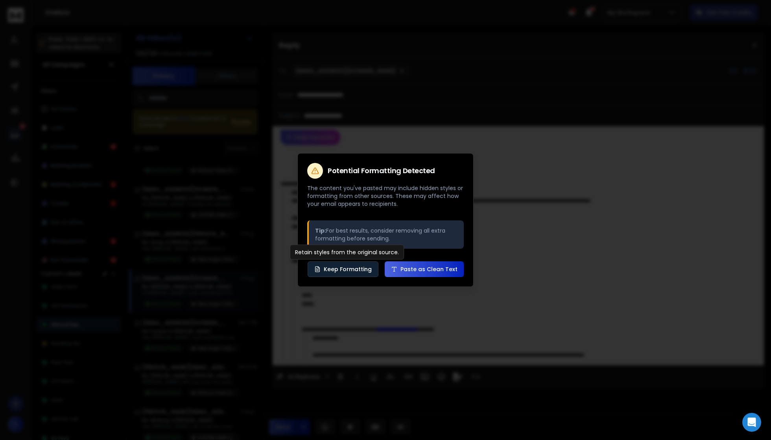
click at [329, 266] on button "Keep Formatting" at bounding box center [343, 269] width 71 height 16
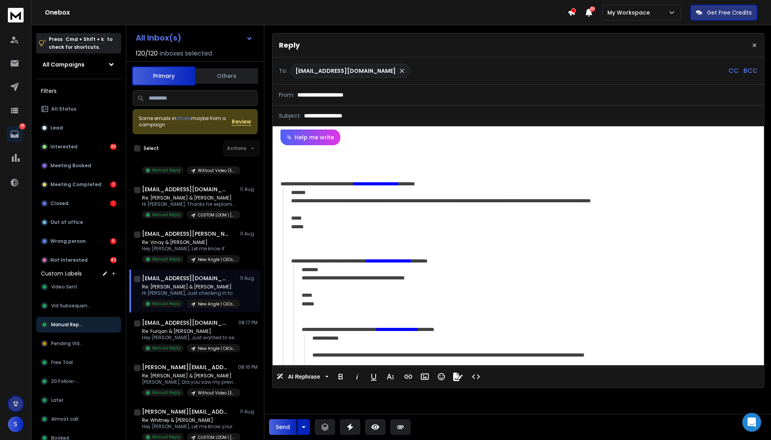
click at [751, 43] on icon at bounding box center [754, 45] width 6 height 6
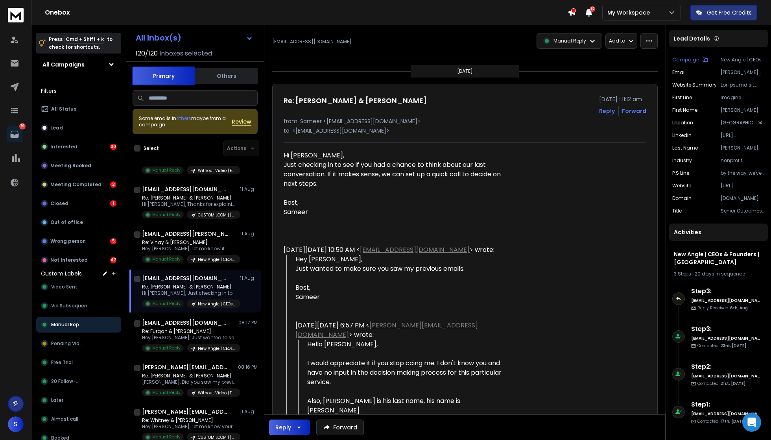
click at [278, 430] on div "Reply" at bounding box center [283, 427] width 16 height 8
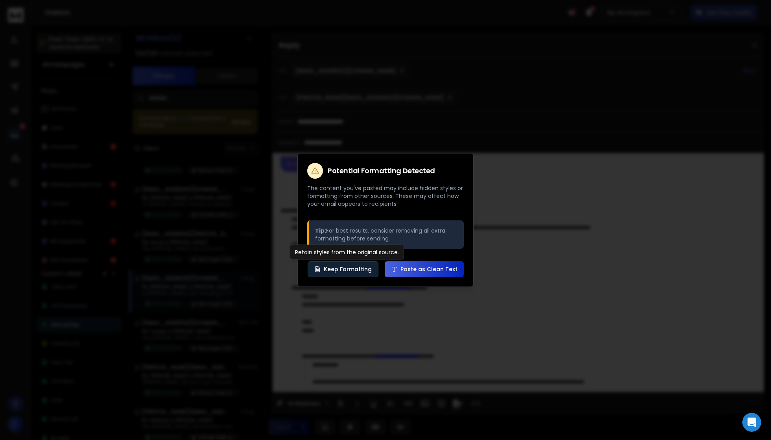
click at [342, 274] on button "Keep Formatting" at bounding box center [343, 269] width 71 height 16
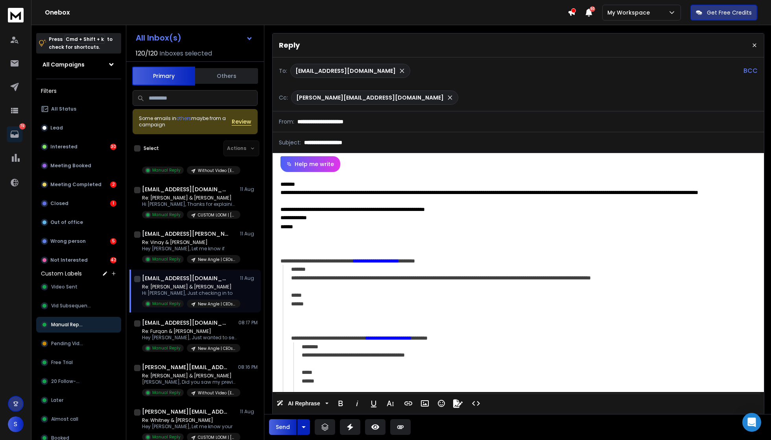
click at [448, 99] on icon at bounding box center [450, 98] width 4 height 4
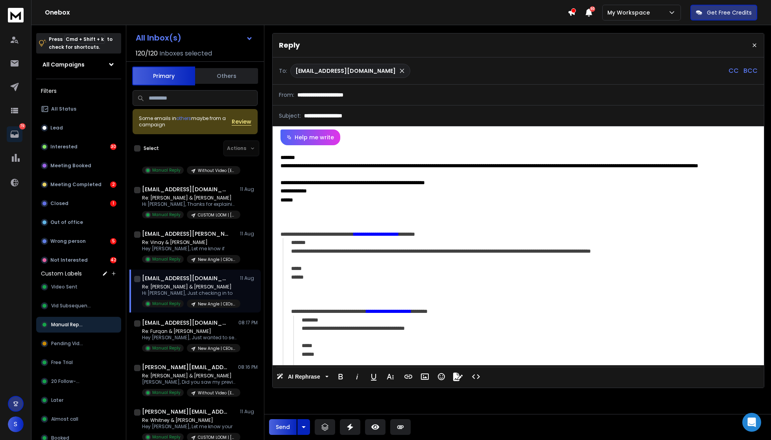
click at [280, 221] on div "**********" at bounding box center [518, 255] width 491 height 220
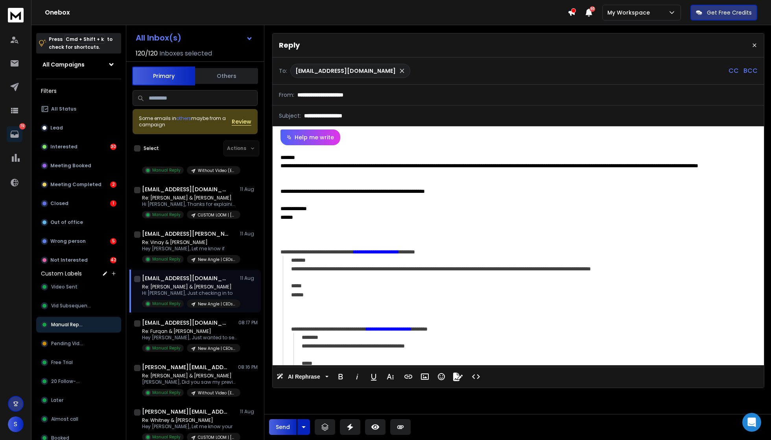
click at [678, 167] on p "**********" at bounding box center [516, 169] width 472 height 17
click at [658, 166] on p "**********" at bounding box center [516, 169] width 472 height 17
click at [281, 431] on button "Send" at bounding box center [283, 427] width 28 height 16
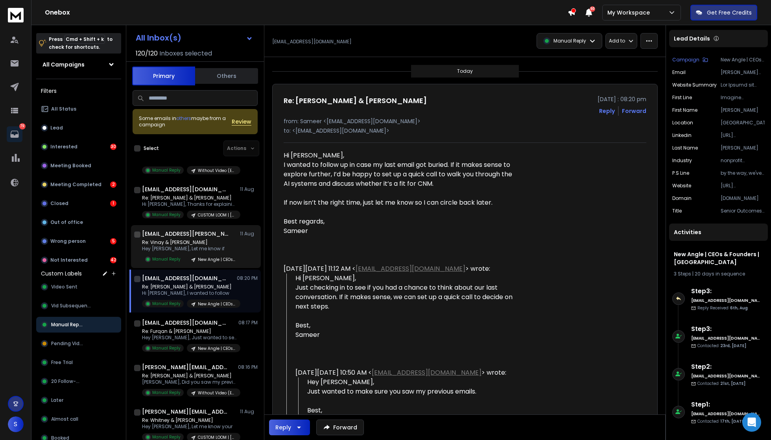
click at [209, 263] on div "Re: Vinay & [PERSON_NAME] Hey [PERSON_NAME], Let me know if Manual Reply New An…" at bounding box center [191, 251] width 98 height 24
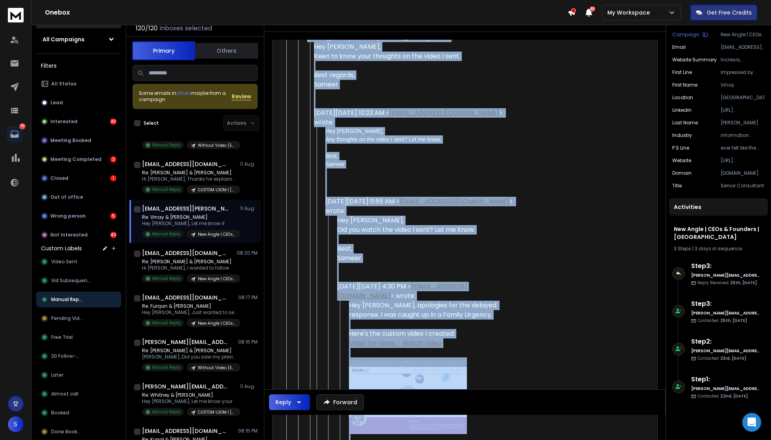
scroll to position [443, 0]
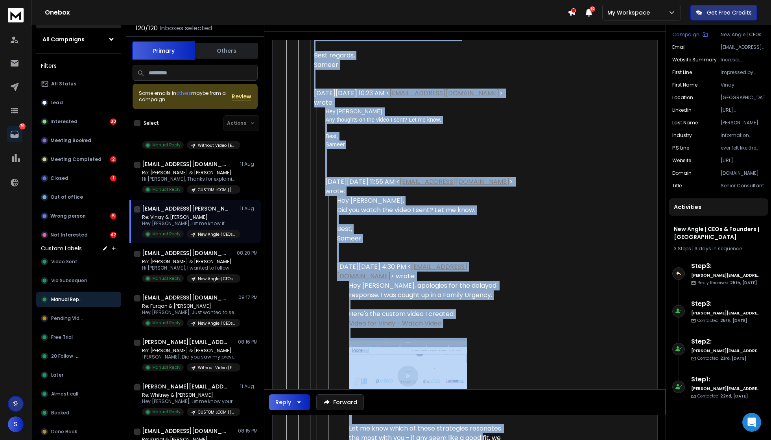
drag, startPoint x: 282, startPoint y: 157, endPoint x: 486, endPoint y: 439, distance: 349.2
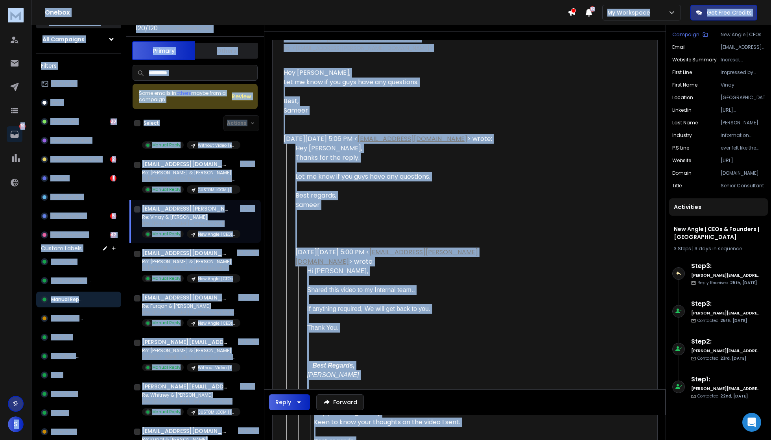
scroll to position [0, 0]
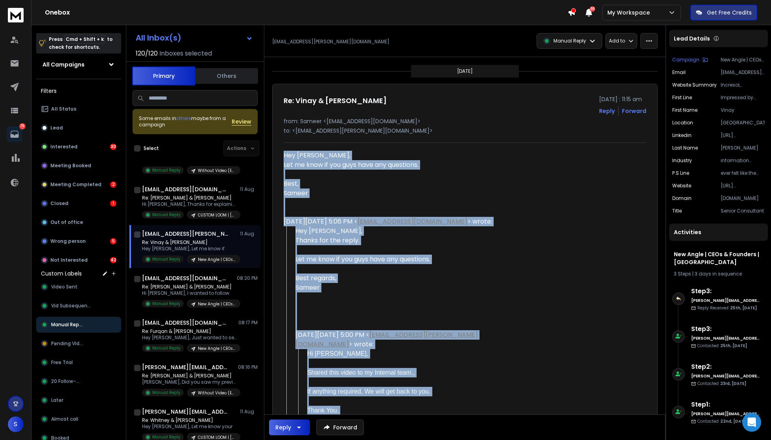
drag, startPoint x: 472, startPoint y: 161, endPoint x: 278, endPoint y: 155, distance: 194.0
copy div "Lor Ipsum, Dol si amet co adi elit sedd eiu temporinc. Utla, Etdolo Ma Aliquaen…"
click at [356, 239] on div "Thanks for the reply." at bounding box center [404, 240] width 218 height 9
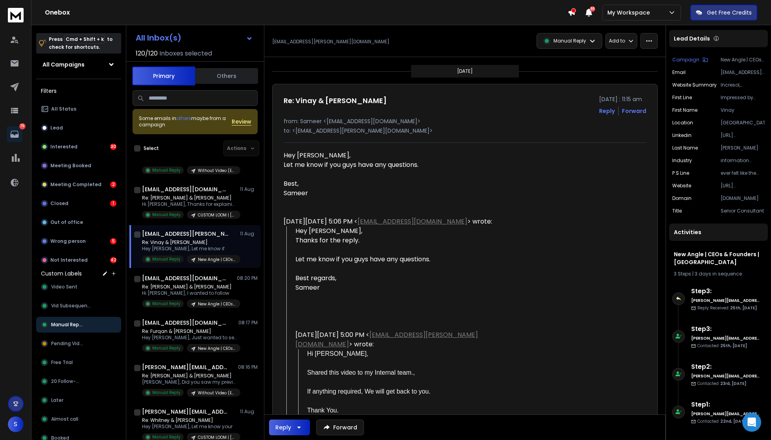
click at [284, 432] on button "Reply" at bounding box center [289, 427] width 41 height 16
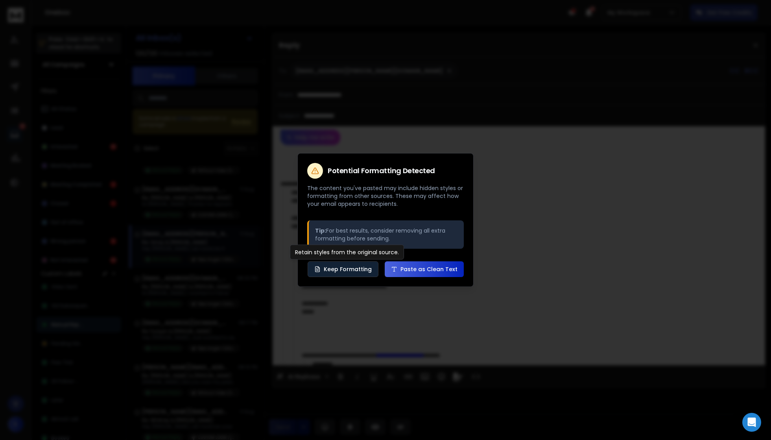
click at [335, 268] on button "Keep Formatting" at bounding box center [343, 269] width 71 height 16
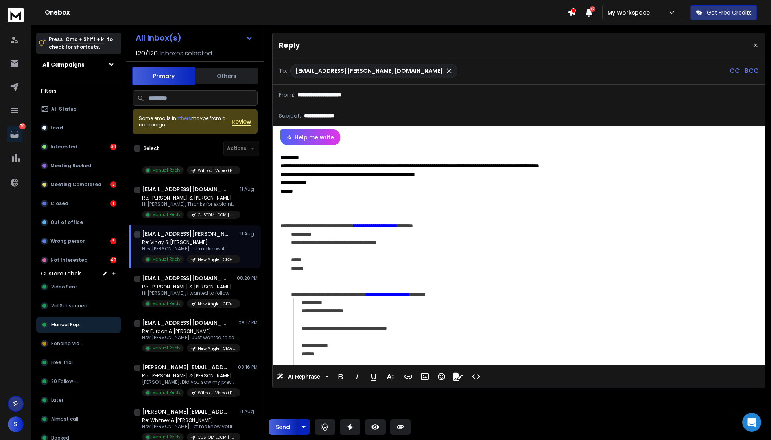
click at [279, 184] on div "**********" at bounding box center [519, 255] width 492 height 220
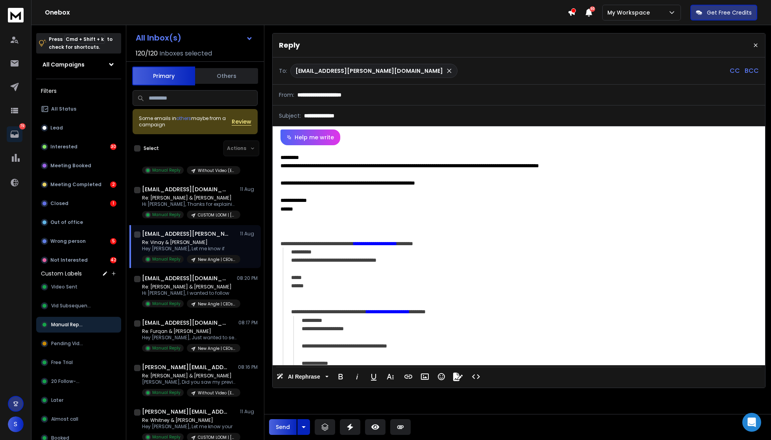
click at [441, 185] on p "**********" at bounding box center [516, 183] width 472 height 8
click at [278, 427] on button "Send" at bounding box center [283, 427] width 28 height 16
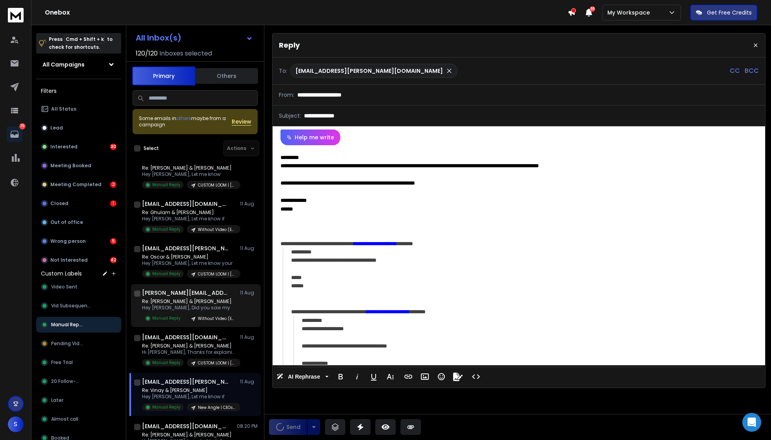
scroll to position [1039, 0]
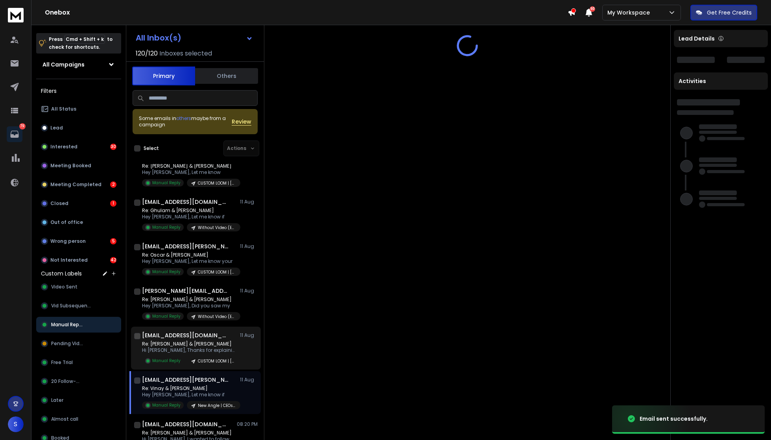
click at [168, 364] on div "[EMAIL_ADDRESS][DOMAIN_NAME] [DATE] Re: [PERSON_NAME] & [PERSON_NAME] Hi [PERSO…" at bounding box center [200, 347] width 116 height 33
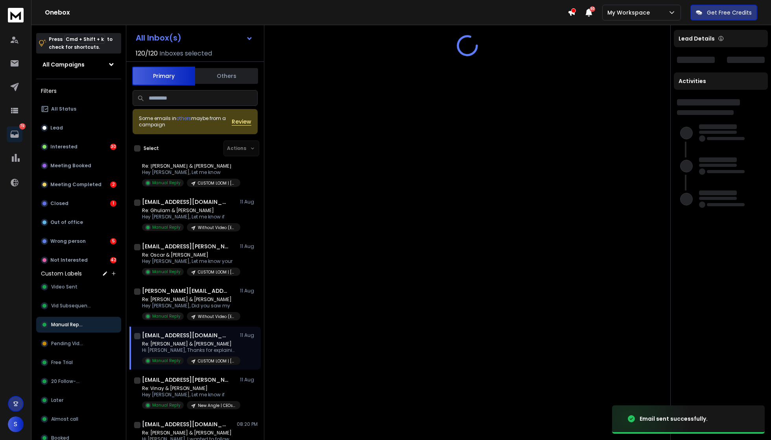
click at [168, 364] on div "[EMAIL_ADDRESS][DOMAIN_NAME] [DATE] Re: [PERSON_NAME] & [PERSON_NAME] Hi [PERSO…" at bounding box center [200, 347] width 116 height 33
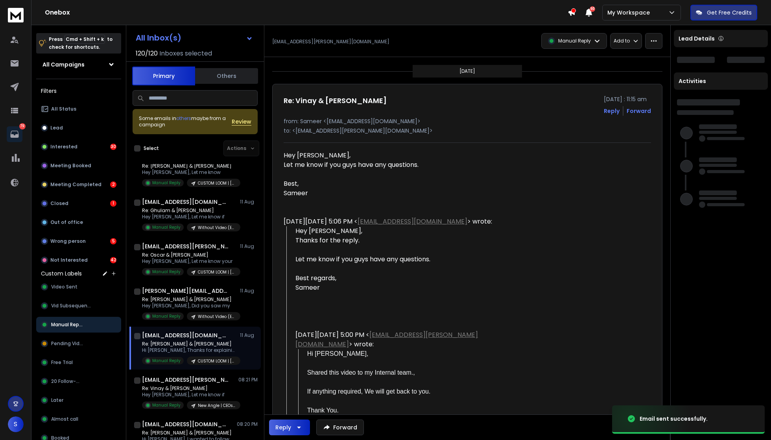
click at [168, 364] on div "[EMAIL_ADDRESS][DOMAIN_NAME] [DATE] Re: [PERSON_NAME] & [PERSON_NAME] Hi [PERSO…" at bounding box center [200, 347] width 116 height 33
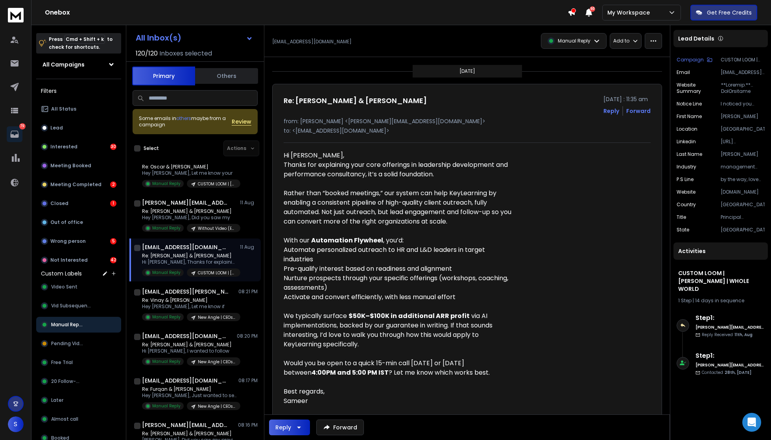
scroll to position [0, 0]
click at [278, 426] on div "Reply" at bounding box center [283, 427] width 16 height 8
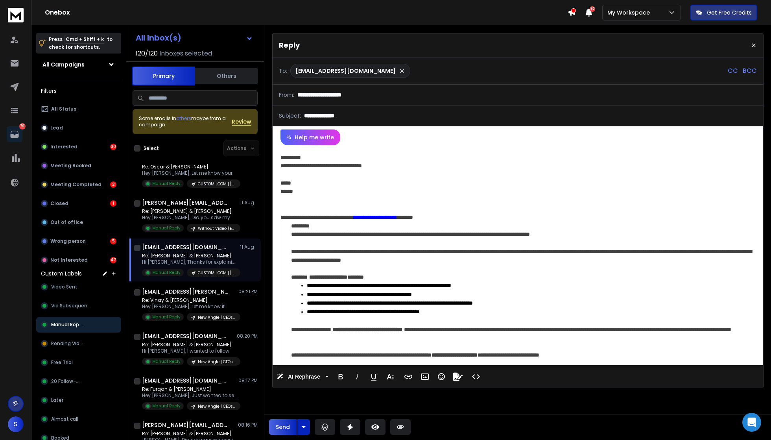
click at [322, 168] on div "**********" at bounding box center [516, 165] width 472 height 8
click at [363, 167] on div "**********" at bounding box center [516, 165] width 472 height 8
click at [280, 428] on button "Send" at bounding box center [283, 427] width 28 height 16
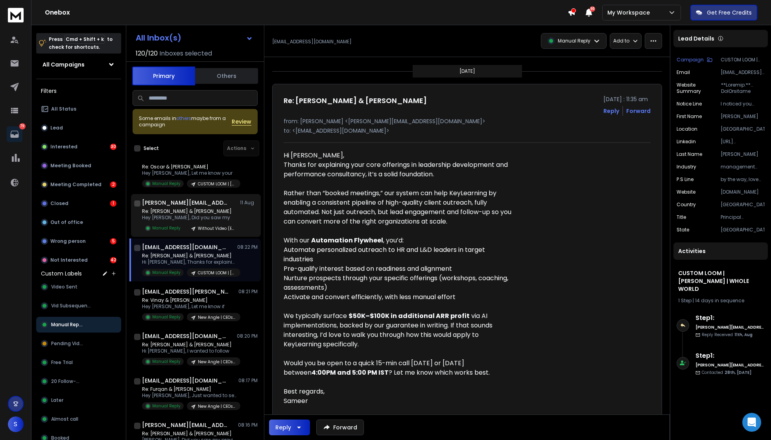
click at [156, 206] on h1 "[PERSON_NAME][EMAIL_ADDRESS][DOMAIN_NAME]" at bounding box center [185, 203] width 87 height 8
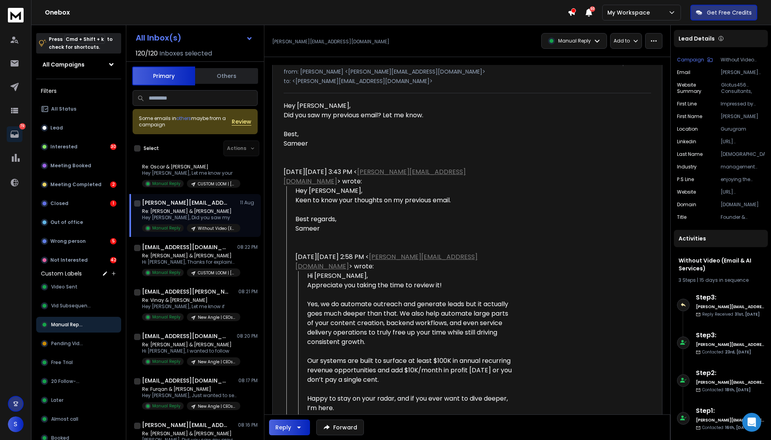
scroll to position [39, 0]
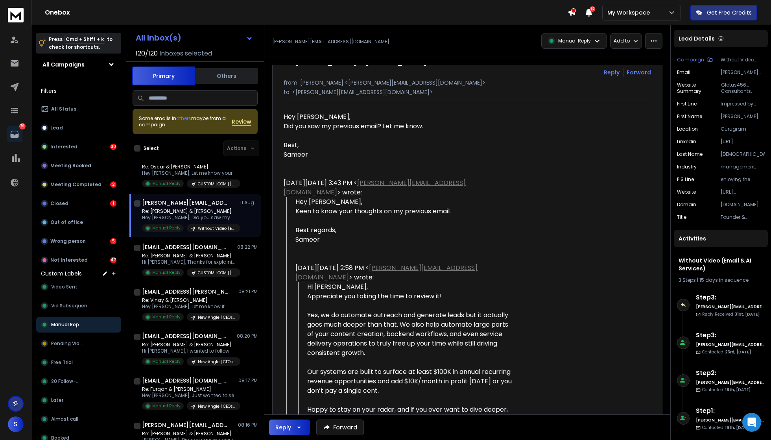
click at [278, 421] on button "Reply" at bounding box center [289, 427] width 41 height 16
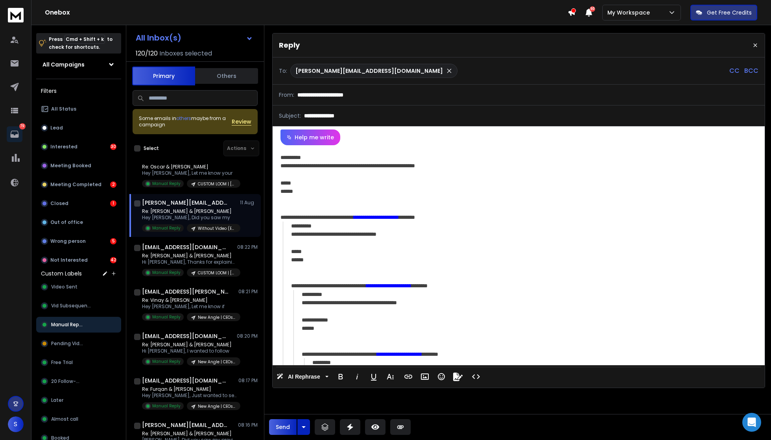
click at [286, 423] on button "Send" at bounding box center [283, 427] width 28 height 16
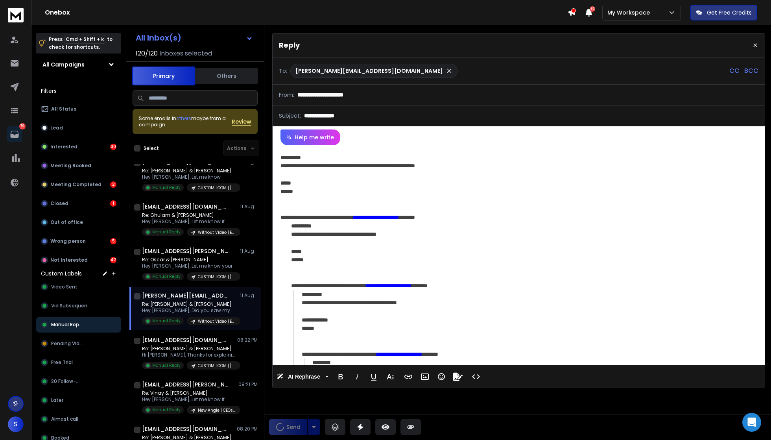
scroll to position [1034, 0]
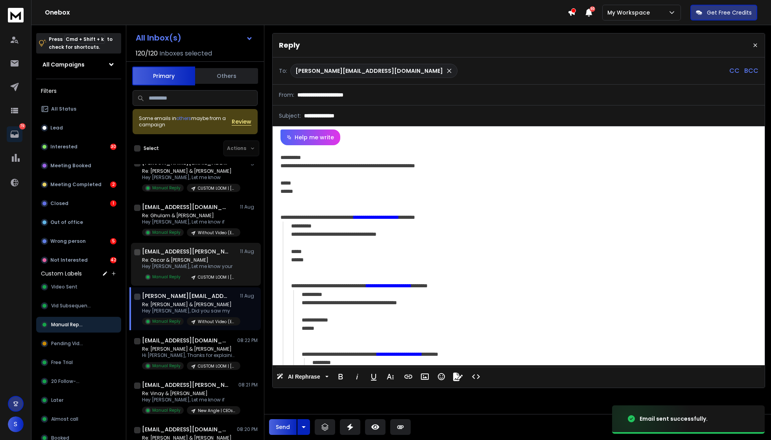
click at [197, 281] on div "Re: [PERSON_NAME] & [PERSON_NAME] Hey [PERSON_NAME], Let me know your Manual Re…" at bounding box center [191, 269] width 98 height 24
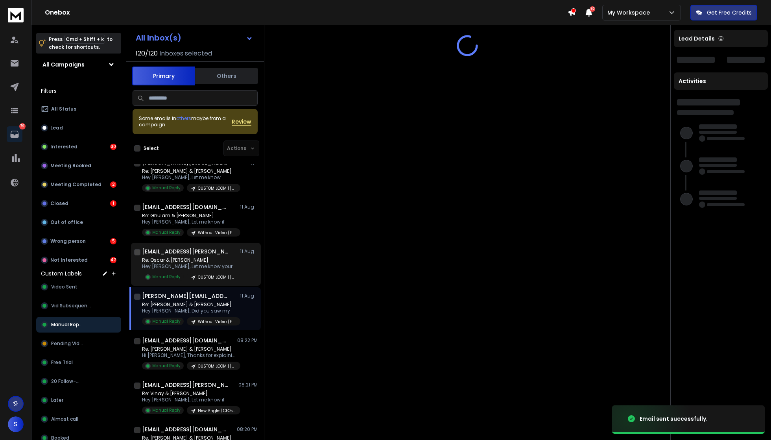
click at [197, 281] on div "Re: [PERSON_NAME] & [PERSON_NAME] Hey [PERSON_NAME], Let me know your Manual Re…" at bounding box center [191, 269] width 98 height 24
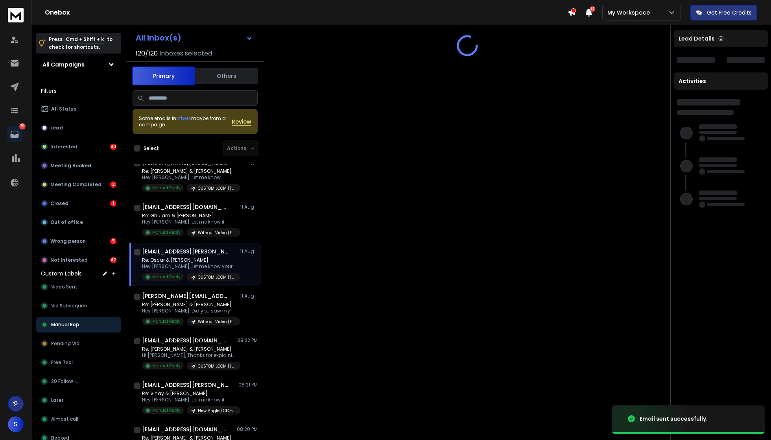
click at [197, 281] on div "Re: [PERSON_NAME] & [PERSON_NAME] Hey [PERSON_NAME], Let me know your Manual Re…" at bounding box center [191, 269] width 98 height 24
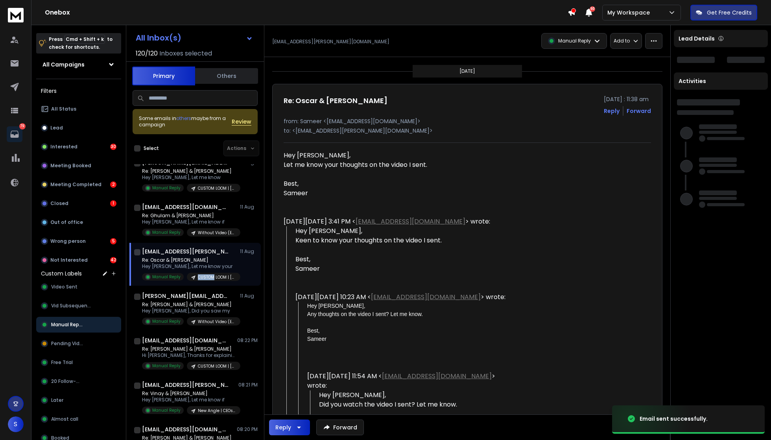
click at [214, 269] on p "Hey [PERSON_NAME], Let me know your" at bounding box center [189, 266] width 94 height 6
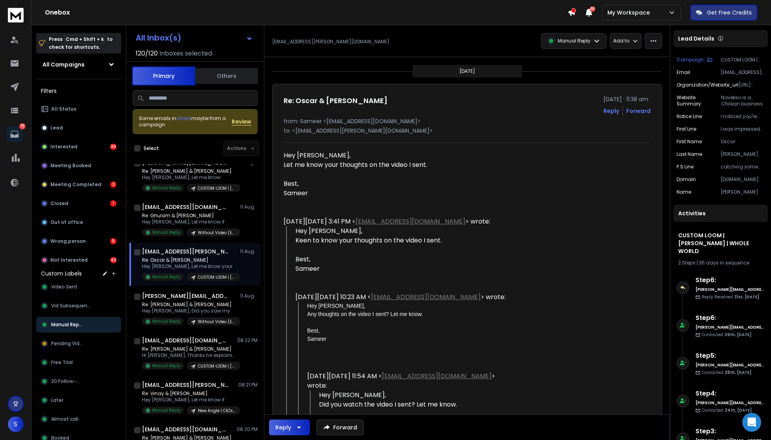
click at [281, 433] on button "Reply" at bounding box center [289, 427] width 41 height 16
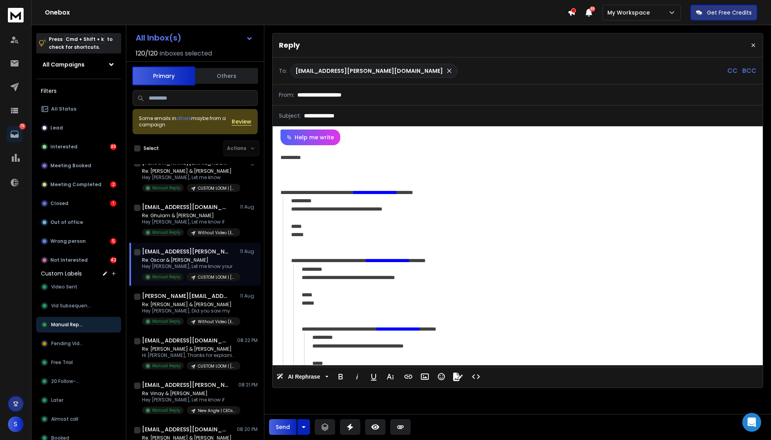
scroll to position [0, 0]
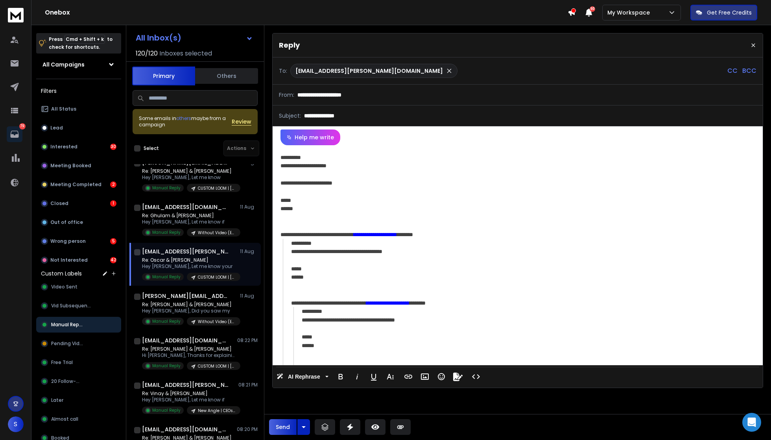
click at [302, 173] on div at bounding box center [516, 174] width 472 height 9
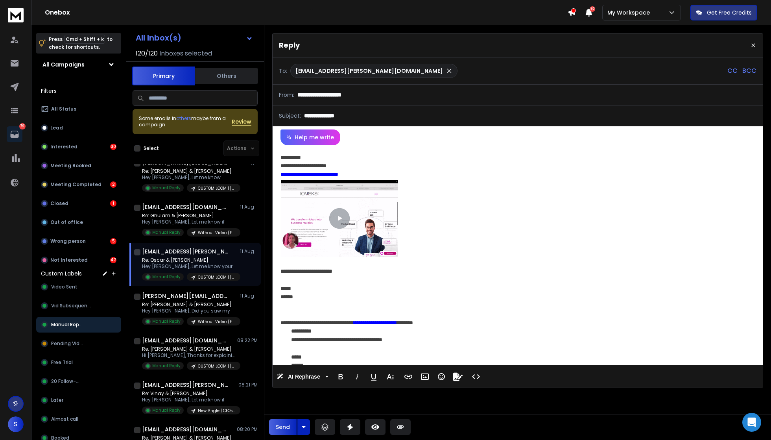
click at [279, 271] on div "**********" at bounding box center [517, 255] width 488 height 220
click at [278, 430] on button "Send" at bounding box center [283, 427] width 28 height 16
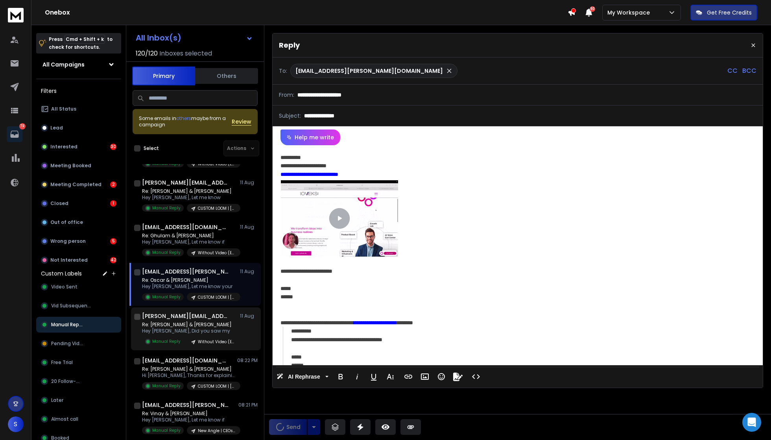
scroll to position [1004, 0]
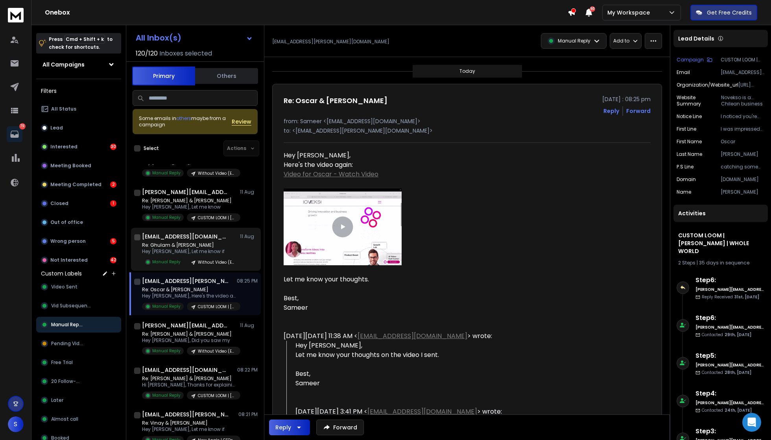
click at [213, 248] on p "Re: Ghulam & [PERSON_NAME]" at bounding box center [189, 245] width 94 height 6
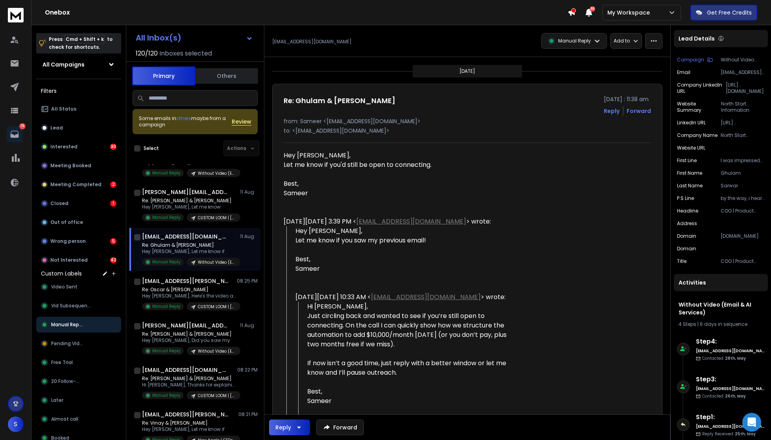
scroll to position [0, 0]
click at [285, 424] on div "Reply" at bounding box center [283, 427] width 16 height 8
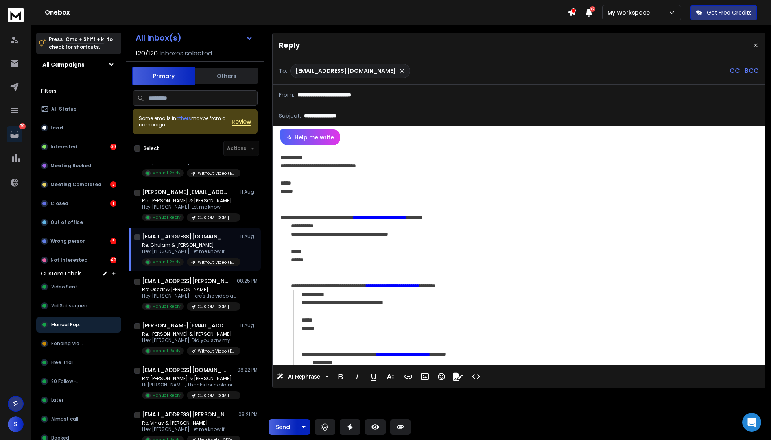
click at [279, 426] on button "Send" at bounding box center [283, 427] width 28 height 16
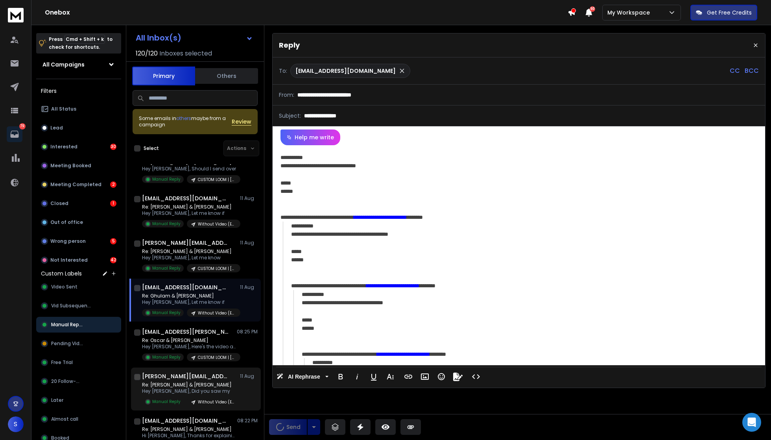
scroll to position [952, 0]
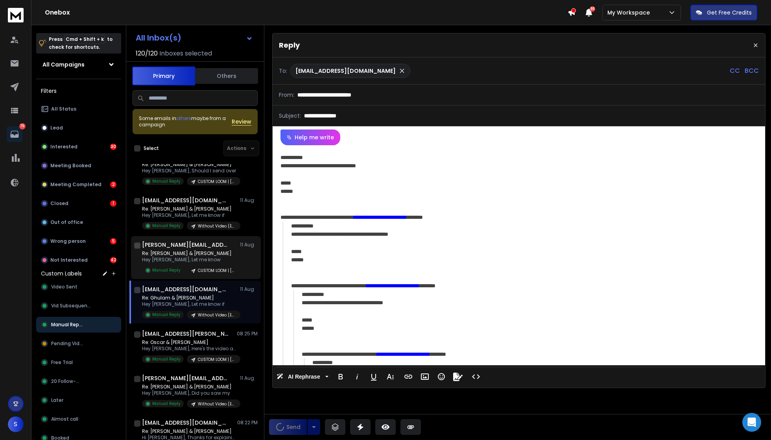
click at [220, 273] on p "CUSTOM LOOM | [PERSON_NAME] | WHOLE WORLD" at bounding box center [217, 270] width 38 height 6
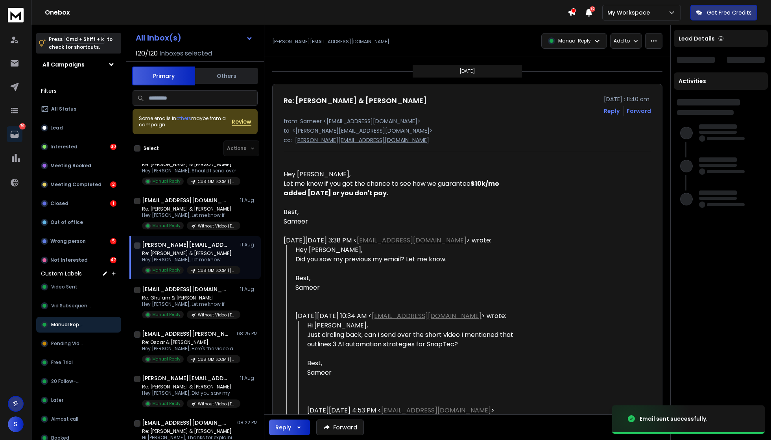
click at [220, 273] on p "CUSTOM LOOM | [PERSON_NAME] | WHOLE WORLD" at bounding box center [217, 270] width 38 height 6
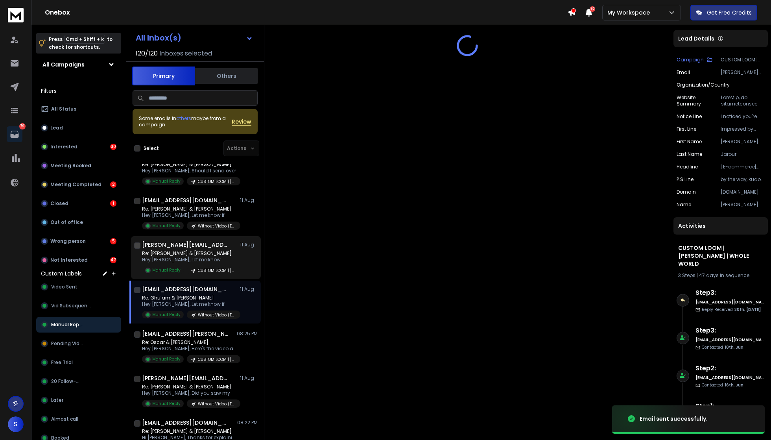
click at [223, 263] on p "Hey [PERSON_NAME], Let me know" at bounding box center [189, 259] width 94 height 6
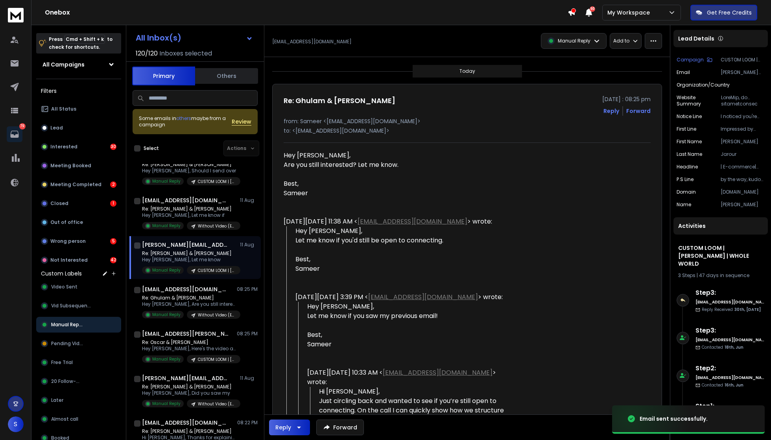
click at [223, 263] on p "Hey [PERSON_NAME], Let me know" at bounding box center [189, 259] width 94 height 6
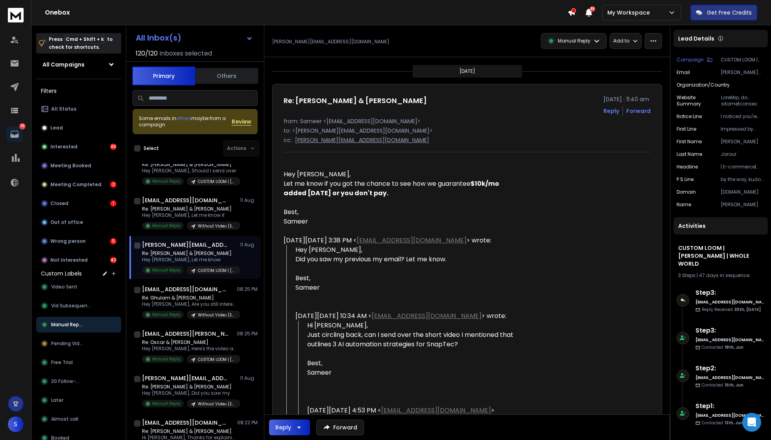
scroll to position [0, 0]
click at [289, 422] on div "Reply" at bounding box center [289, 426] width 28 height 9
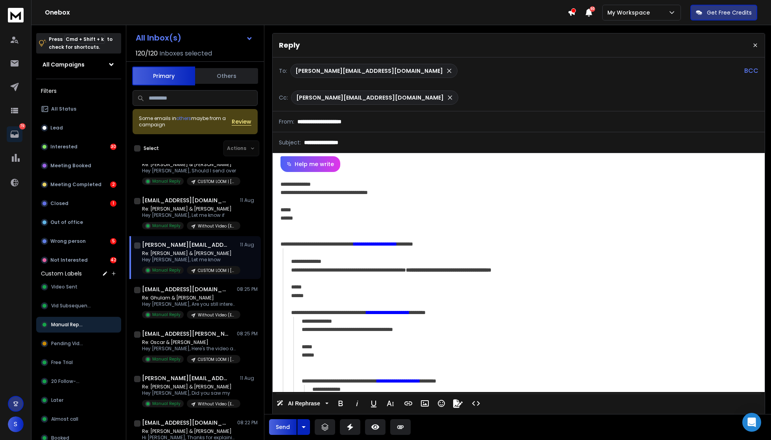
click at [281, 423] on button "Send" at bounding box center [283, 427] width 28 height 16
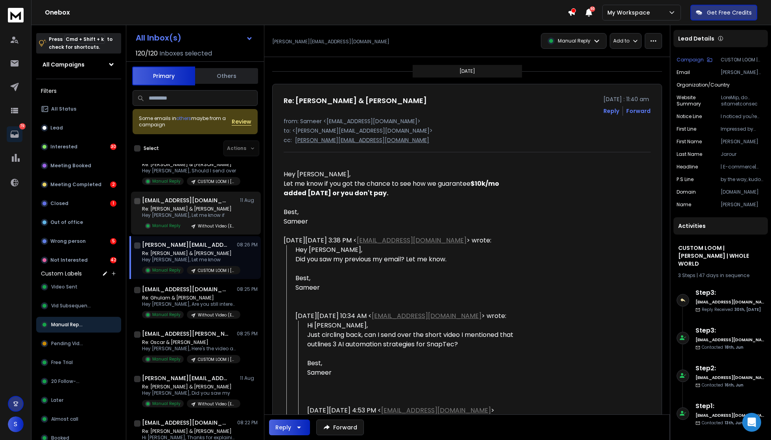
click at [221, 229] on p "Without Video (Email & AI Services)" at bounding box center [217, 226] width 38 height 6
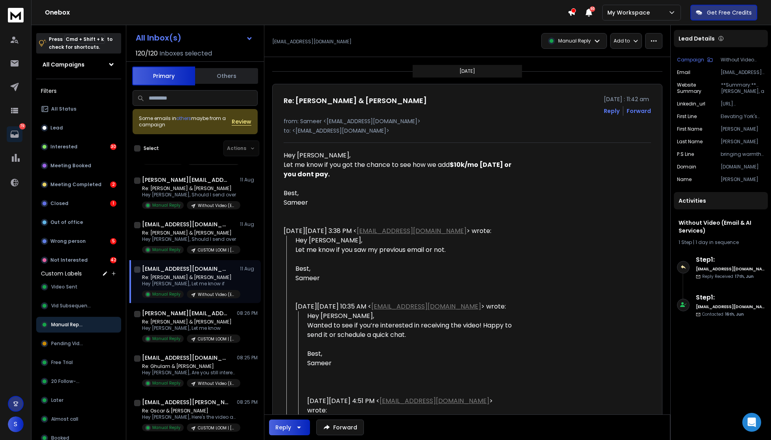
click at [282, 431] on div "Reply" at bounding box center [283, 427] width 16 height 8
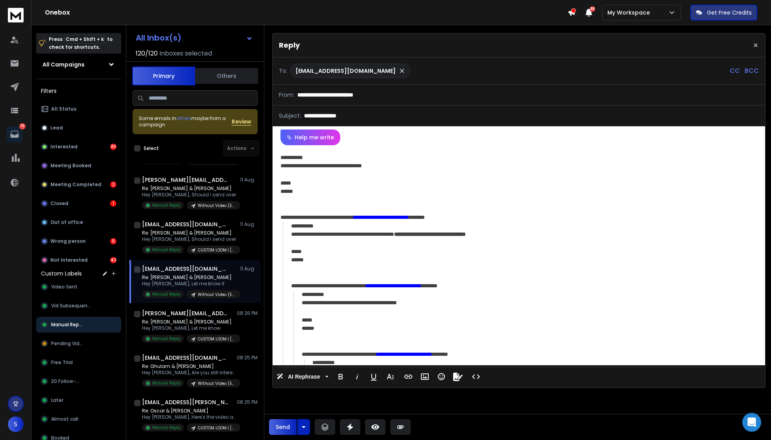
click at [280, 429] on button "Send" at bounding box center [283, 427] width 28 height 16
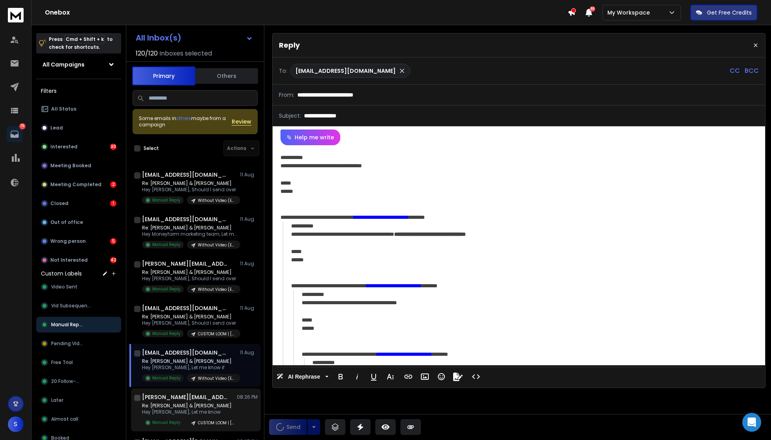
scroll to position [799, 0]
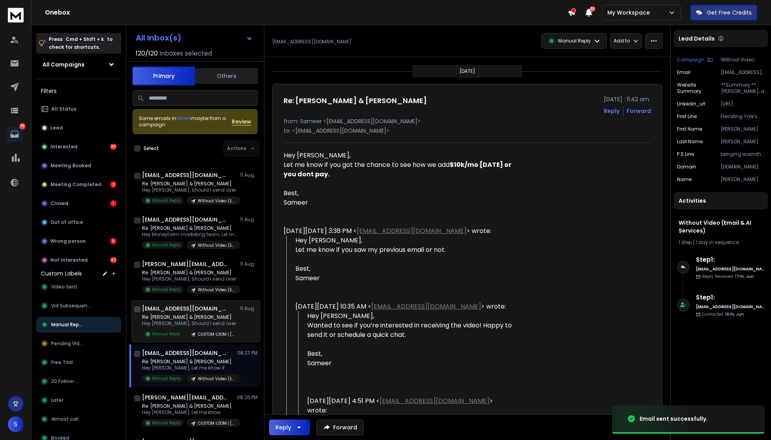
click at [217, 320] on p "Re: [PERSON_NAME] & [PERSON_NAME]" at bounding box center [189, 317] width 94 height 6
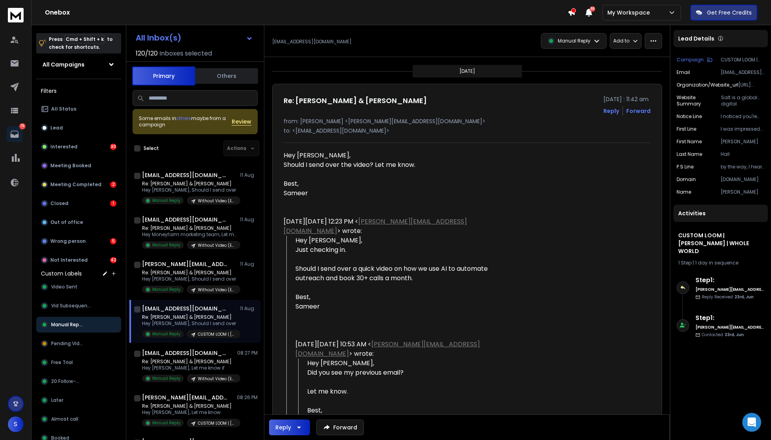
click at [284, 429] on div "Reply" at bounding box center [283, 427] width 16 height 8
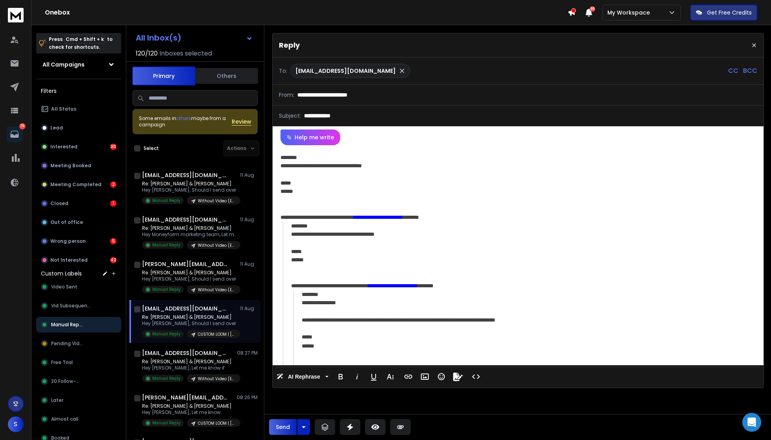
click at [292, 184] on div "*****" at bounding box center [516, 183] width 472 height 8
click at [299, 197] on div at bounding box center [517, 199] width 475 height 9
click at [277, 421] on button "Send" at bounding box center [283, 427] width 28 height 16
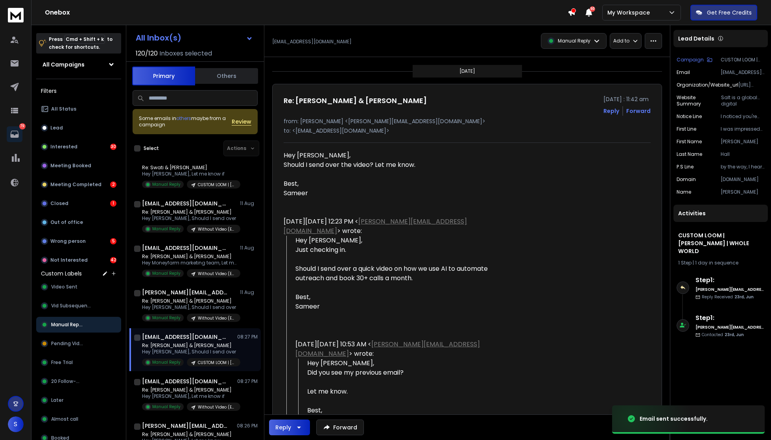
scroll to position [771, 0]
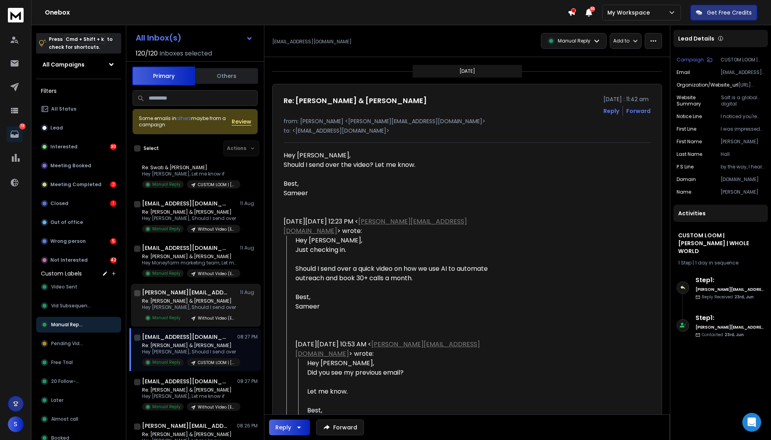
click at [217, 321] on p "Without Video (Email & AI Services)" at bounding box center [217, 318] width 38 height 6
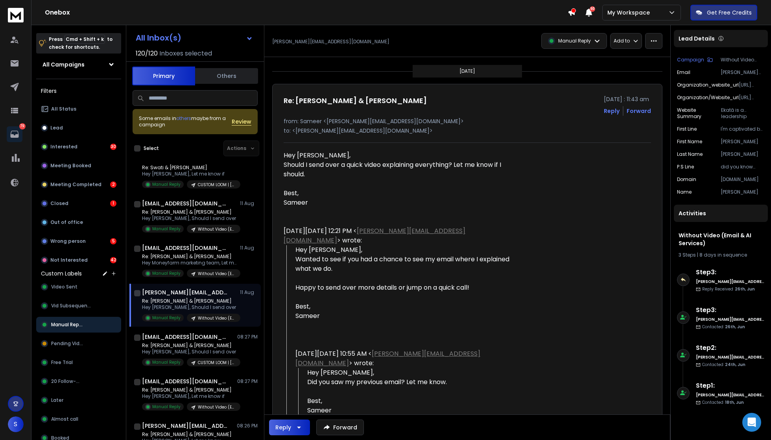
click at [276, 428] on div "Reply" at bounding box center [283, 427] width 16 height 8
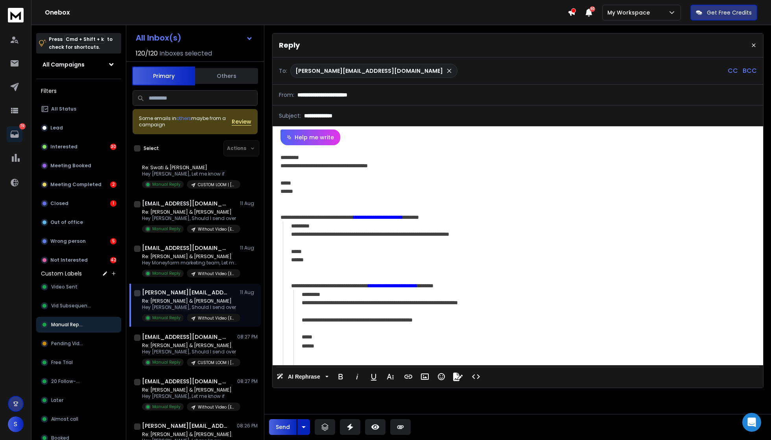
click at [292, 186] on div "*****" at bounding box center [516, 183] width 472 height 8
click at [273, 424] on button "Send" at bounding box center [283, 427] width 28 height 16
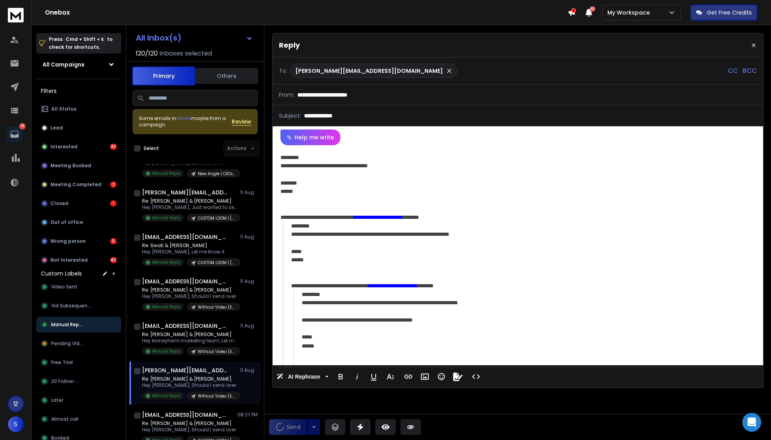
scroll to position [700, 0]
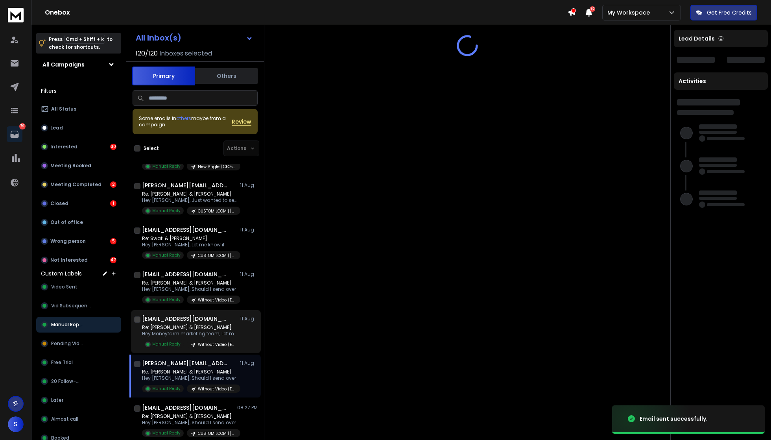
click at [224, 322] on div "[EMAIL_ADDRESS][DOMAIN_NAME] [DATE]" at bounding box center [200, 319] width 116 height 8
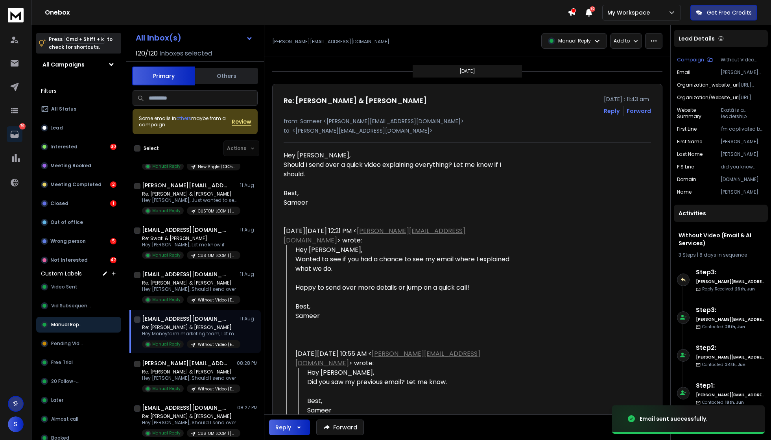
click at [224, 322] on div "[EMAIL_ADDRESS][DOMAIN_NAME] [DATE]" at bounding box center [200, 319] width 116 height 8
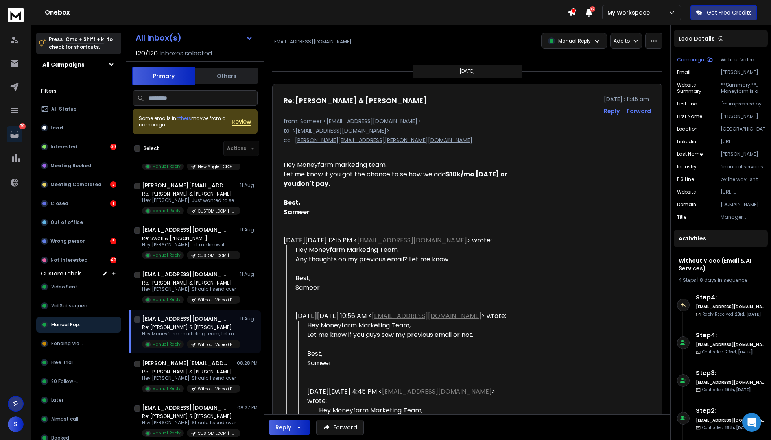
scroll to position [0, 0]
click at [276, 429] on div "Reply" at bounding box center [283, 427] width 16 height 8
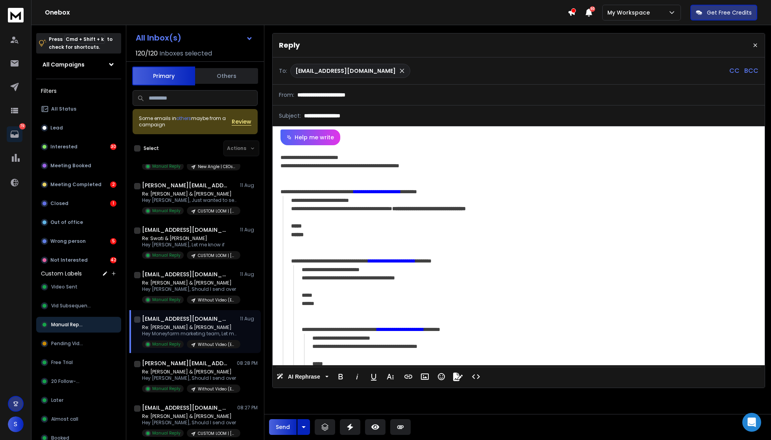
click at [331, 189] on div "**********" at bounding box center [519, 255] width 492 height 220
click at [331, 189] on div "**********" at bounding box center [516, 191] width 472 height 8
click at [328, 157] on div "**********" at bounding box center [516, 157] width 472 height 8
click at [352, 159] on div "**********" at bounding box center [516, 157] width 472 height 8
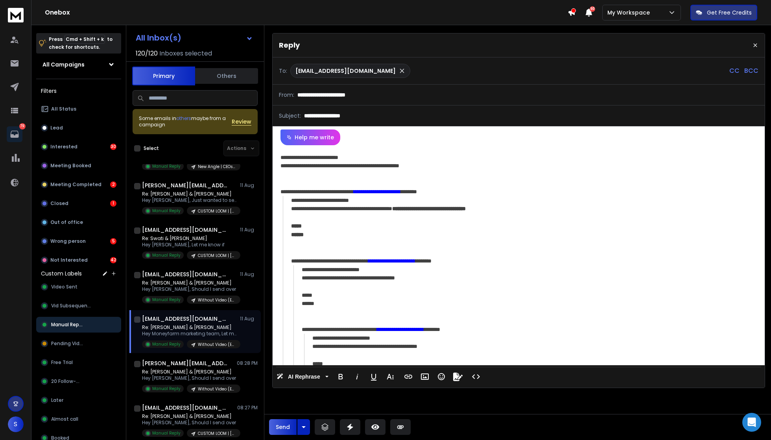
click at [352, 159] on div "**********" at bounding box center [516, 157] width 472 height 8
click at [435, 166] on div "**********" at bounding box center [516, 165] width 472 height 8
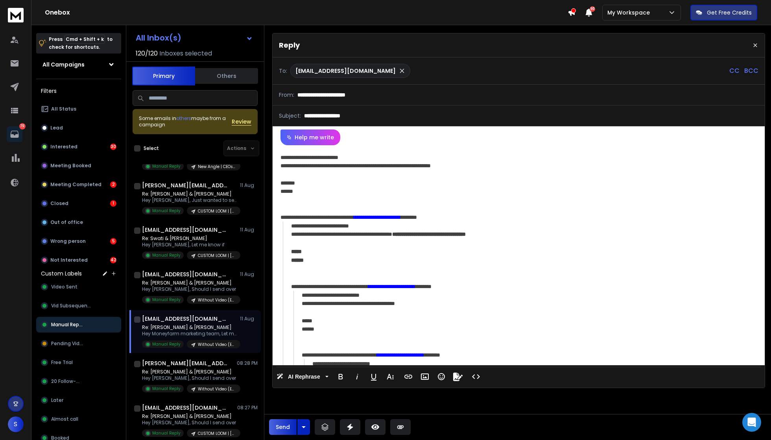
click at [280, 422] on button "Send" at bounding box center [283, 427] width 28 height 16
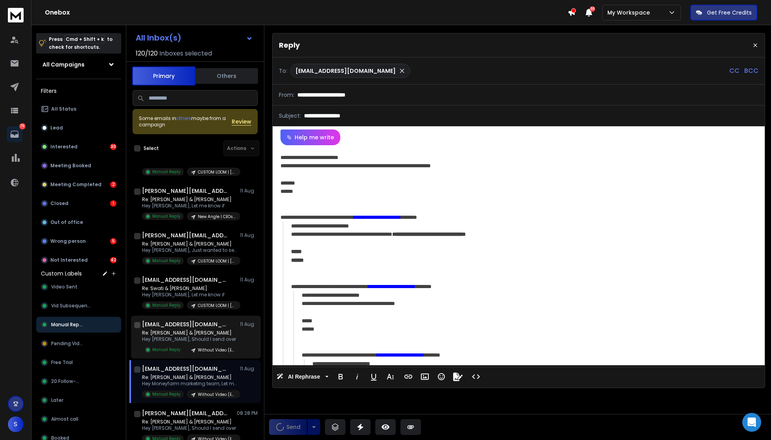
scroll to position [649, 0]
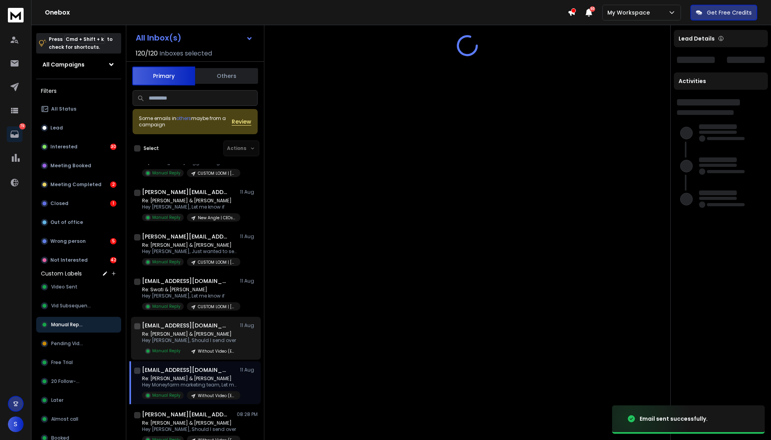
click at [208, 343] on p "Hey [PERSON_NAME], Should I send over" at bounding box center [189, 340] width 94 height 6
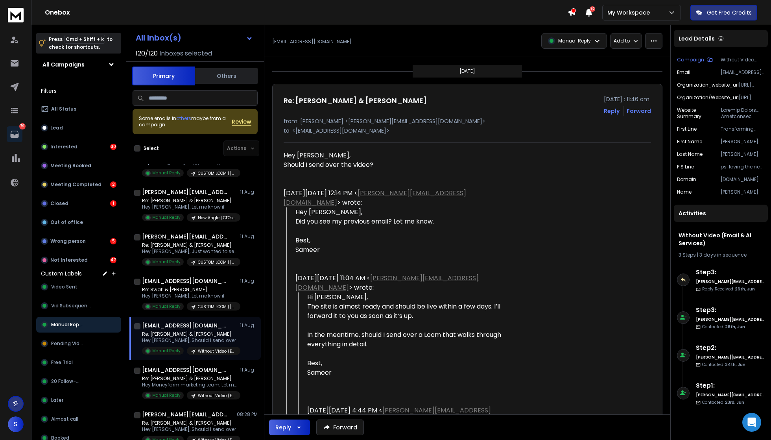
scroll to position [0, 0]
click at [288, 424] on div "Reply" at bounding box center [283, 427] width 16 height 8
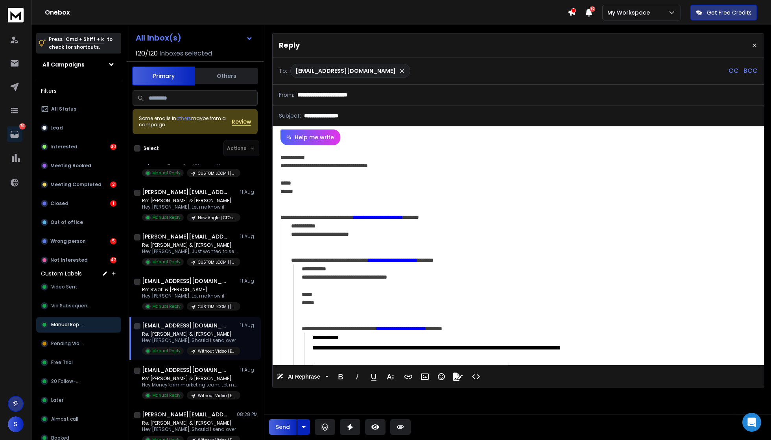
click at [276, 431] on button "Send" at bounding box center [283, 427] width 28 height 16
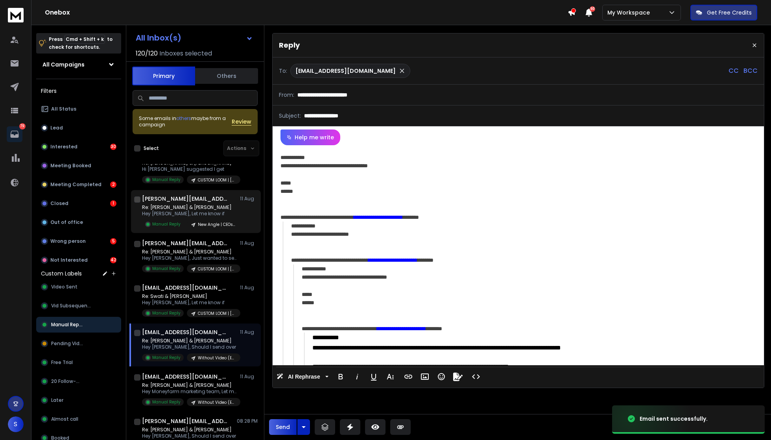
scroll to position [644, 0]
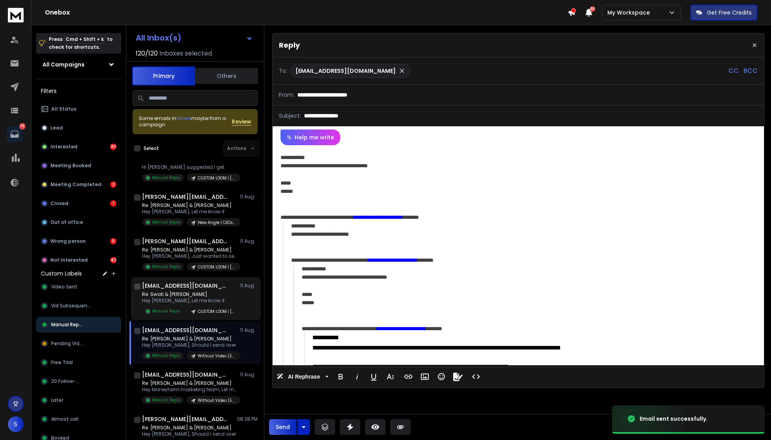
click at [201, 314] on p "CUSTOM LOOM | [PERSON_NAME] | WHOLE WORLD" at bounding box center [217, 311] width 38 height 6
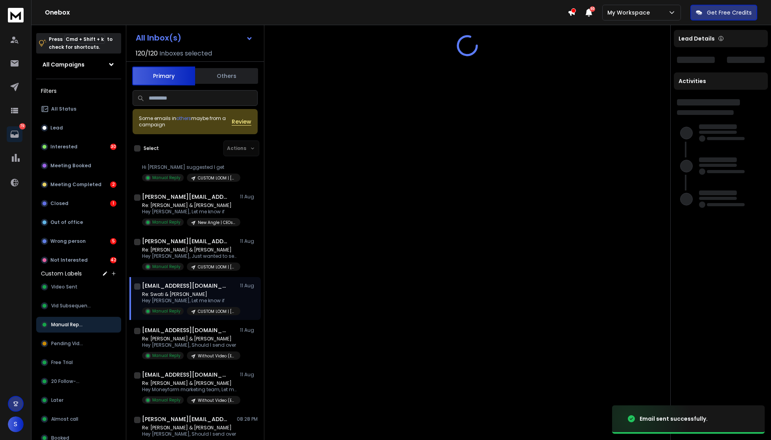
click at [201, 314] on p "CUSTOM LOOM | [PERSON_NAME] | WHOLE WORLD" at bounding box center [217, 311] width 38 height 6
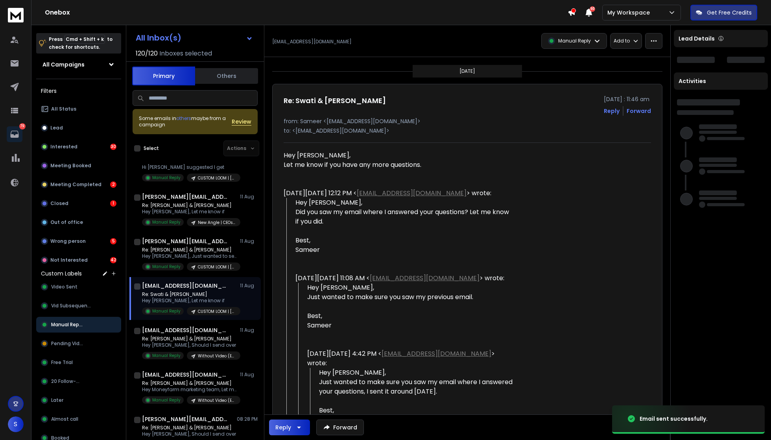
click at [201, 304] on p "Hey [PERSON_NAME], Let me know if" at bounding box center [189, 300] width 94 height 6
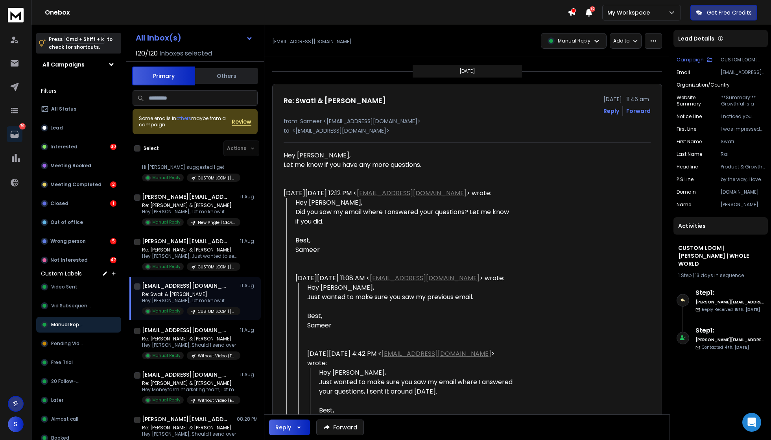
scroll to position [0, 0]
click at [285, 424] on div "Reply" at bounding box center [283, 427] width 16 height 8
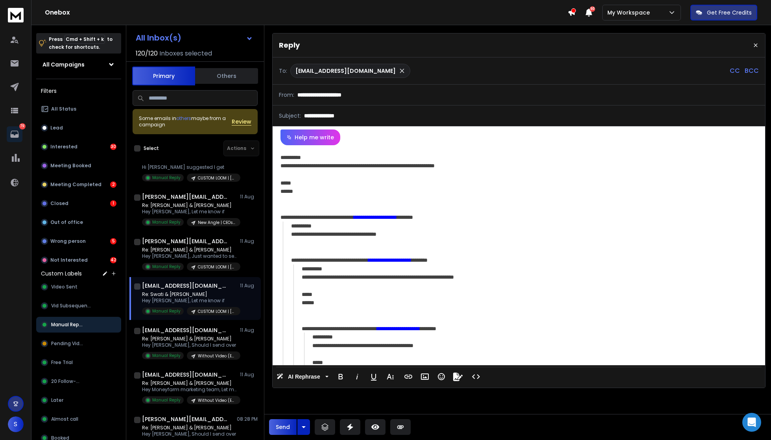
click at [282, 424] on button "Send" at bounding box center [283, 427] width 28 height 16
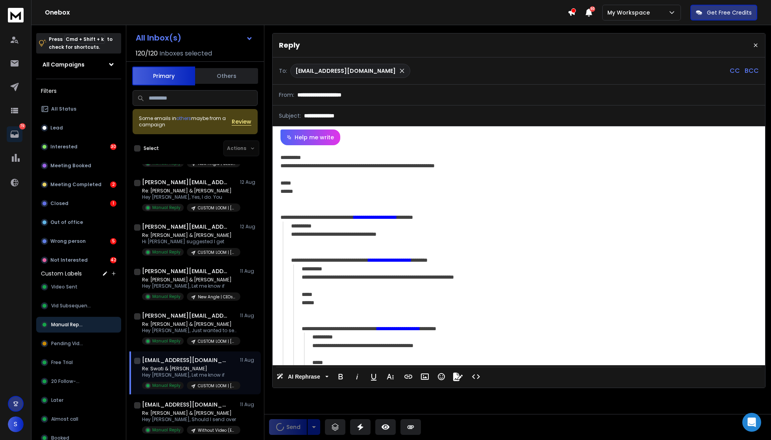
scroll to position [569, 0]
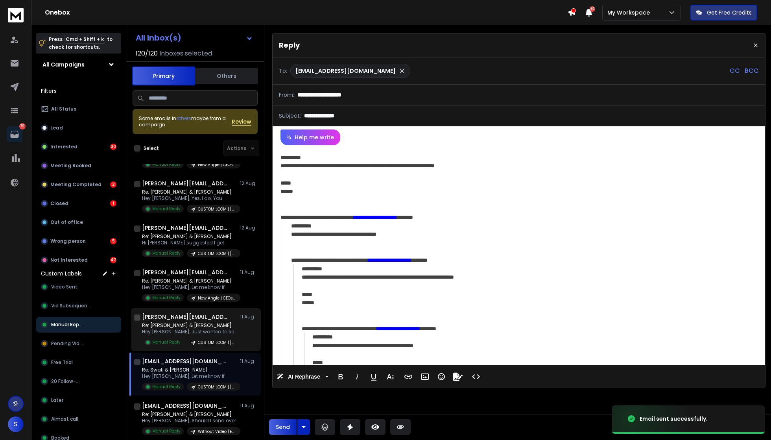
click at [219, 335] on p "Hey [PERSON_NAME], Just wanted to see" at bounding box center [189, 331] width 94 height 6
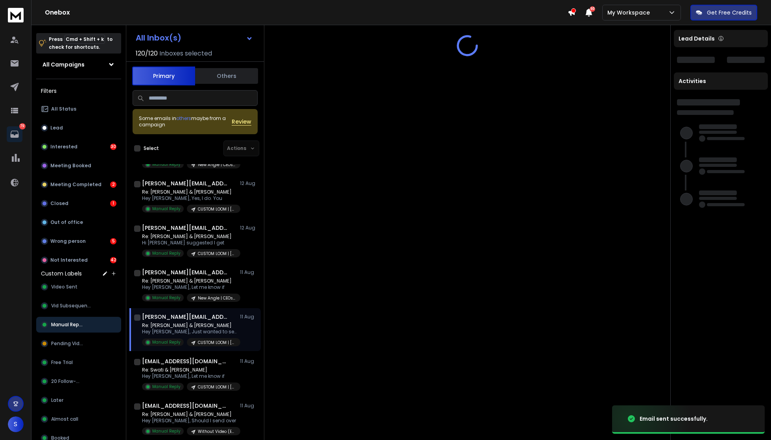
click at [219, 335] on p "Hey [PERSON_NAME], Just wanted to see" at bounding box center [189, 331] width 94 height 6
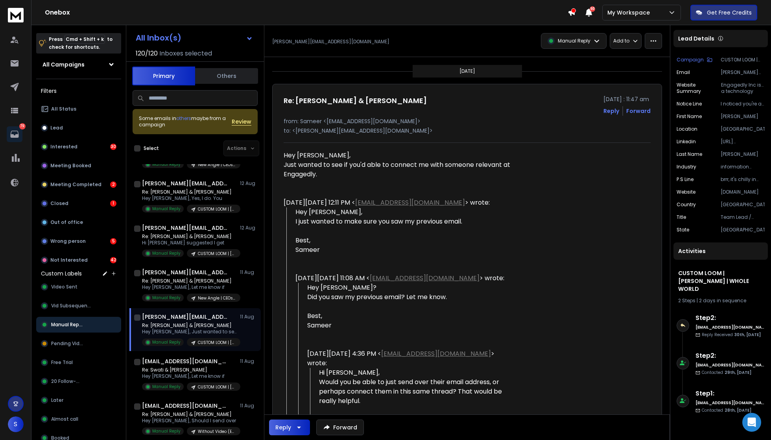
scroll to position [0, 0]
click at [282, 427] on div "Reply" at bounding box center [283, 427] width 16 height 8
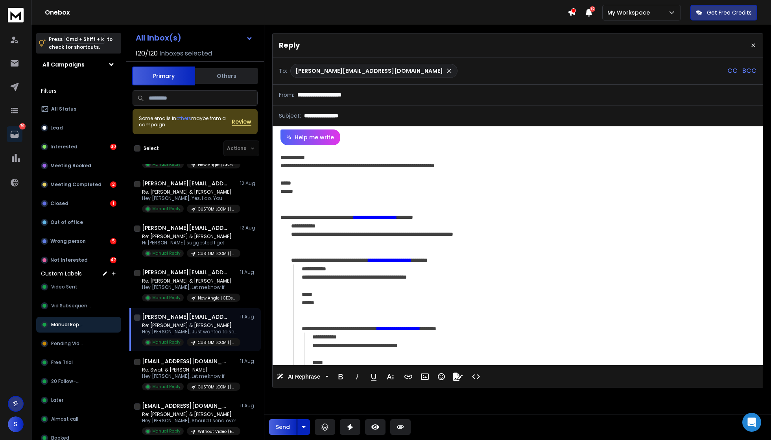
click at [281, 429] on button "Send" at bounding box center [283, 427] width 28 height 16
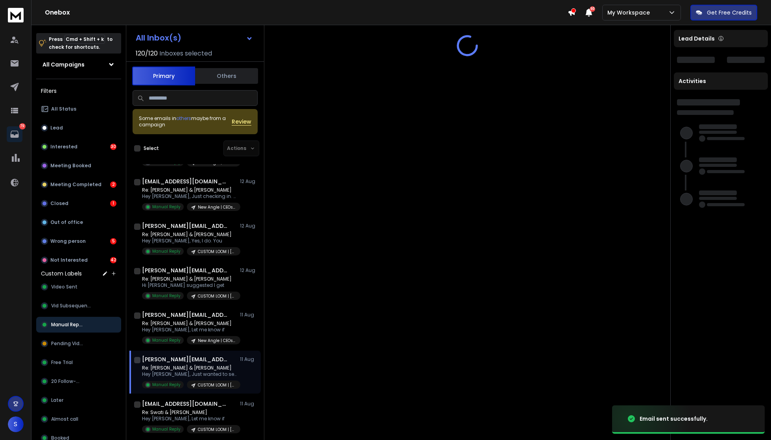
scroll to position [531, 0]
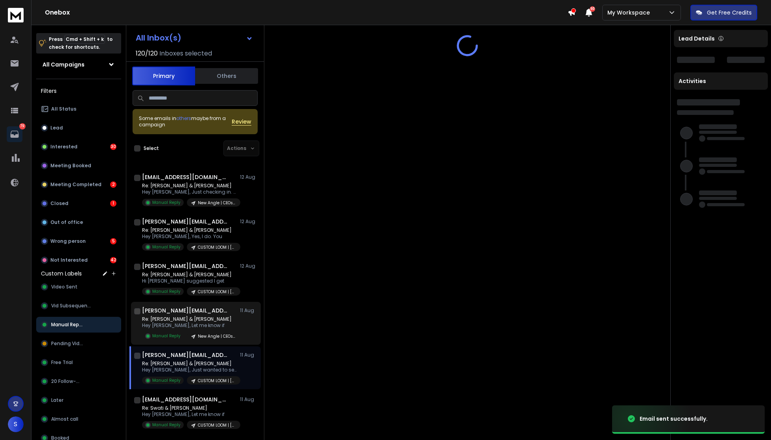
click at [210, 328] on p "Hey [PERSON_NAME], Let me know if" at bounding box center [189, 325] width 94 height 6
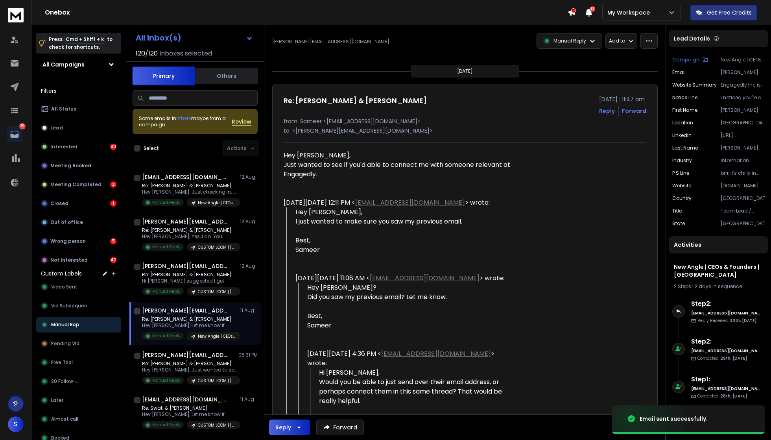
click at [210, 328] on p "Hey [PERSON_NAME], Let me know if" at bounding box center [189, 325] width 94 height 6
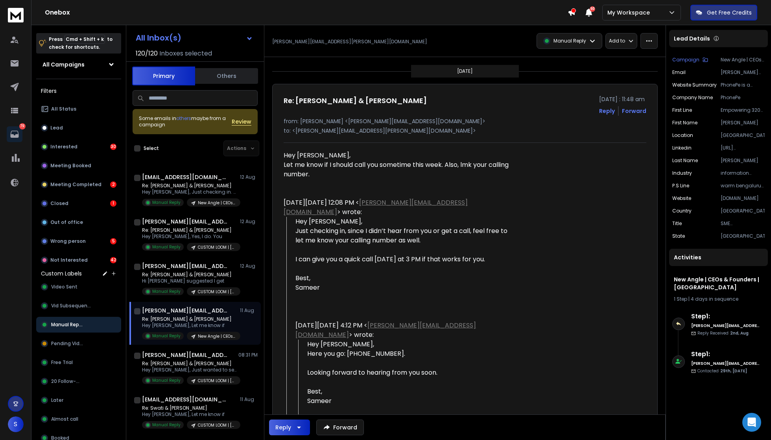
click at [285, 427] on div "Reply" at bounding box center [283, 427] width 16 height 8
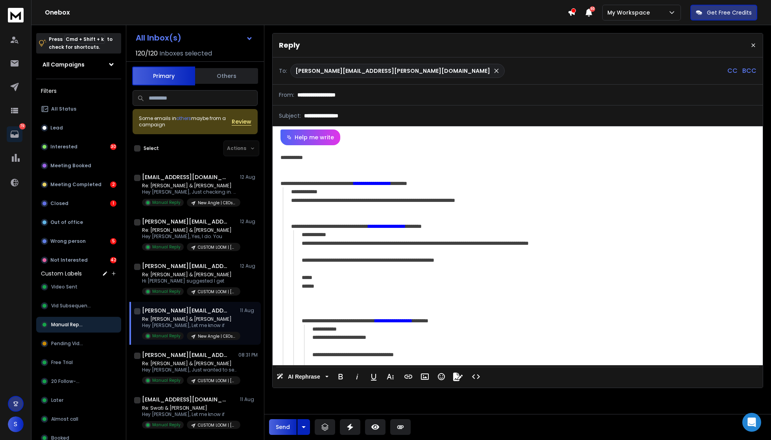
scroll to position [0, 0]
